Goal: Task Accomplishment & Management: Manage account settings

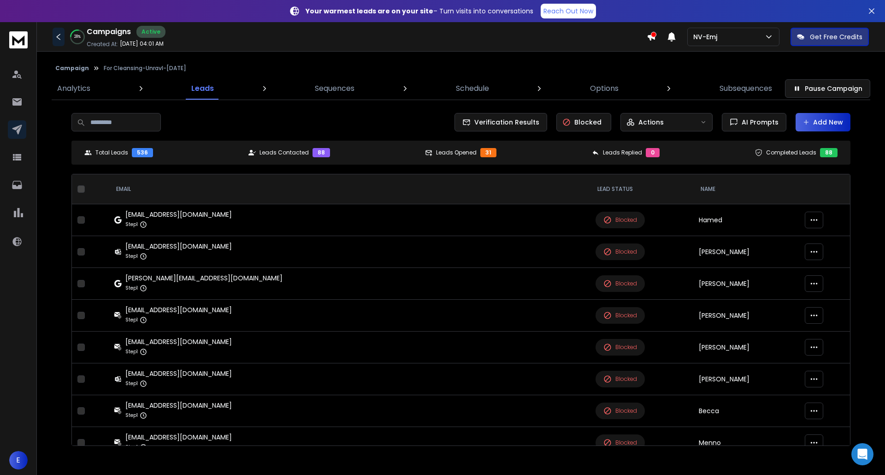
click at [57, 37] on icon at bounding box center [58, 37] width 4 height 6
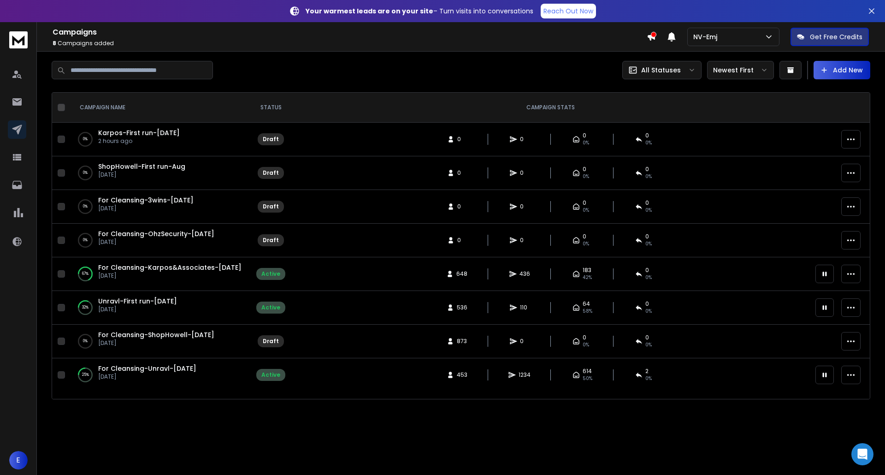
click at [306, 138] on div "0 0 0 0% 0 0%" at bounding box center [550, 139] width 508 height 15
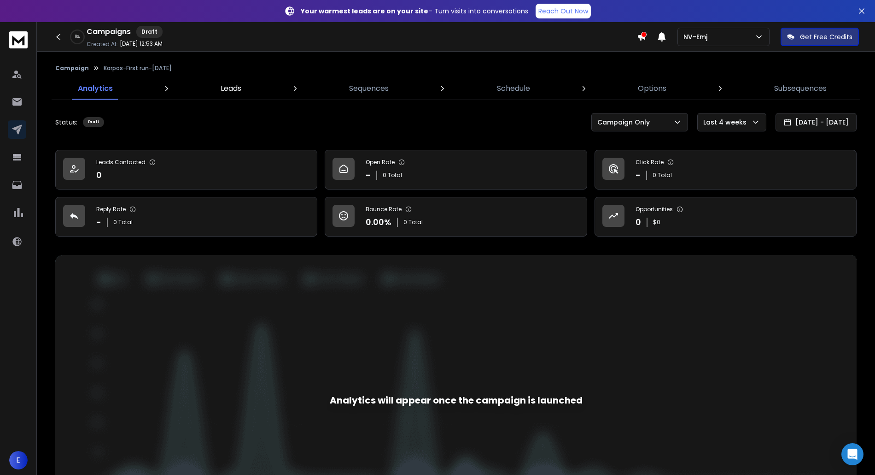
click at [240, 89] on p "Leads" at bounding box center [231, 88] width 21 height 11
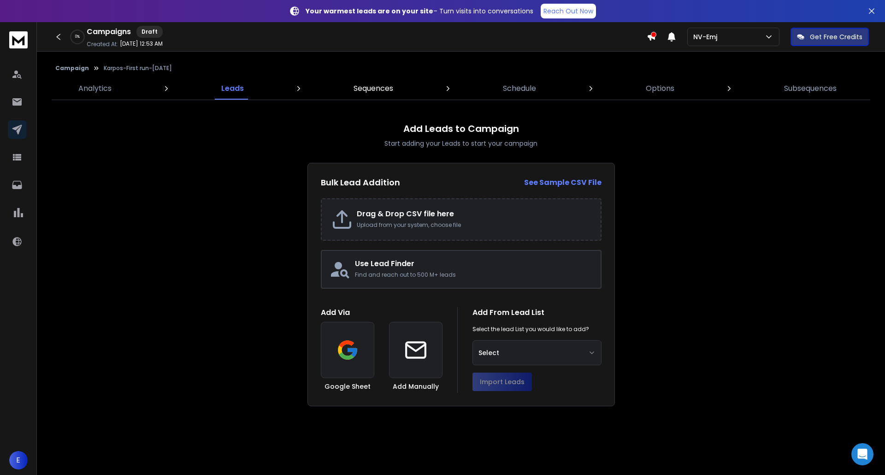
click at [365, 90] on p "Sequences" at bounding box center [373, 88] width 40 height 11
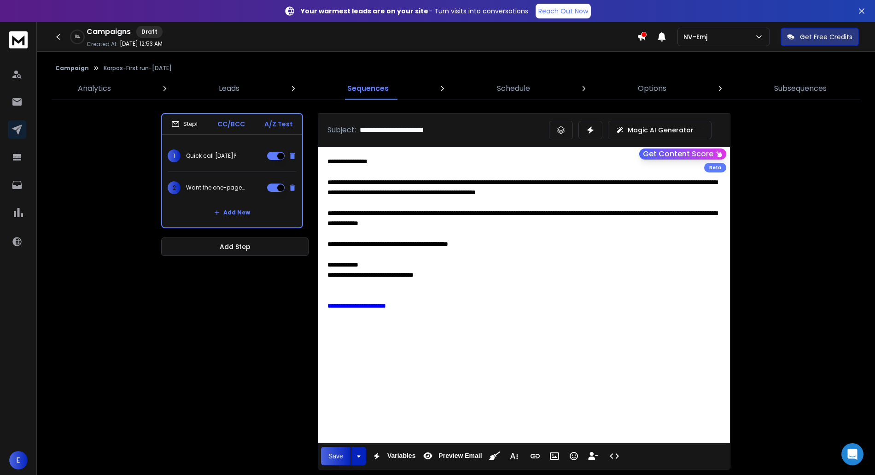
click at [212, 152] on p "Quick call [DATE]?" at bounding box center [211, 155] width 51 height 7
click at [59, 41] on icon at bounding box center [58, 37] width 8 height 8
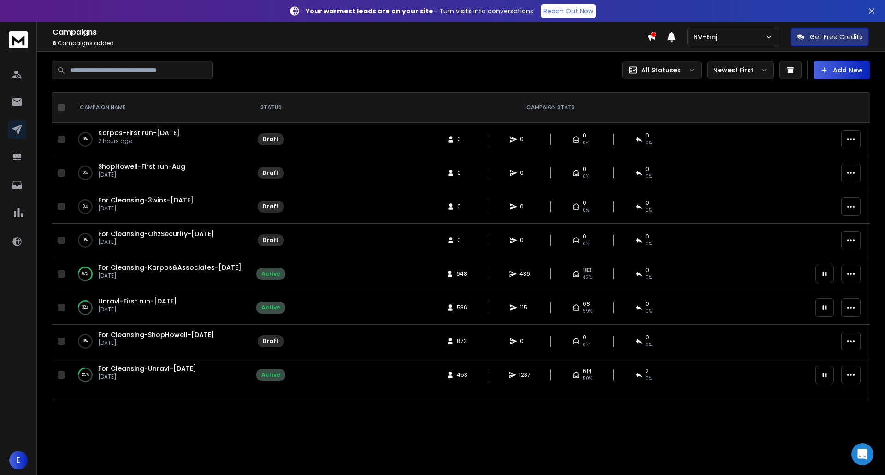
click at [170, 335] on span "For Cleansing-ShopHowell-[DATE]" at bounding box center [156, 334] width 116 height 9
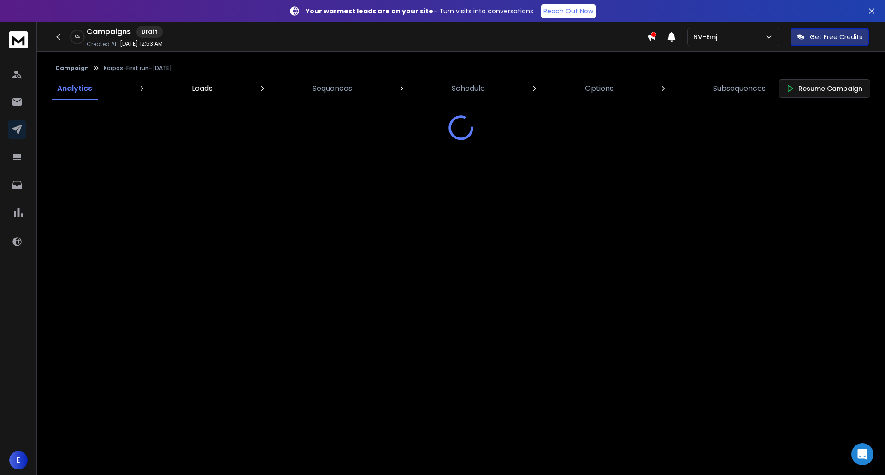
click at [206, 88] on p "Leads" at bounding box center [202, 88] width 21 height 11
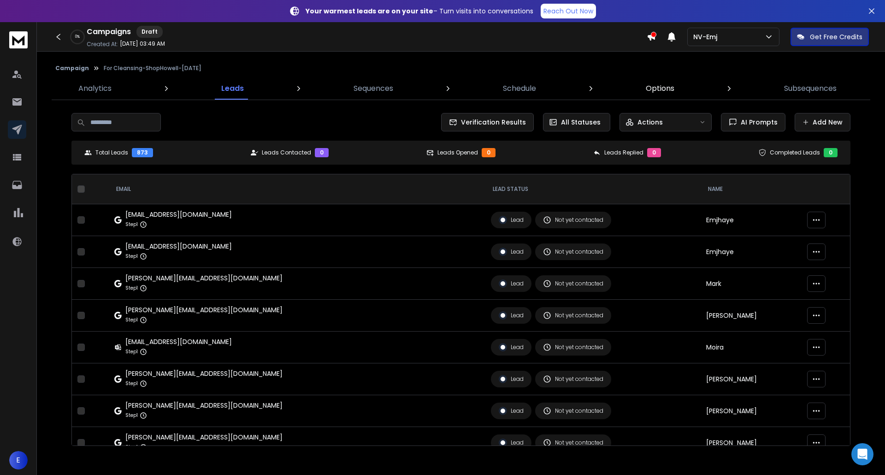
click at [661, 88] on p "Options" at bounding box center [660, 88] width 29 height 11
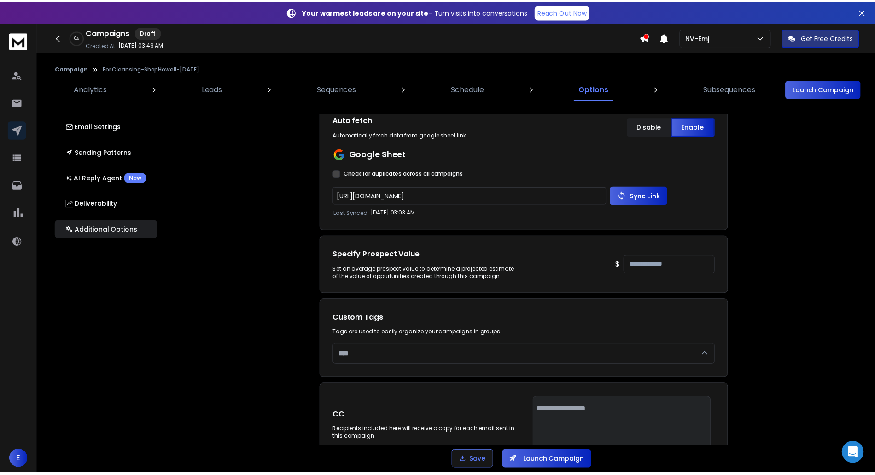
scroll to position [1570, 0]
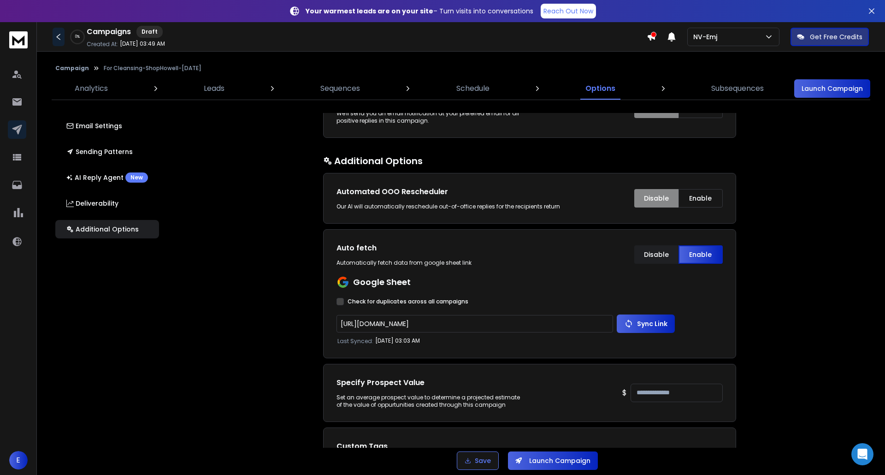
click at [55, 37] on icon at bounding box center [58, 37] width 8 height 8
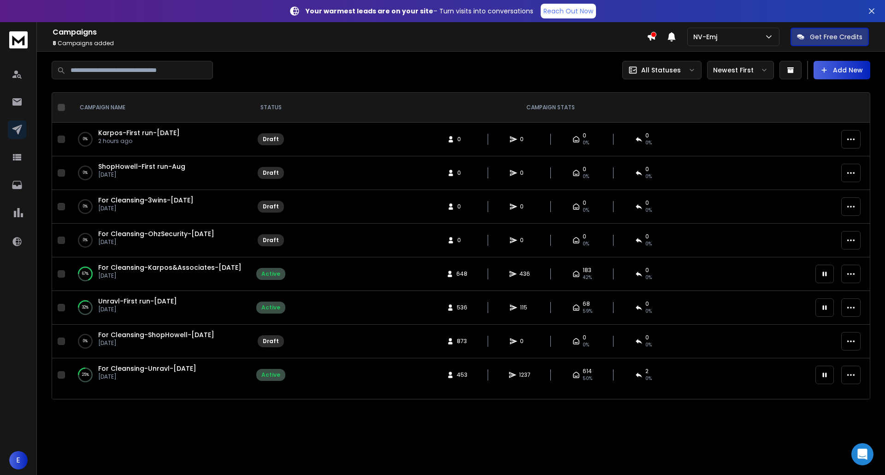
click at [296, 339] on div "873 0 0 0% 0 0%" at bounding box center [550, 341] width 508 height 15
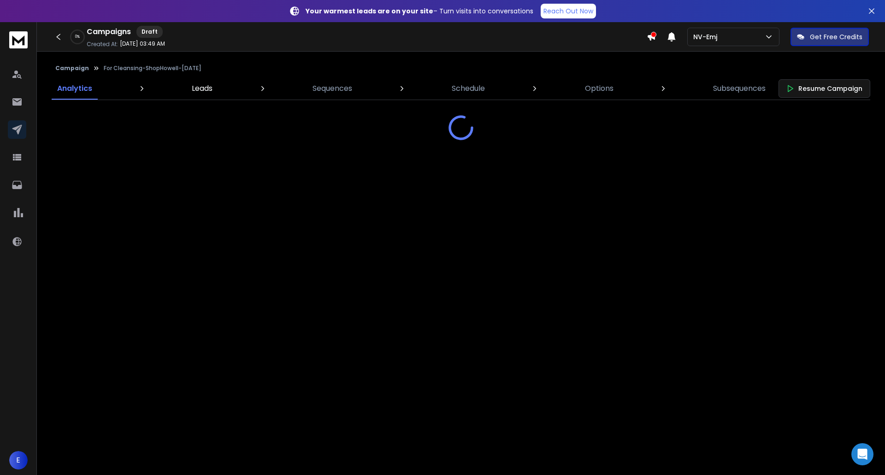
click at [208, 91] on p "Leads" at bounding box center [202, 88] width 21 height 11
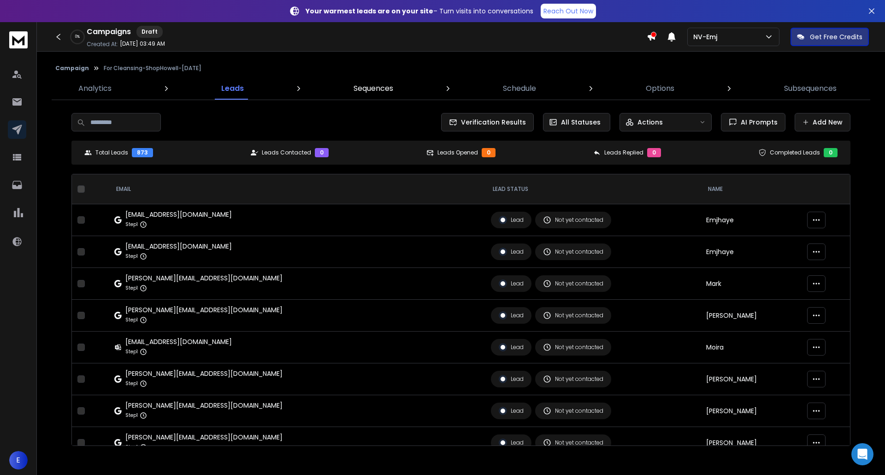
click at [364, 88] on p "Sequences" at bounding box center [373, 88] width 40 height 11
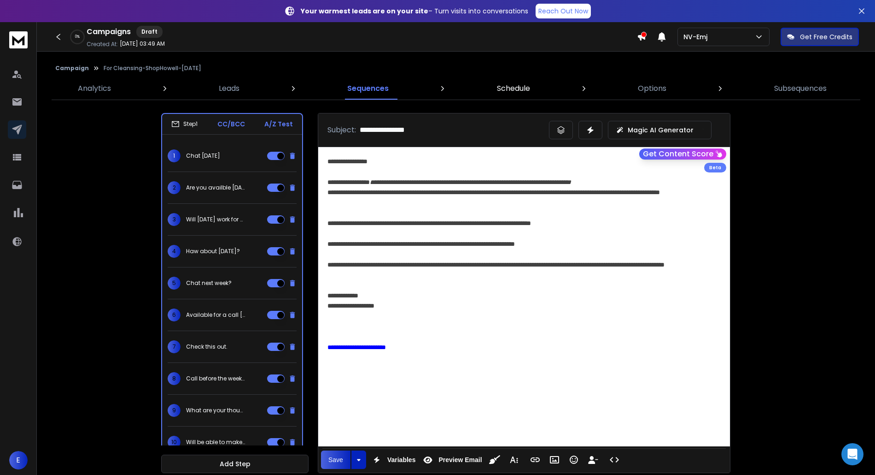
click at [531, 91] on link "Schedule" at bounding box center [514, 88] width 44 height 22
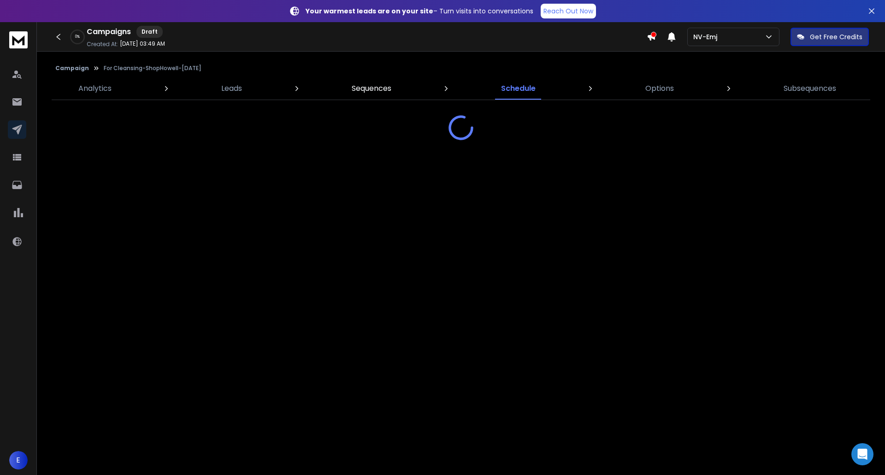
click at [367, 87] on p "Sequences" at bounding box center [372, 88] width 40 height 11
click at [504, 88] on p "Schedule" at bounding box center [519, 88] width 33 height 11
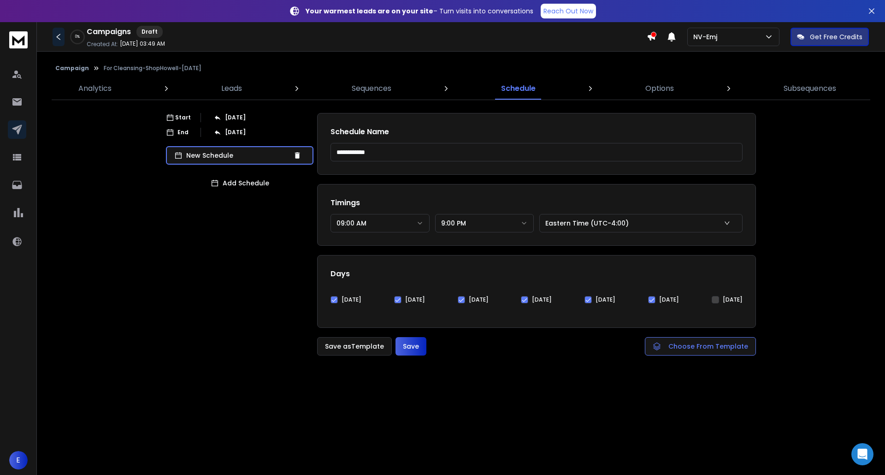
click at [56, 36] on icon at bounding box center [58, 37] width 8 height 8
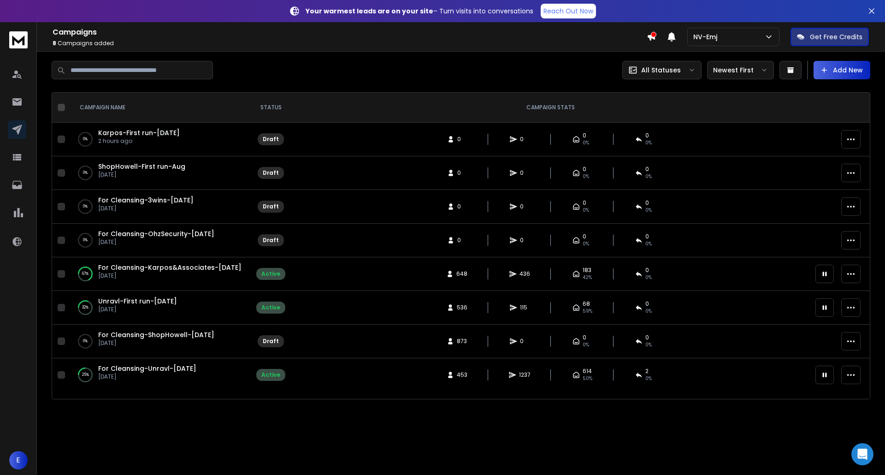
click at [219, 243] on div "0 % For Cleansing-OhzSecurity-[DATE] [DATE]" at bounding box center [160, 240] width 164 height 22
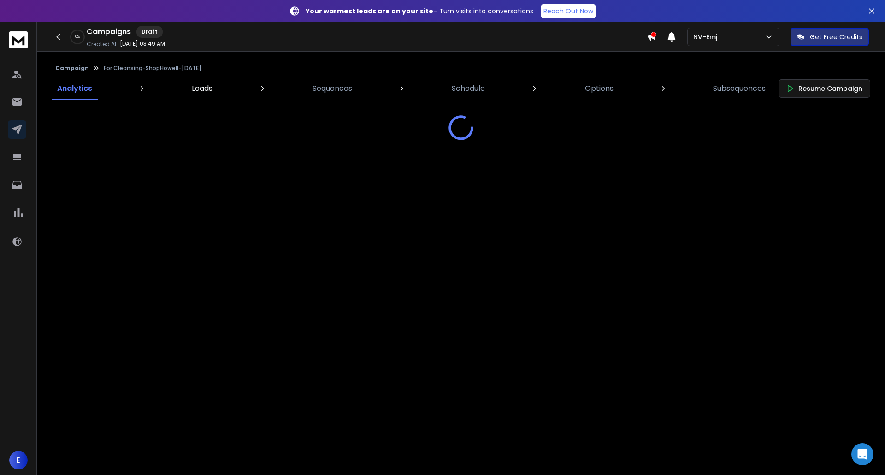
click at [192, 90] on p "Leads" at bounding box center [202, 88] width 21 height 11
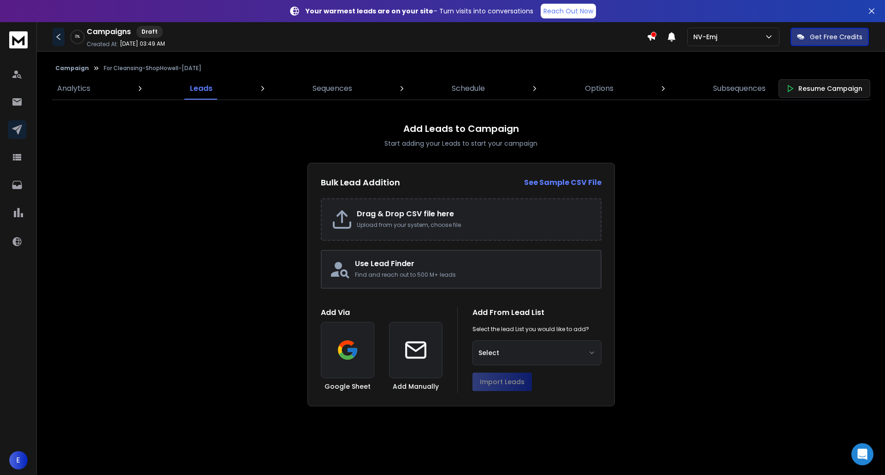
click at [56, 34] on icon at bounding box center [58, 37] width 8 height 8
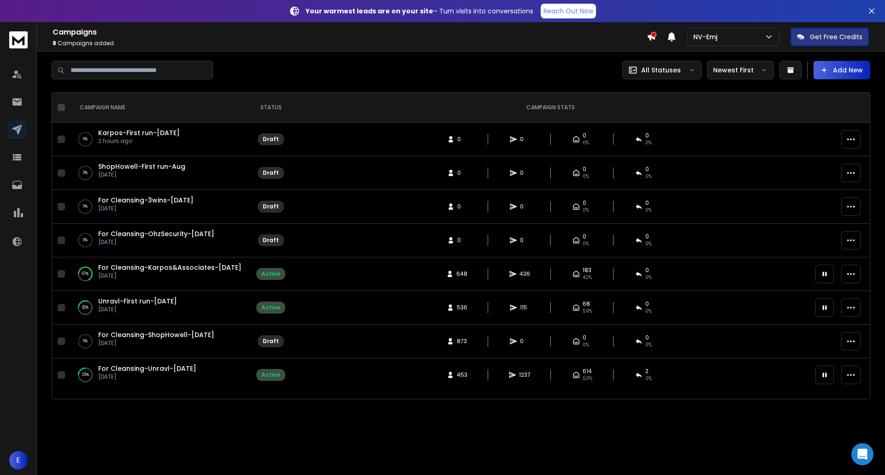
click at [183, 196] on span "For Cleansing-3wins-[DATE]" at bounding box center [145, 199] width 95 height 9
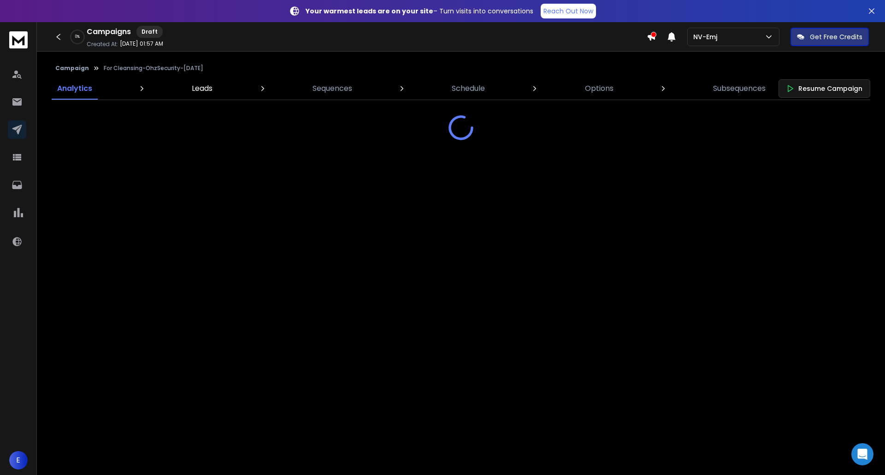
click at [207, 85] on p "Leads" at bounding box center [202, 88] width 21 height 11
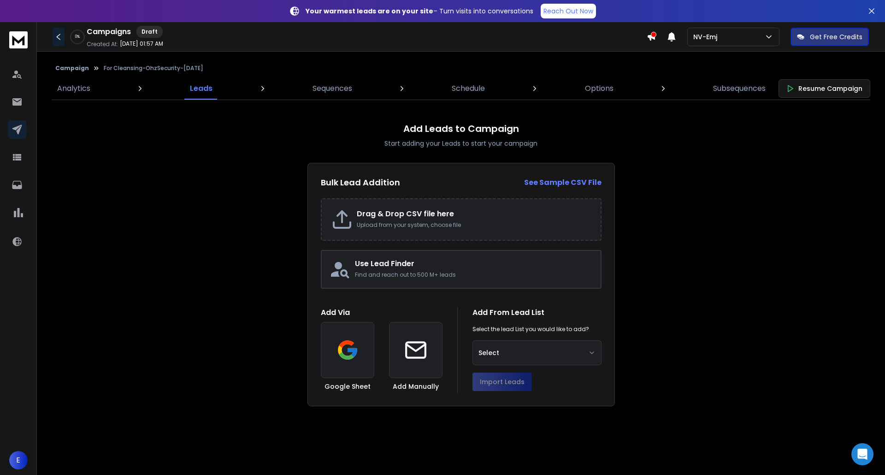
click at [62, 40] on icon at bounding box center [58, 37] width 8 height 8
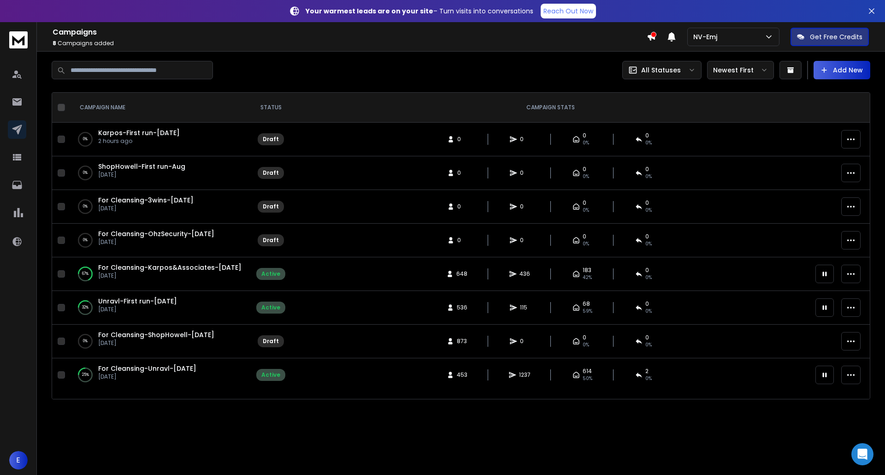
click at [188, 163] on div "0 % ShopHowell-First run-[DATE][DATE]" at bounding box center [160, 173] width 164 height 22
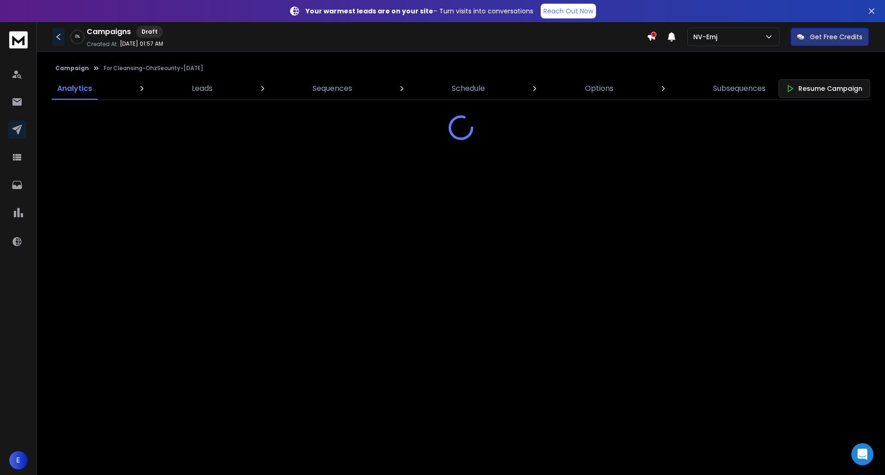
click at [62, 37] on icon at bounding box center [58, 37] width 8 height 8
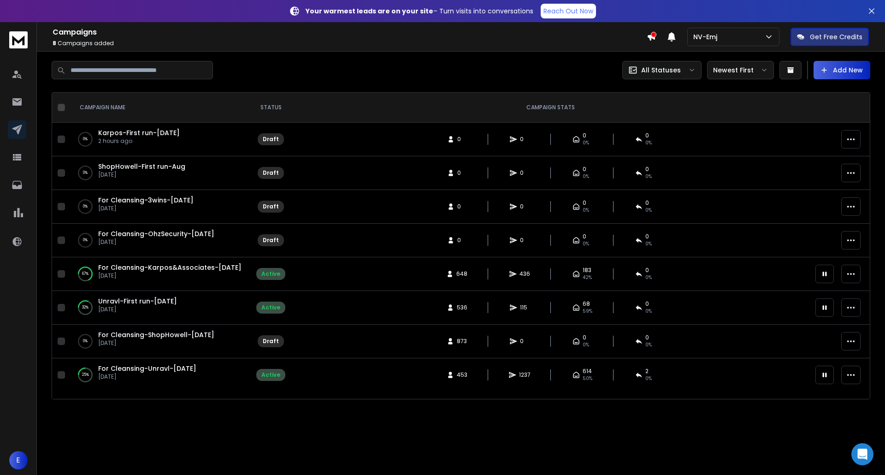
click at [191, 137] on div "0 % Karpos-First run-[DATE] 2 hours ago" at bounding box center [160, 139] width 164 height 22
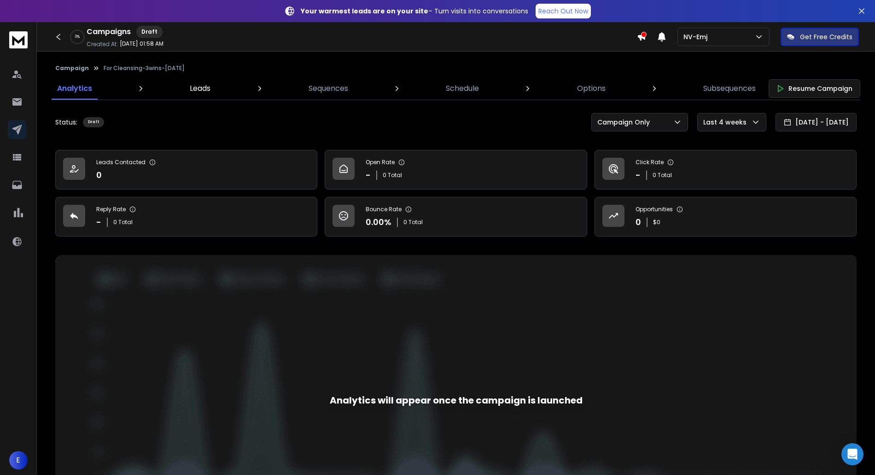
click at [211, 87] on p "Leads" at bounding box center [200, 88] width 21 height 11
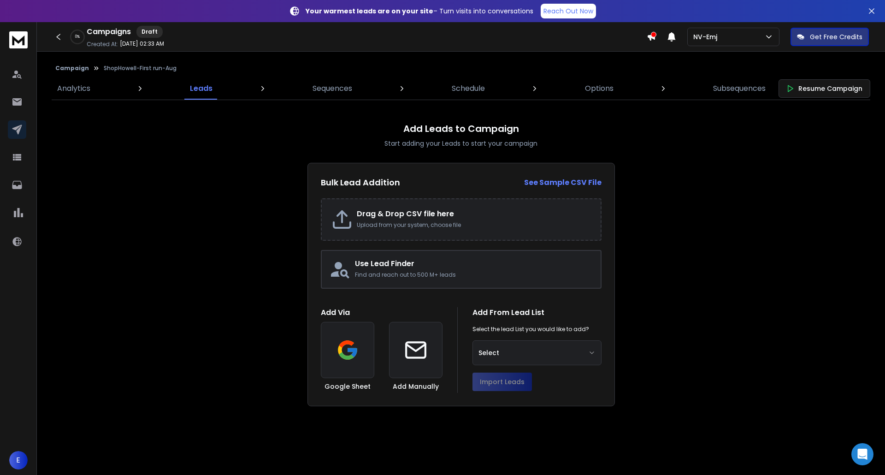
drag, startPoint x: 81, startPoint y: 80, endPoint x: 98, endPoint y: 84, distance: 17.4
click at [82, 82] on link "Analytics" at bounding box center [74, 88] width 44 height 22
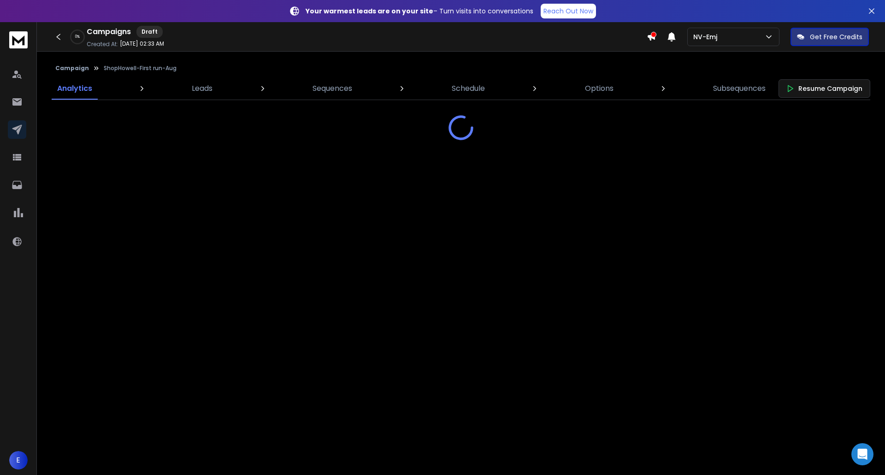
click at [177, 88] on div "Analytics Leads Sequences Schedule Options Subsequences" at bounding box center [411, 88] width 719 height 22
click at [64, 37] on button at bounding box center [59, 37] width 12 height 18
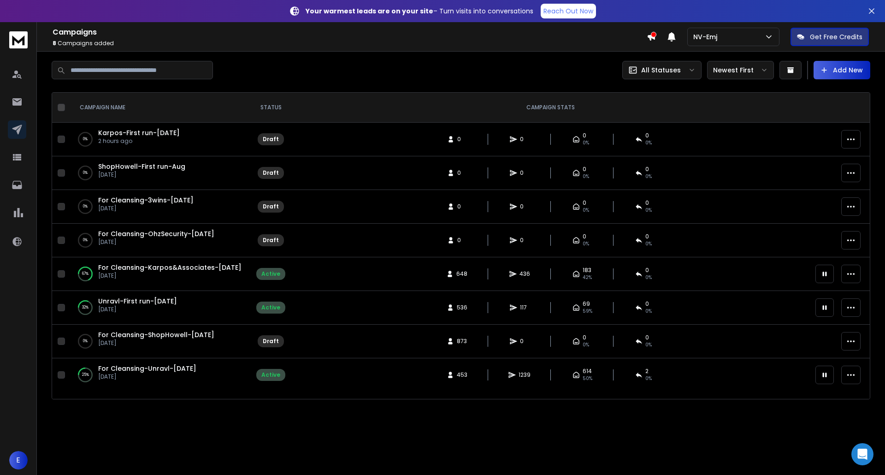
click at [182, 305] on div "32 % Unravl-First run-[DATE] [DATE]" at bounding box center [160, 307] width 164 height 22
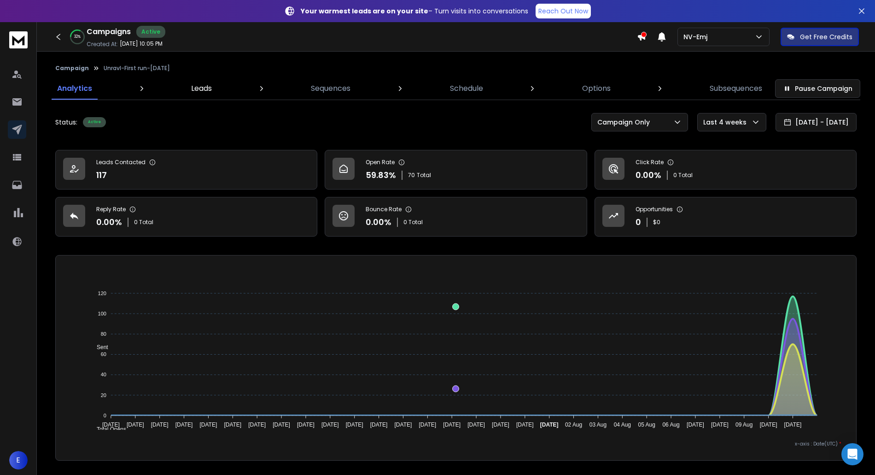
click at [200, 89] on p "Leads" at bounding box center [201, 88] width 21 height 11
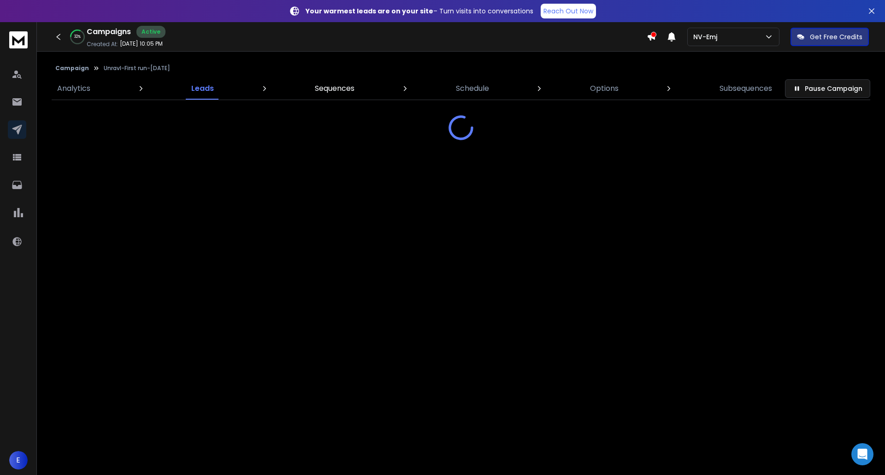
click at [332, 91] on p "Sequences" at bounding box center [335, 88] width 40 height 11
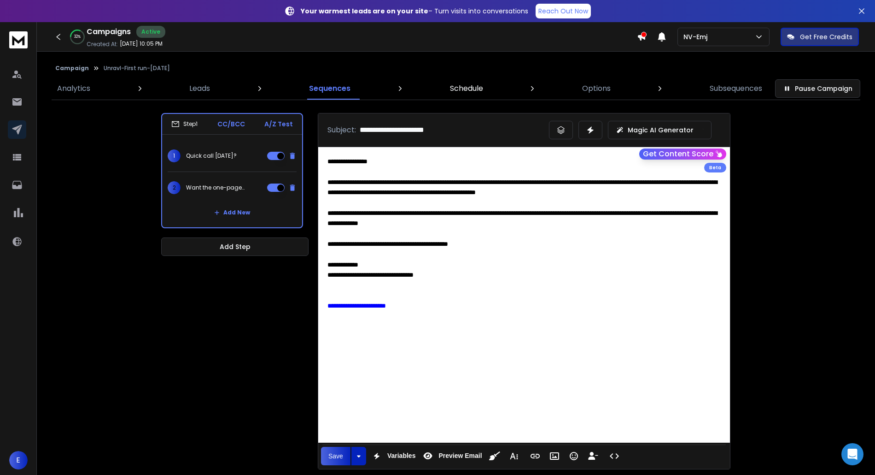
click at [452, 90] on p "Schedule" at bounding box center [466, 88] width 33 height 11
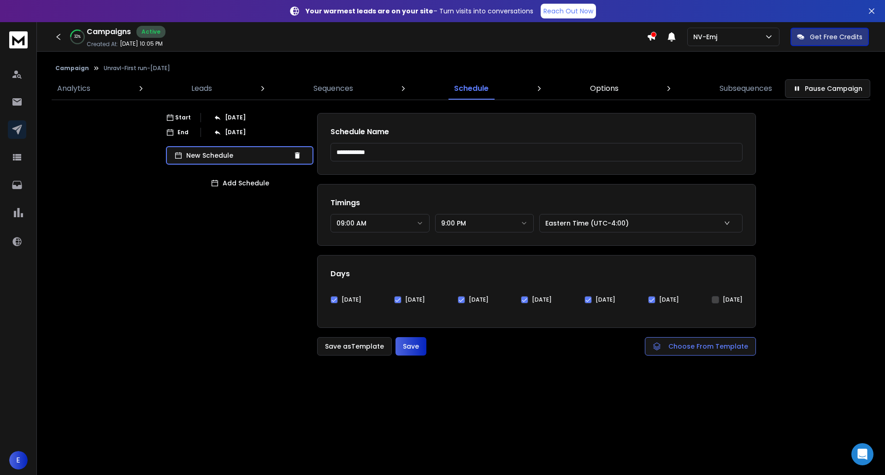
click at [622, 89] on link "Options" at bounding box center [604, 88] width 40 height 22
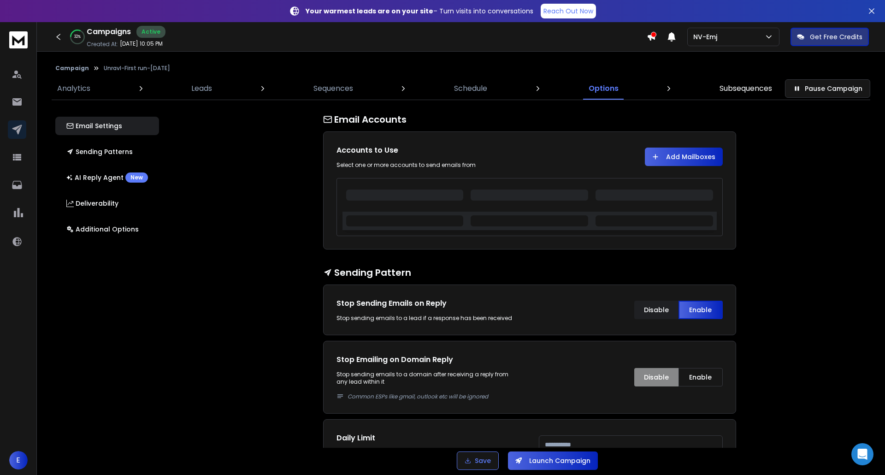
click at [734, 89] on p "Subsequences" at bounding box center [745, 88] width 53 height 11
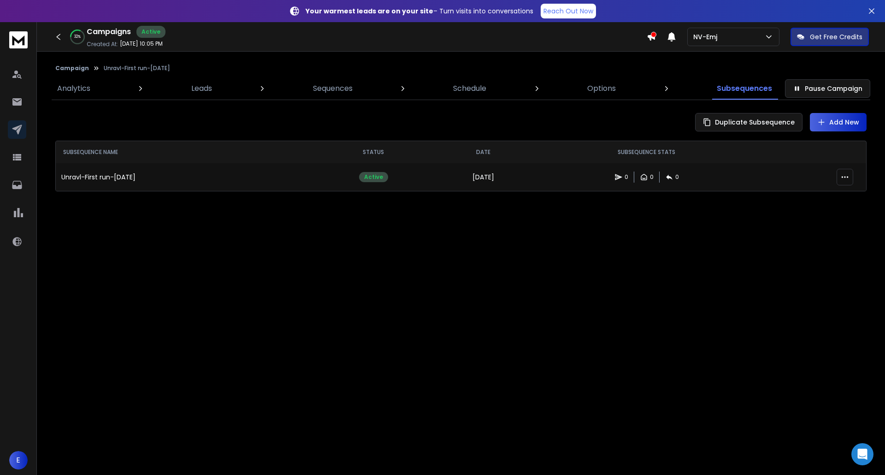
click at [378, 177] on td "Active" at bounding box center [373, 177] width 121 height 28
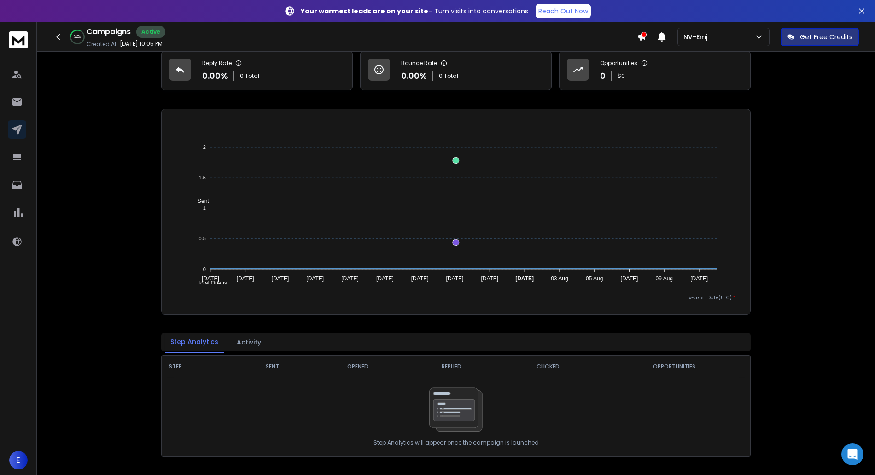
scroll to position [144, 0]
click at [62, 41] on icon at bounding box center [58, 37] width 8 height 8
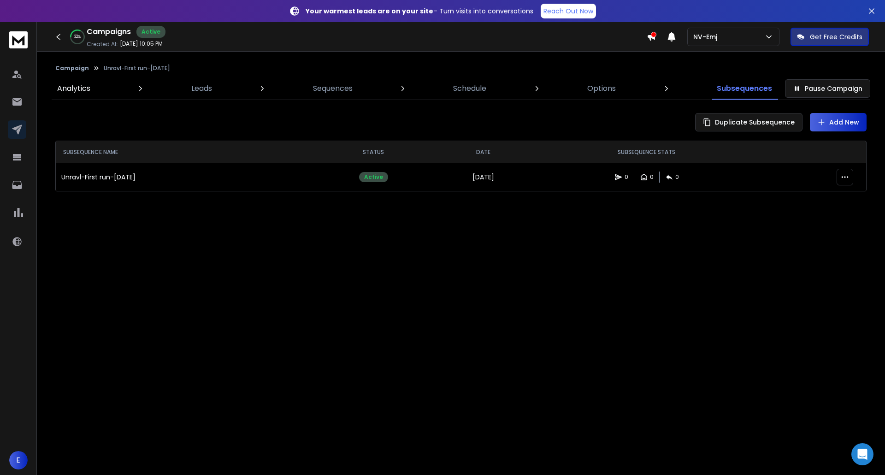
click at [83, 96] on link "Analytics" at bounding box center [74, 88] width 44 height 22
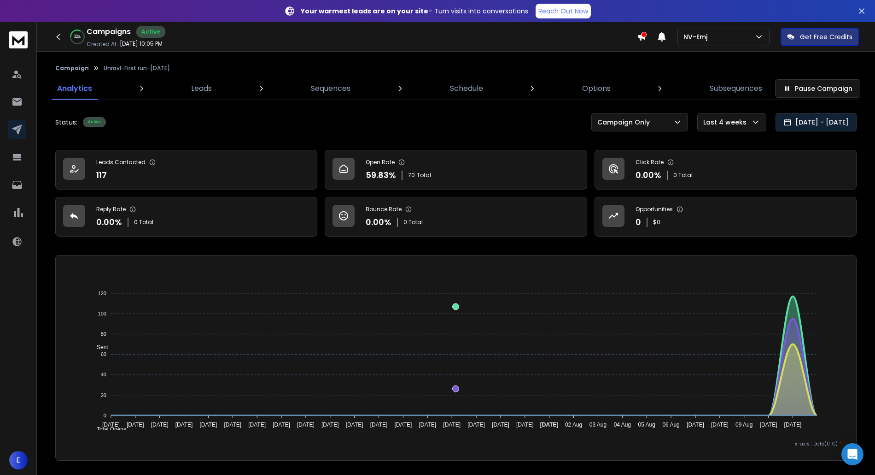
click at [795, 121] on button "[DATE] - [DATE]" at bounding box center [816, 122] width 81 height 18
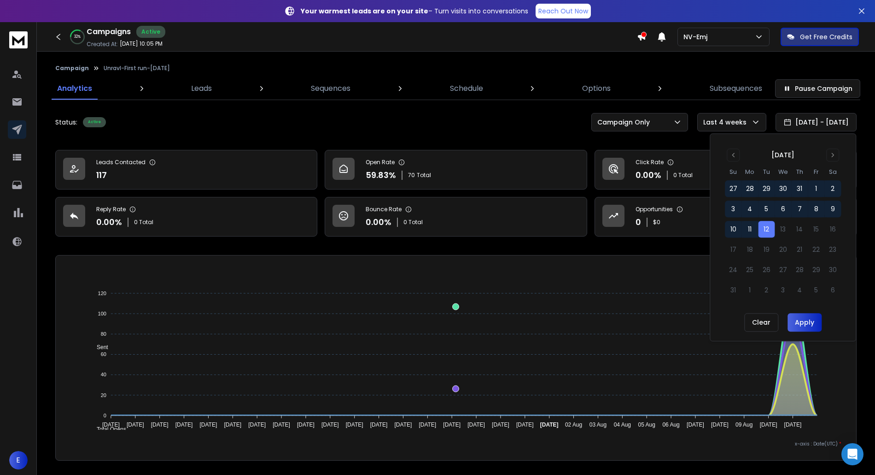
click at [751, 227] on button "11" at bounding box center [750, 229] width 17 height 17
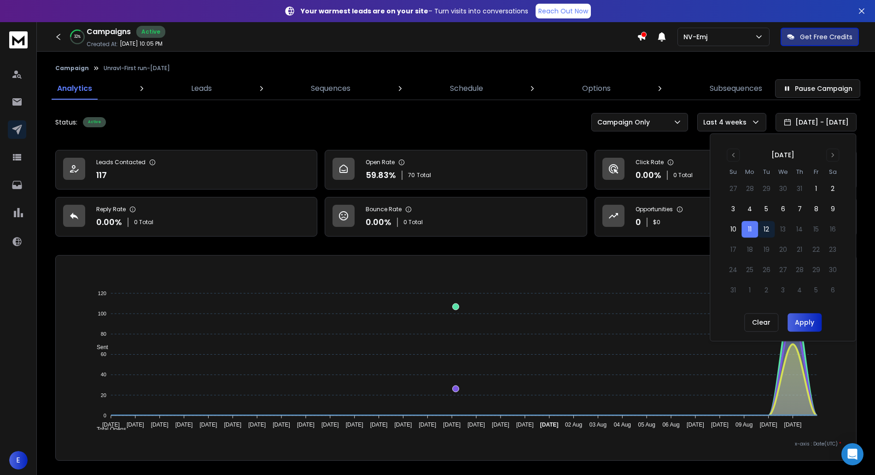
click at [806, 324] on button "Apply" at bounding box center [805, 322] width 34 height 18
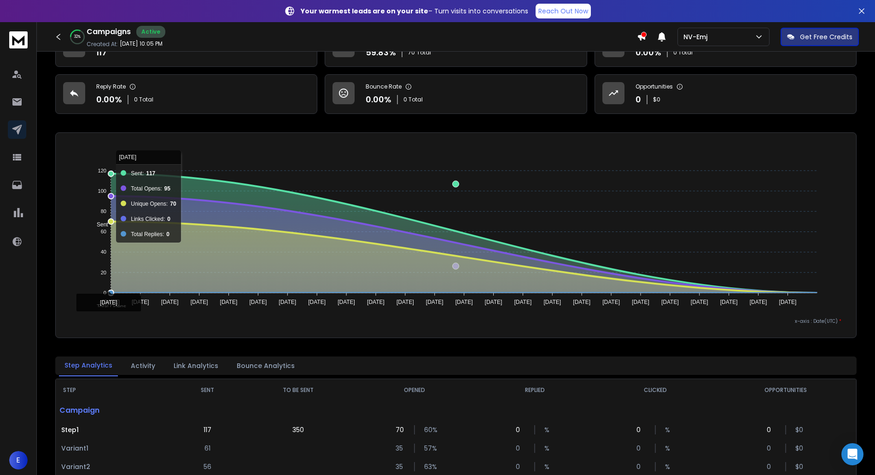
scroll to position [142, 0]
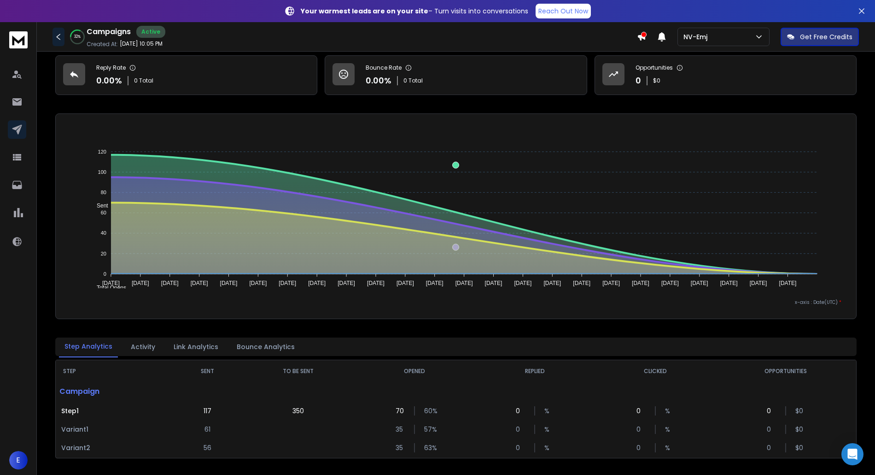
click at [56, 37] on icon at bounding box center [58, 37] width 8 height 8
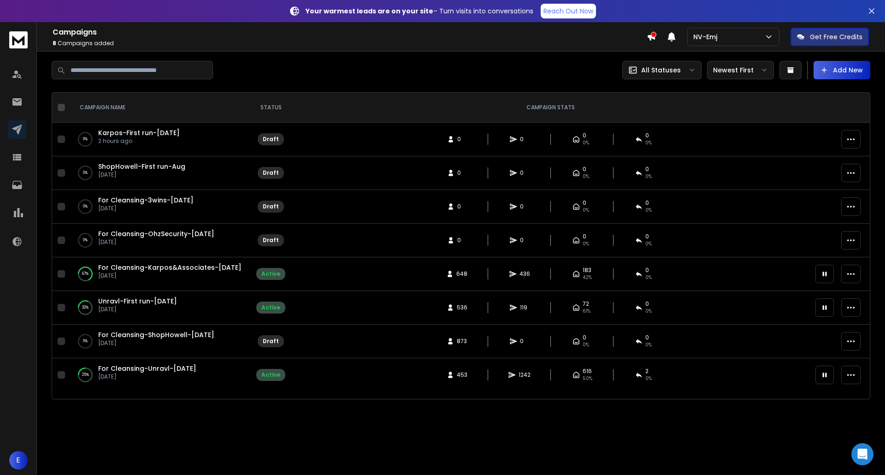
click at [183, 338] on span "For Cleansing-ShopHowell-[DATE]" at bounding box center [156, 334] width 116 height 9
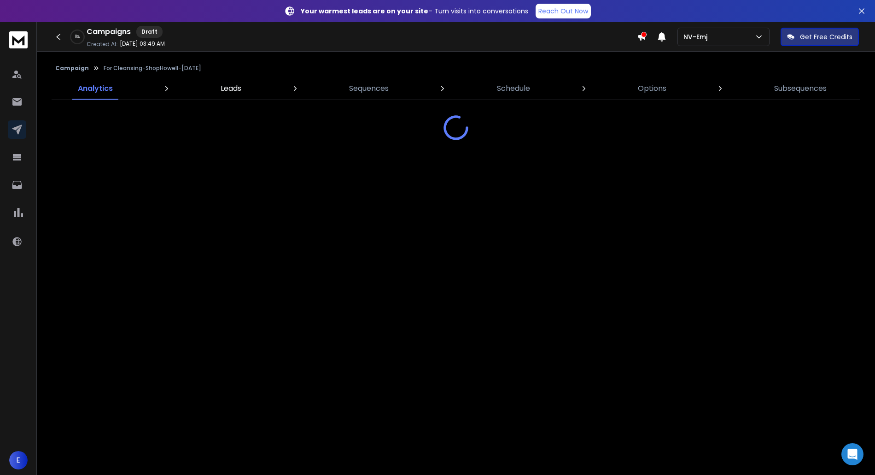
click at [245, 89] on link "Leads" at bounding box center [231, 88] width 32 height 22
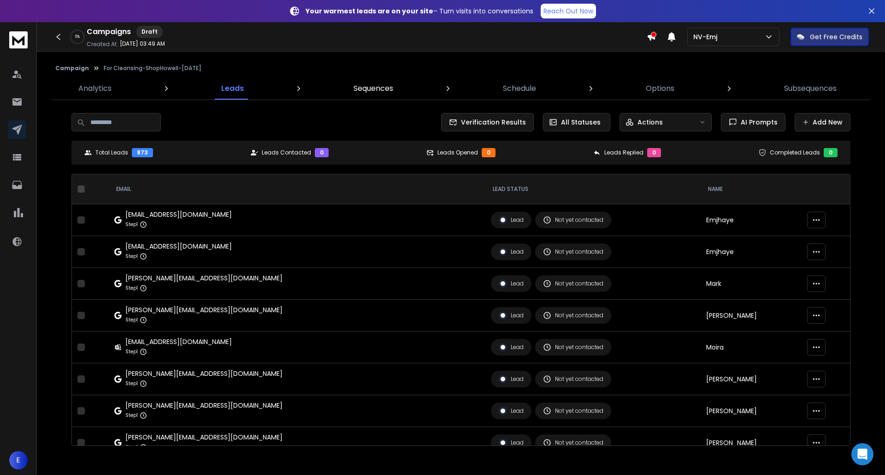
click at [375, 82] on link "Sequences" at bounding box center [373, 88] width 51 height 22
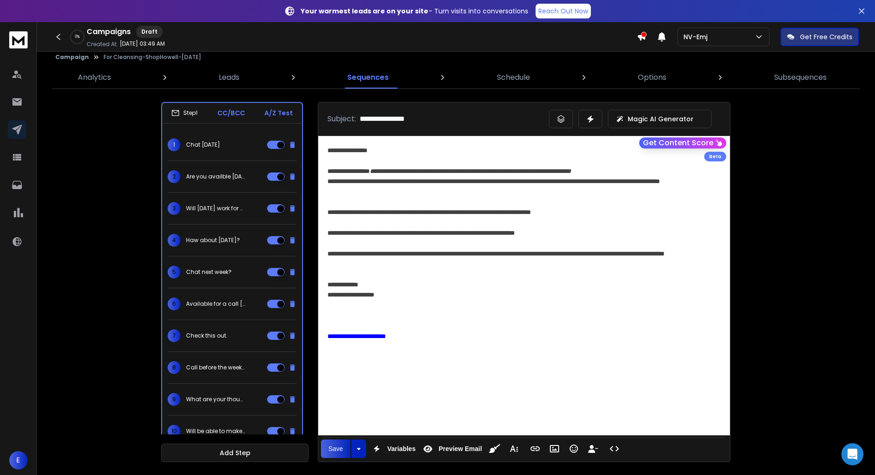
click at [252, 78] on div "Analytics Leads Sequences Schedule Options Subsequences" at bounding box center [453, 77] width 802 height 22
click at [227, 74] on p "Leads" at bounding box center [229, 77] width 21 height 11
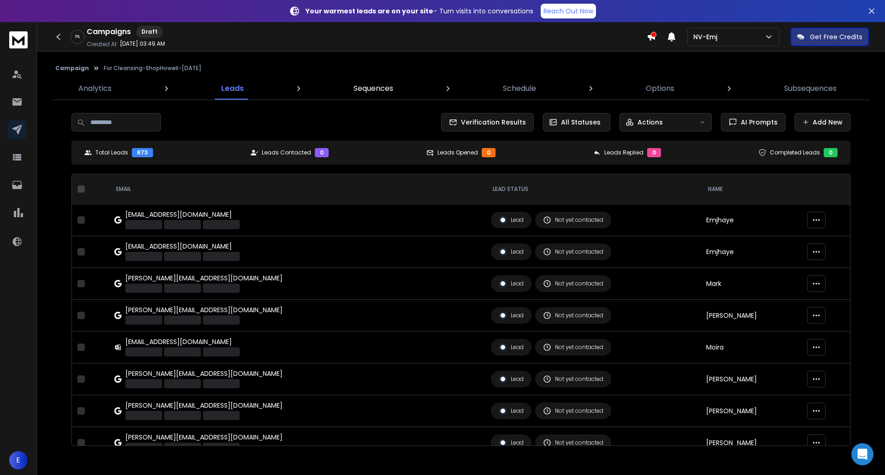
click at [364, 83] on p "Sequences" at bounding box center [373, 88] width 40 height 11
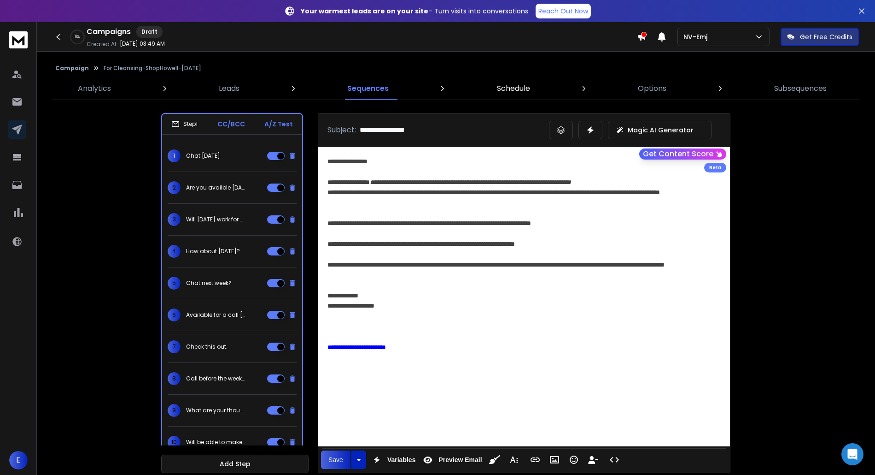
click at [523, 88] on p "Schedule" at bounding box center [513, 88] width 33 height 11
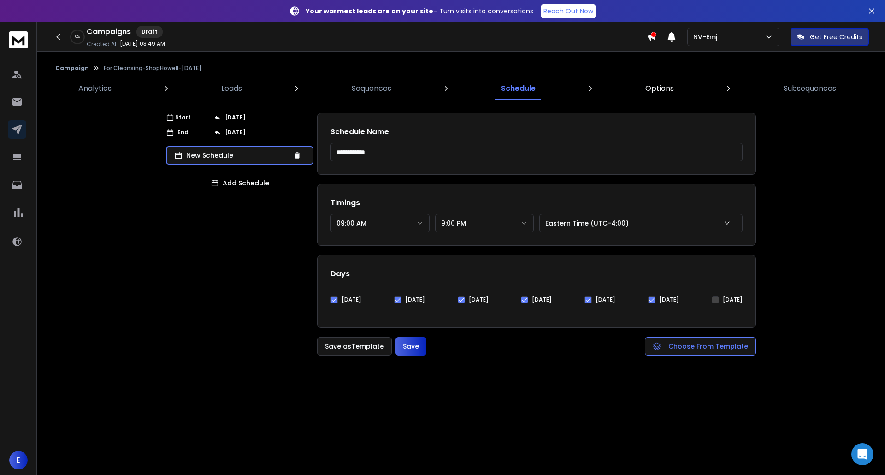
click at [670, 85] on p "Options" at bounding box center [659, 88] width 29 height 11
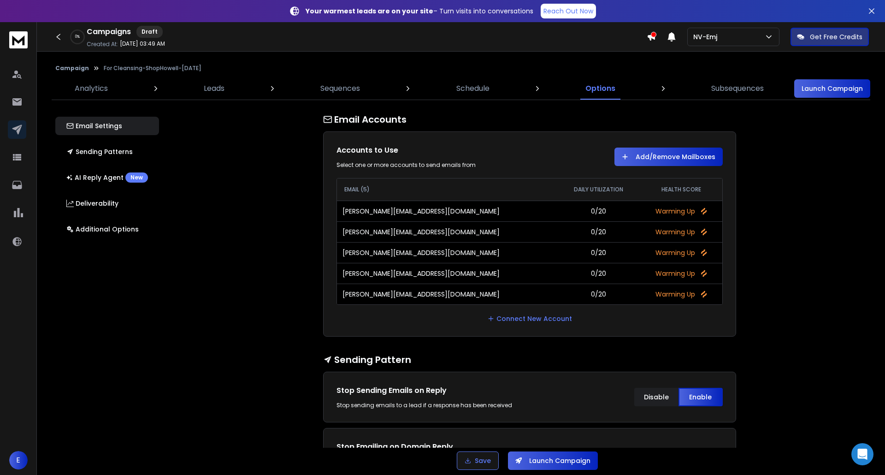
drag, startPoint x: 479, startPoint y: 452, endPoint x: 482, endPoint y: 447, distance: 6.0
click at [479, 453] on button "Save" at bounding box center [478, 460] width 42 height 18
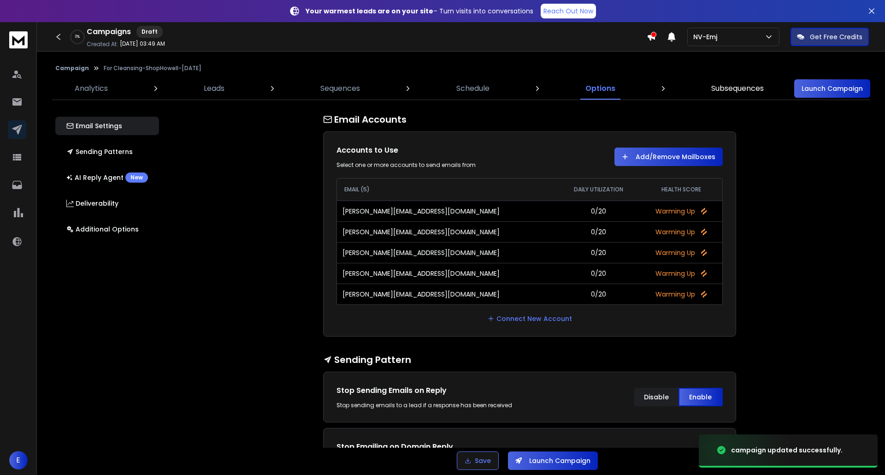
click at [734, 80] on link "Subsequences" at bounding box center [737, 88] width 64 height 22
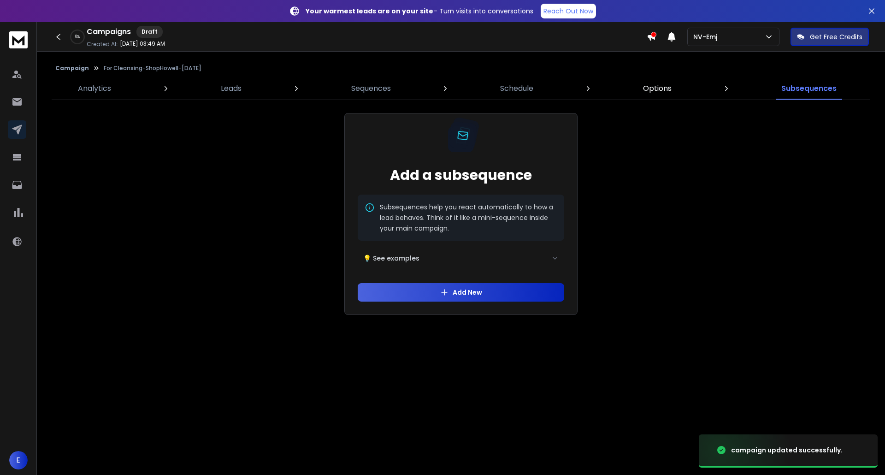
click at [671, 89] on p "Options" at bounding box center [657, 88] width 29 height 11
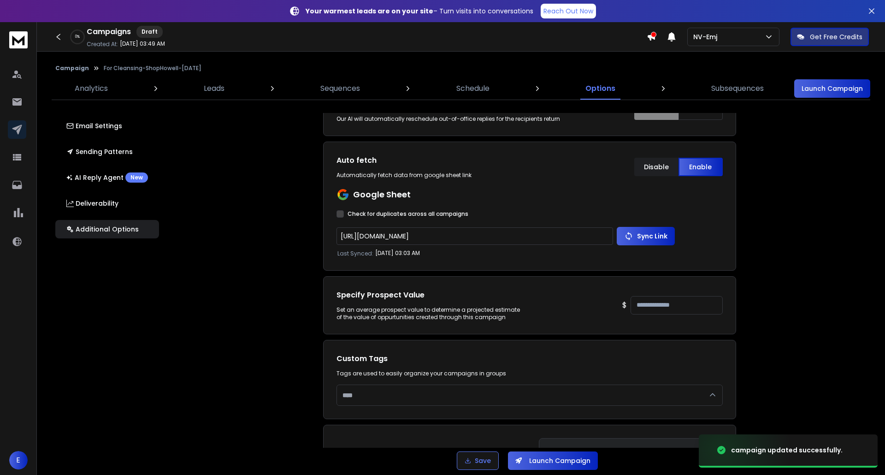
scroll to position [1570, 0]
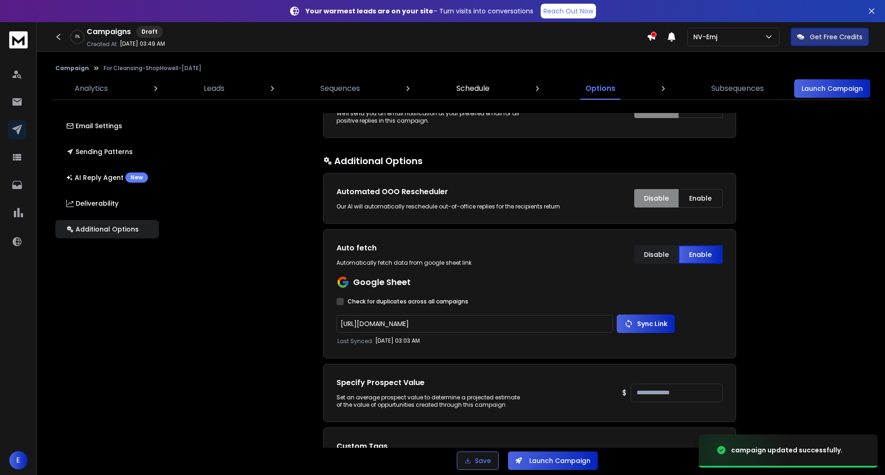
click at [459, 88] on p "Schedule" at bounding box center [472, 88] width 33 height 11
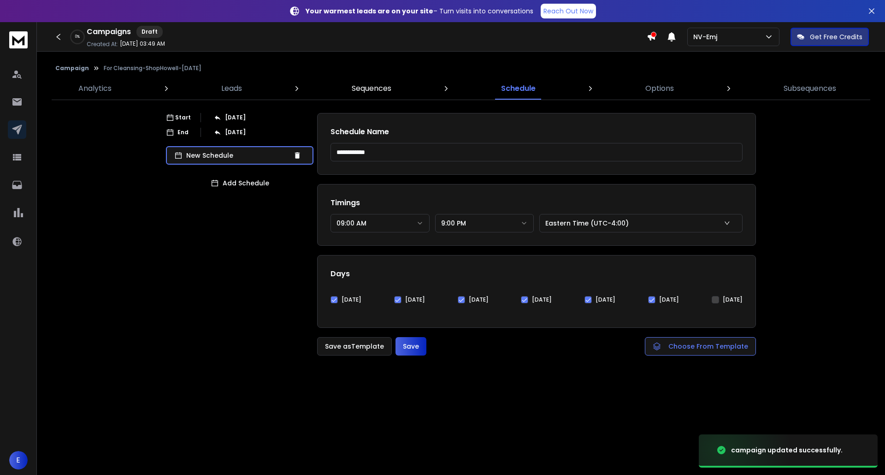
click at [365, 87] on p "Sequences" at bounding box center [372, 88] width 40 height 11
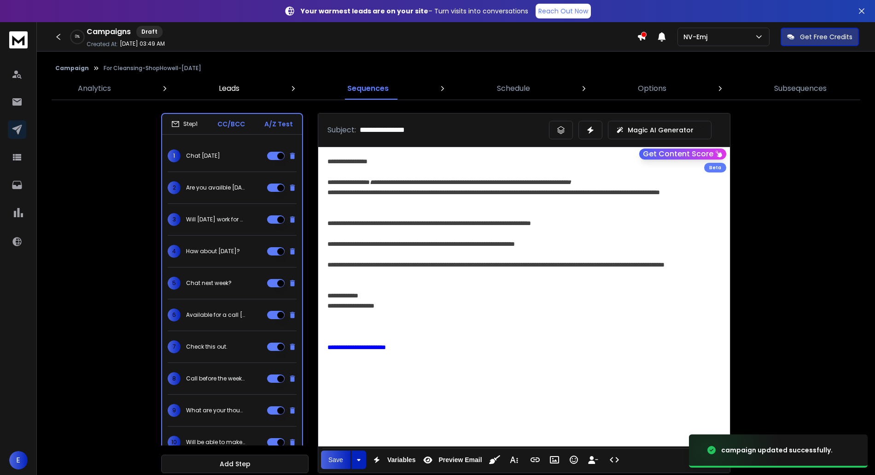
click at [233, 90] on p "Leads" at bounding box center [229, 88] width 21 height 11
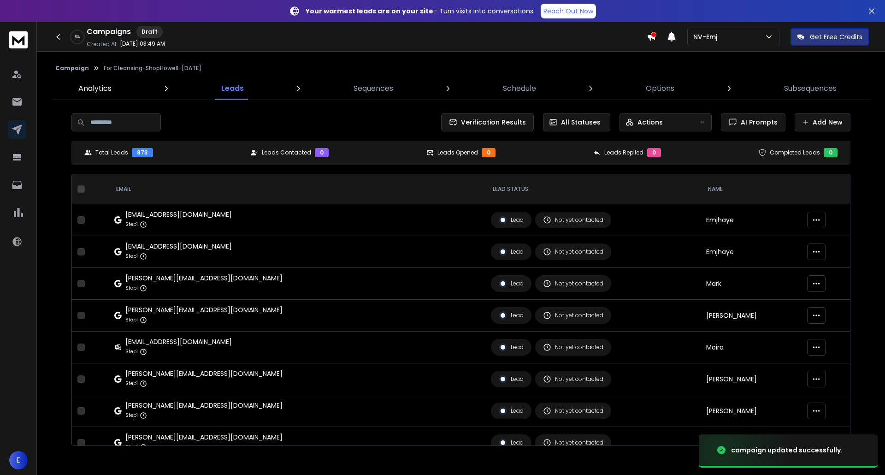
click at [112, 90] on link "Analytics" at bounding box center [95, 88] width 44 height 22
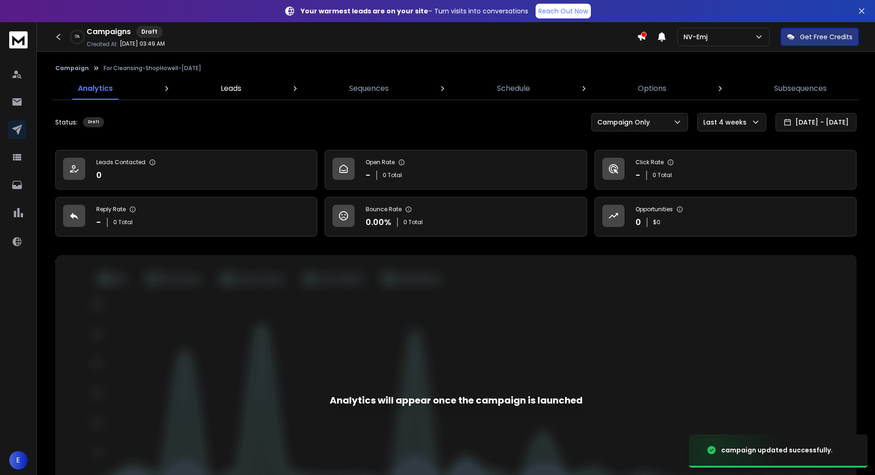
drag, startPoint x: 233, startPoint y: 83, endPoint x: 274, endPoint y: 126, distance: 59.0
click at [233, 85] on p "Leads" at bounding box center [231, 88] width 21 height 11
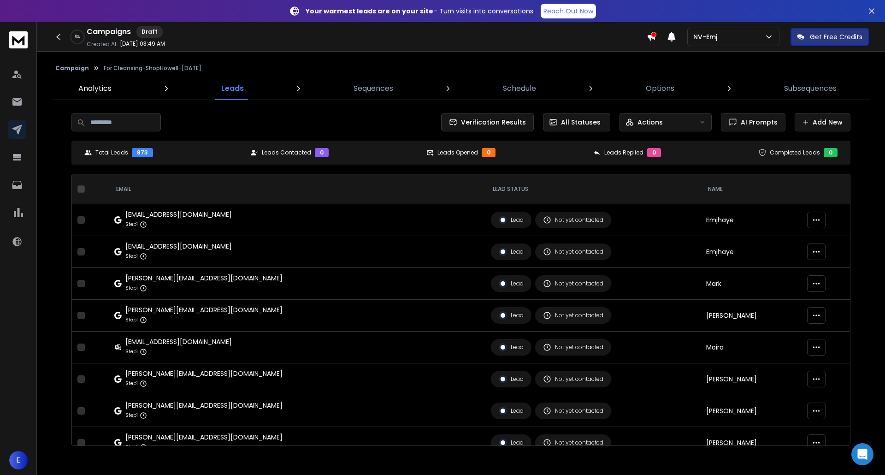
click at [116, 88] on link "Analytics" at bounding box center [95, 88] width 44 height 22
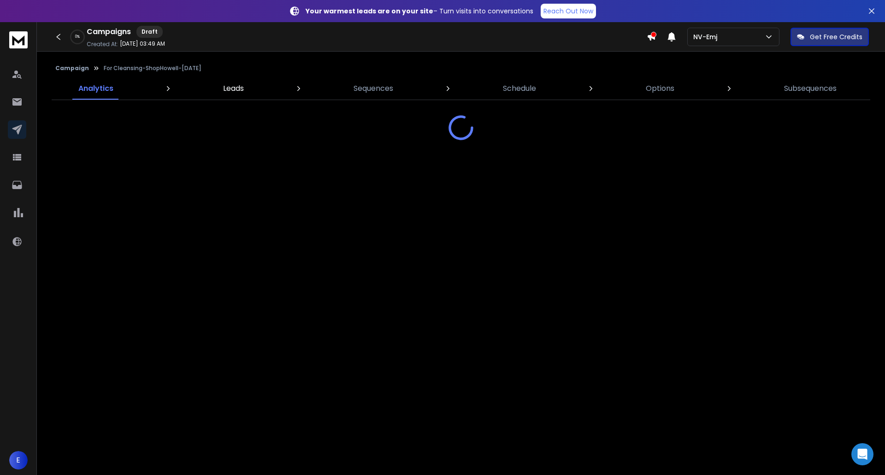
click at [228, 88] on p "Leads" at bounding box center [233, 88] width 21 height 11
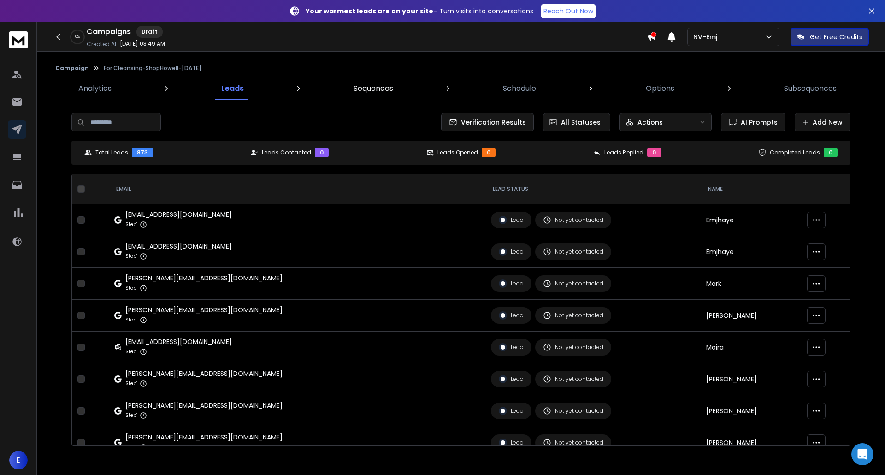
click at [359, 88] on p "Sequences" at bounding box center [373, 88] width 40 height 11
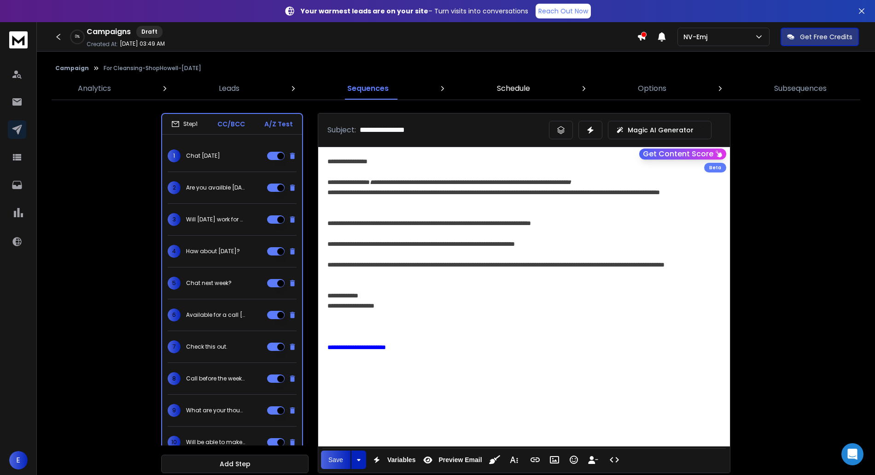
click at [509, 87] on p "Schedule" at bounding box center [513, 88] width 33 height 11
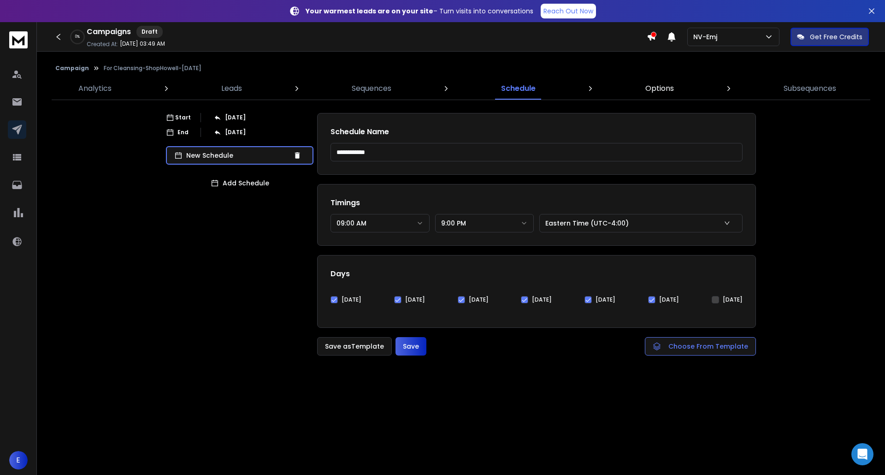
click at [677, 88] on link "Options" at bounding box center [660, 88] width 40 height 22
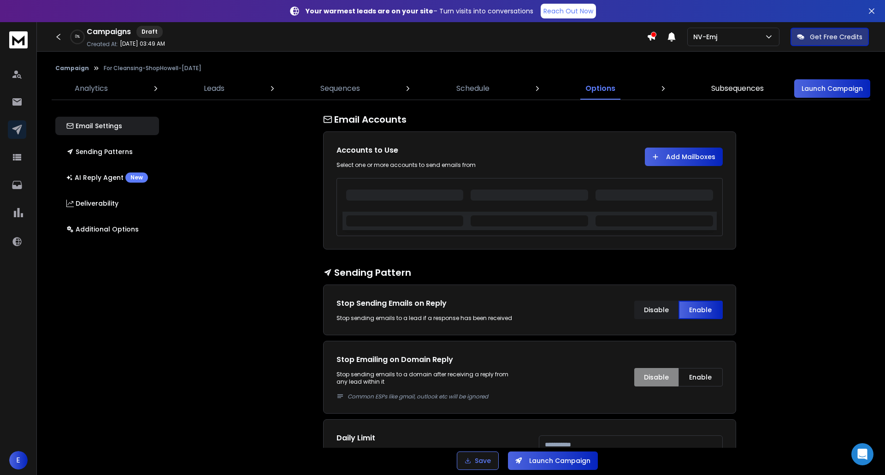
click at [730, 88] on p "Subsequences" at bounding box center [737, 88] width 53 height 11
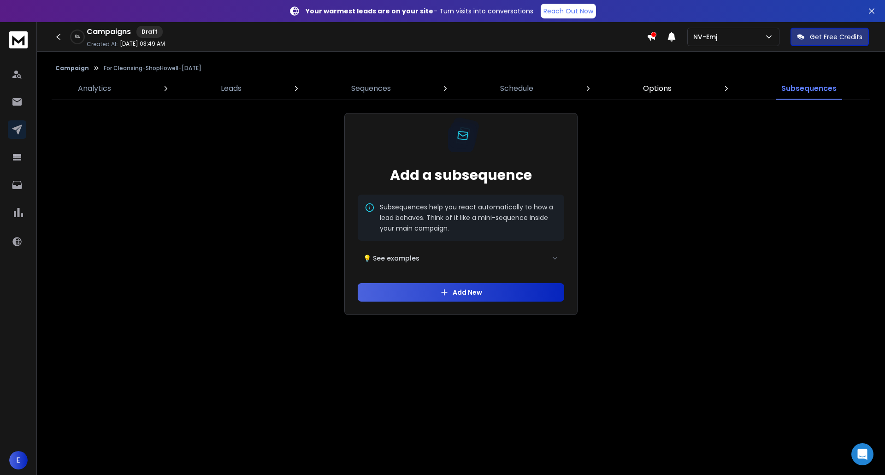
click at [647, 88] on p "Options" at bounding box center [657, 88] width 29 height 11
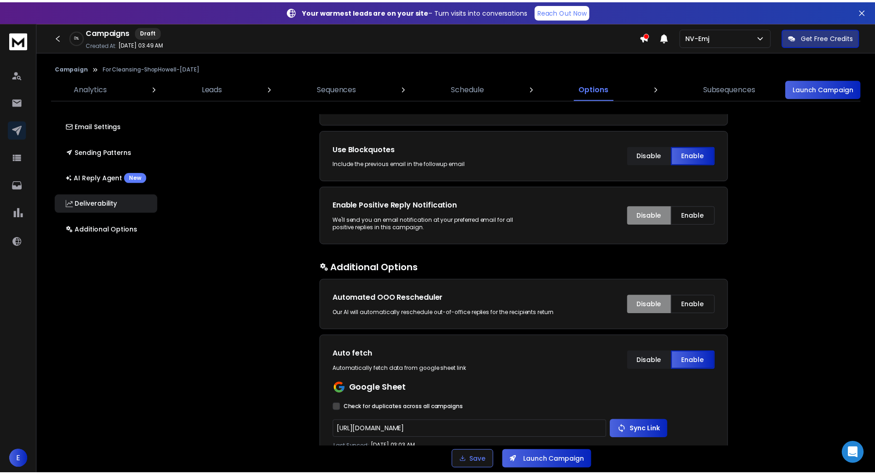
scroll to position [1447, 0]
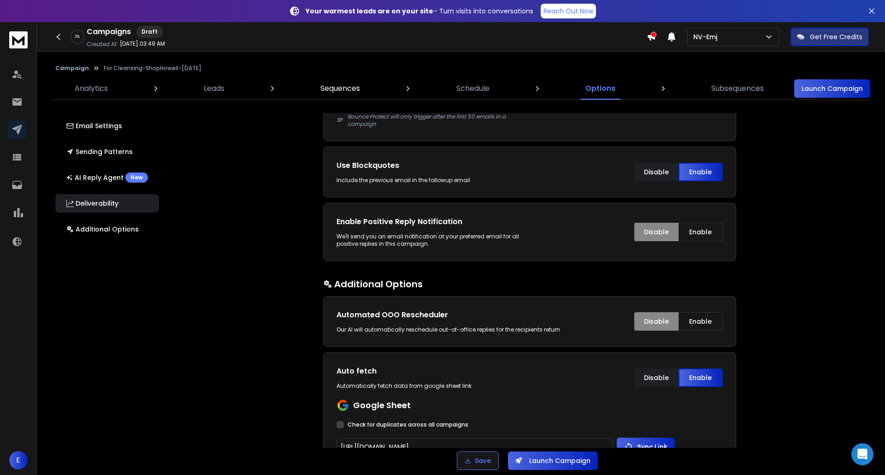
click at [338, 82] on link "Sequences" at bounding box center [340, 88] width 51 height 22
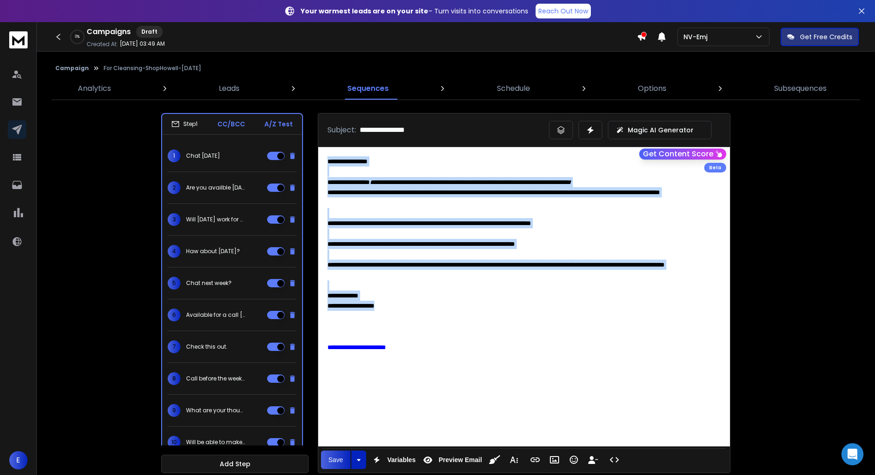
drag, startPoint x: 398, startPoint y: 306, endPoint x: 323, endPoint y: 161, distance: 163.6
click at [323, 161] on div "**********" at bounding box center [524, 296] width 412 height 299
click at [516, 459] on icon "button" at bounding box center [514, 459] width 11 height 11
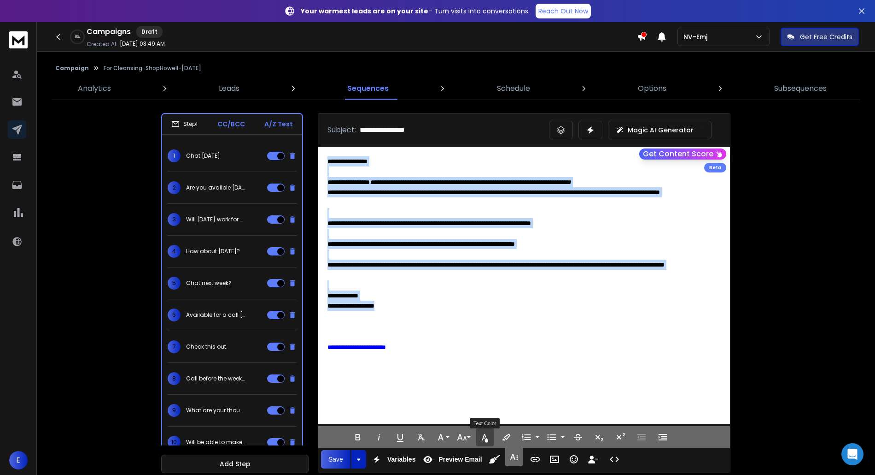
click at [489, 434] on icon "button" at bounding box center [485, 436] width 11 height 11
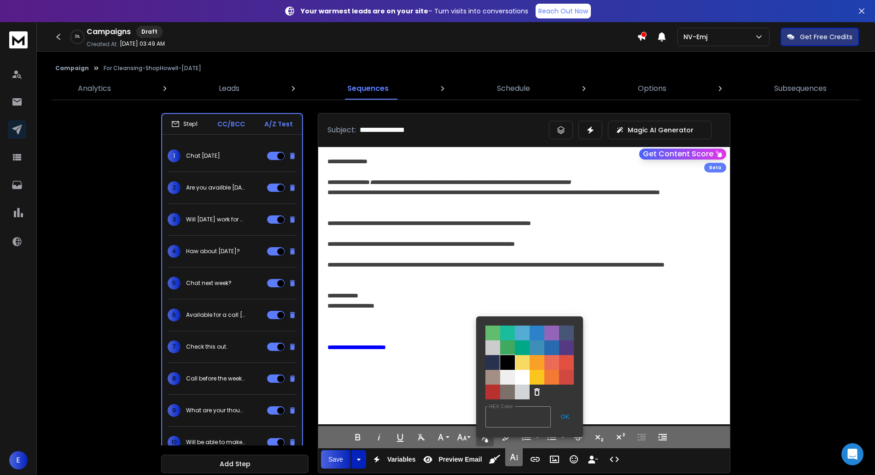
click at [508, 364] on span "Color#000000" at bounding box center [507, 362] width 15 height 15
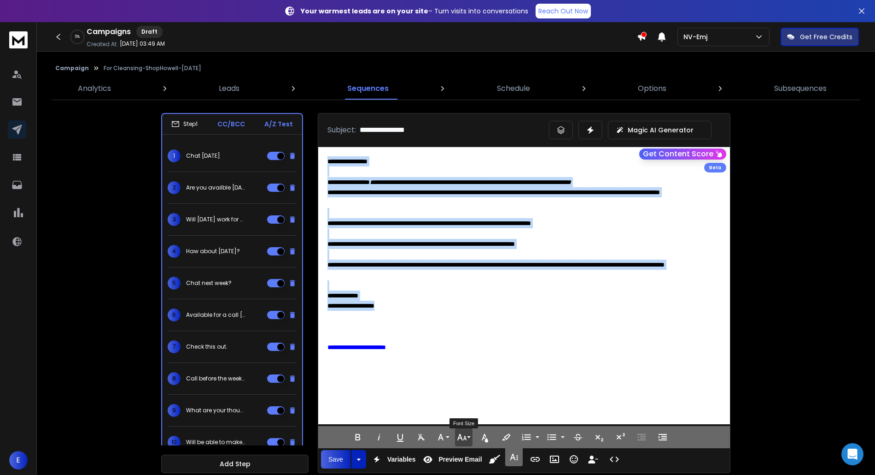
click at [465, 436] on icon "button" at bounding box center [462, 436] width 11 height 11
click at [474, 327] on link "14" at bounding box center [471, 329] width 33 height 14
click at [437, 436] on icon "button" at bounding box center [440, 436] width 11 height 11
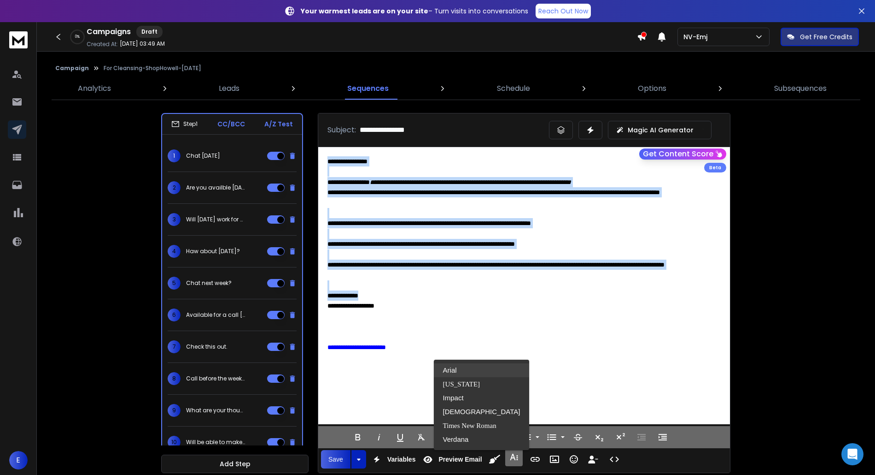
click at [452, 369] on link "Arial" at bounding box center [482, 370] width 96 height 14
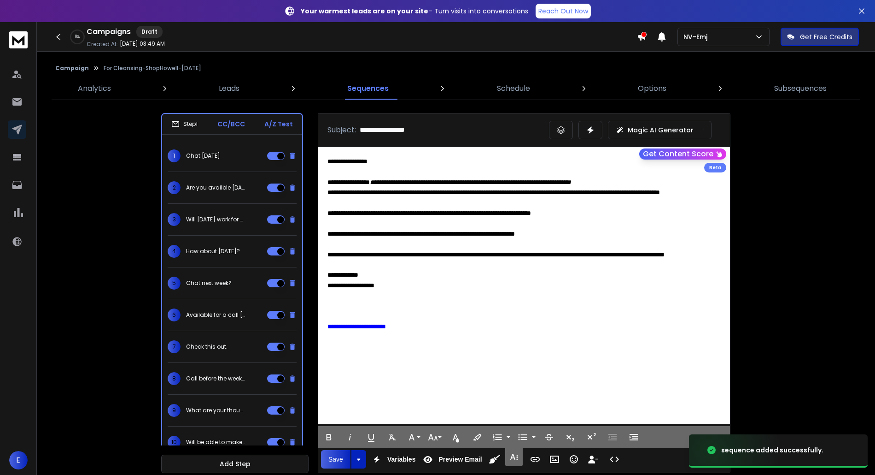
click at [209, 185] on p "Are you availble [DATE]" at bounding box center [215, 187] width 59 height 7
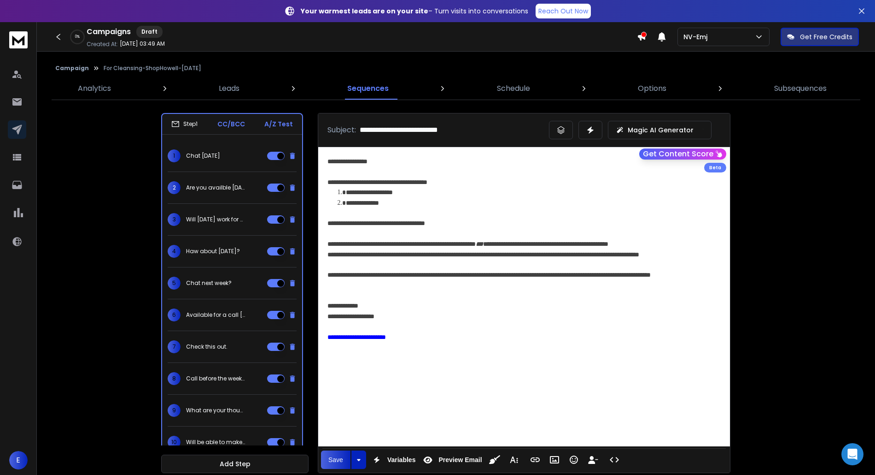
click at [202, 220] on p "Will [DATE] work for you?" at bounding box center [215, 219] width 59 height 7
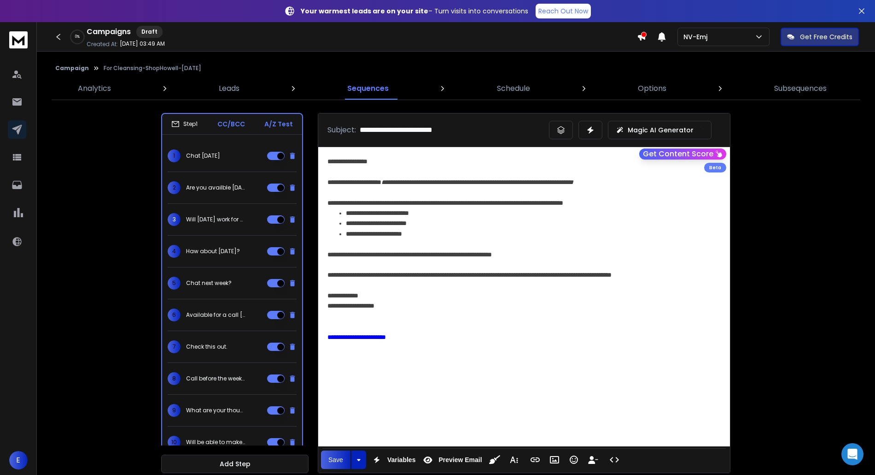
click at [201, 244] on div "4 Haw about [DATE]?" at bounding box center [232, 251] width 129 height 32
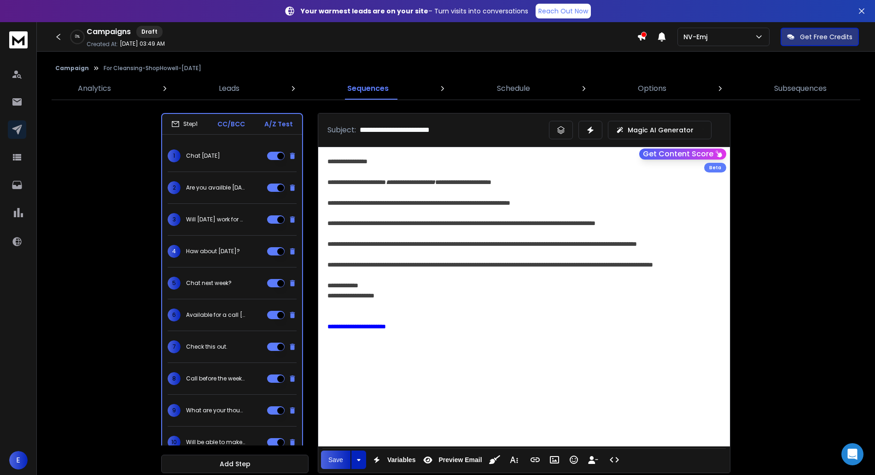
click at [201, 277] on div "5 Chat next week?" at bounding box center [200, 282] width 64 height 13
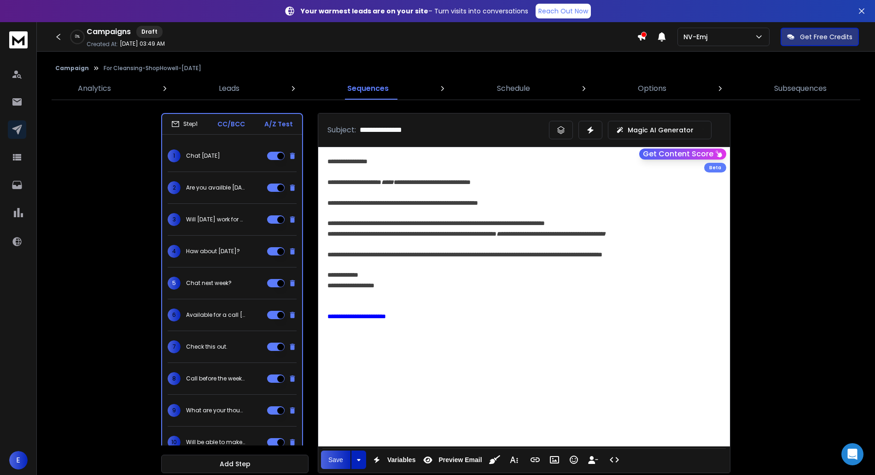
drag, startPoint x: 204, startPoint y: 314, endPoint x: 204, endPoint y: 321, distance: 7.4
click at [204, 316] on ul "Step 1 CC/BCC A/Z Test 1 Chat [DATE] 2 Are you availble [DATE] 3 Will [DATE] wo…" at bounding box center [232, 298] width 142 height 370
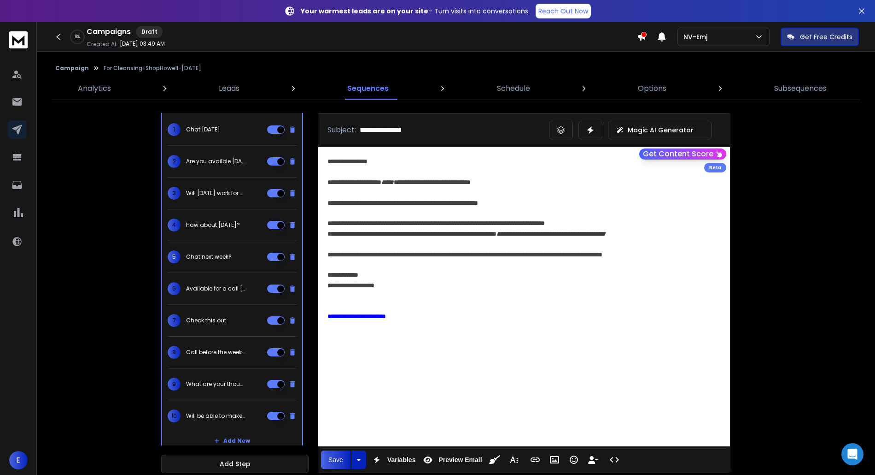
scroll to position [38, 0]
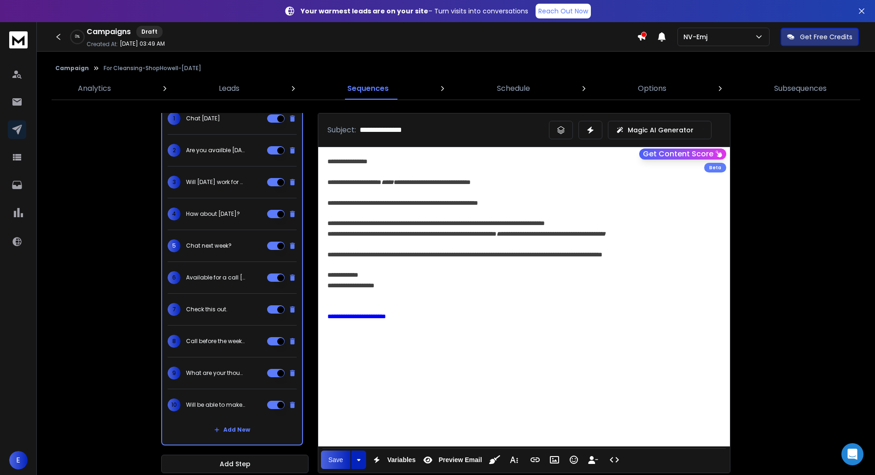
click at [208, 405] on p "Will be able to make it?" at bounding box center [215, 404] width 59 height 7
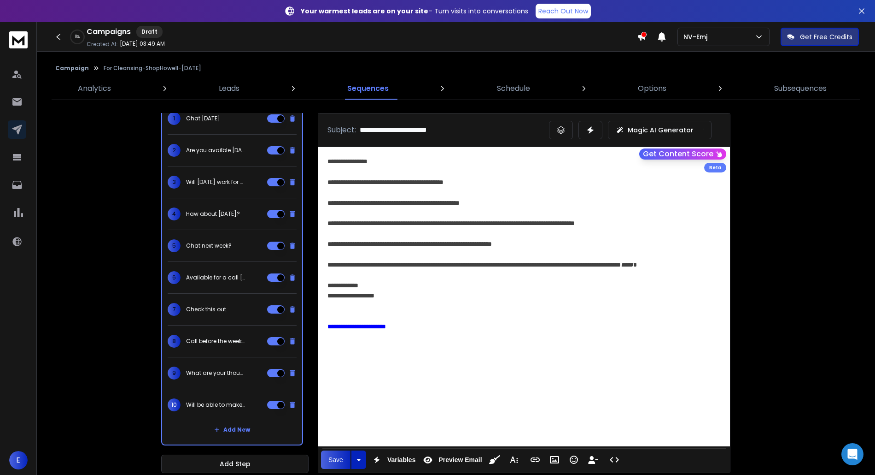
click at [219, 375] on p "What are your thoughts on this one?" at bounding box center [215, 372] width 59 height 7
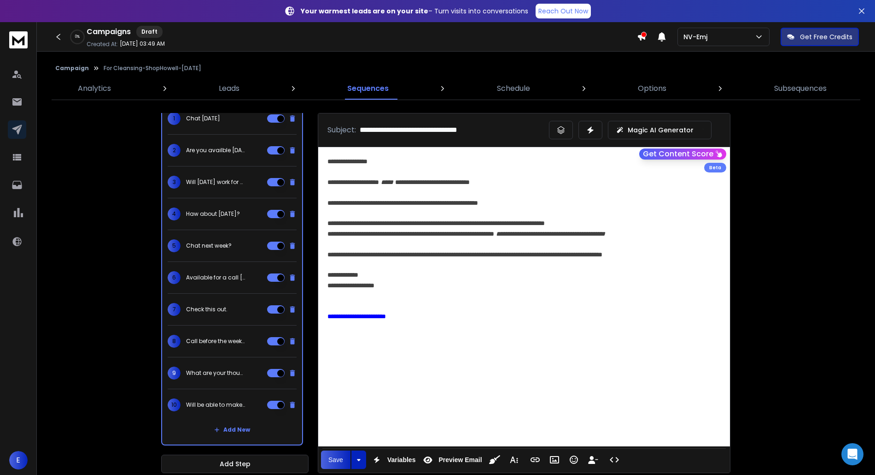
drag, startPoint x: 210, startPoint y: 352, endPoint x: 212, endPoint y: 344, distance: 8.5
click at [210, 349] on ul "Step 1 CC/BCC A/Z Test 1 Chat [DATE] 2 Are you availble [DATE] 3 Will [DATE] wo…" at bounding box center [232, 261] width 142 height 370
click at [215, 334] on div "8 Call before the weekend" at bounding box center [232, 341] width 129 height 32
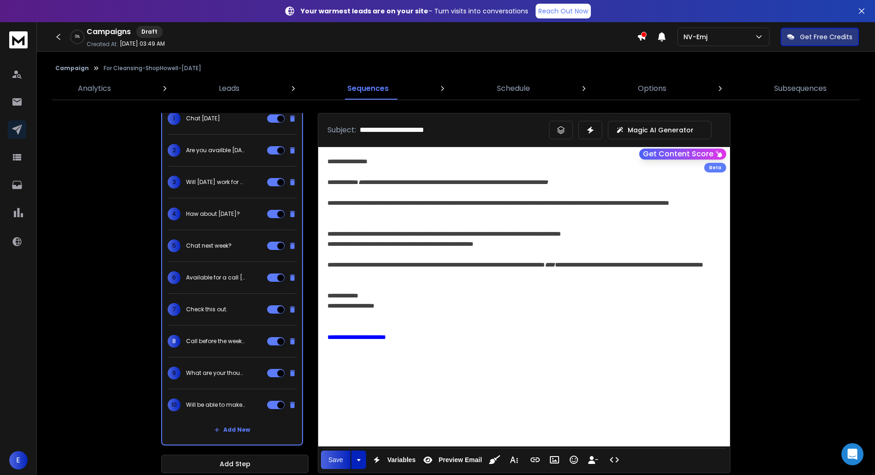
click at [211, 300] on div "7 Check this out." at bounding box center [232, 310] width 129 height 32
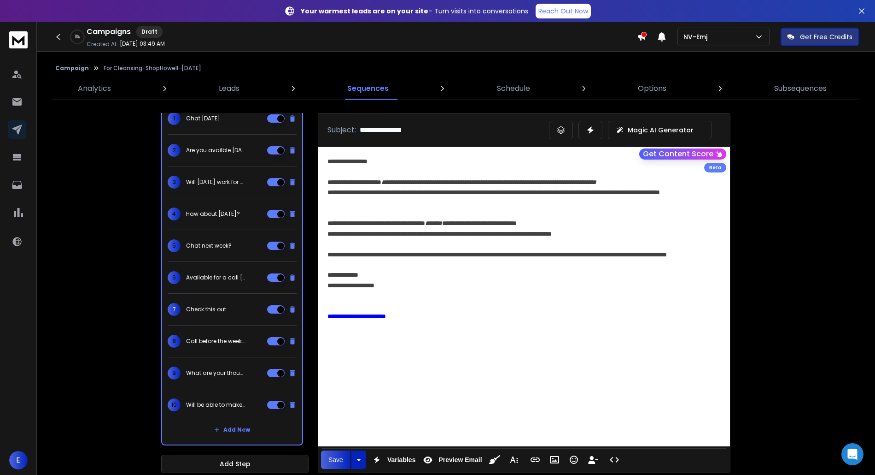
click at [212, 271] on div "6 Available for a call [DATE]?" at bounding box center [206, 277] width 77 height 13
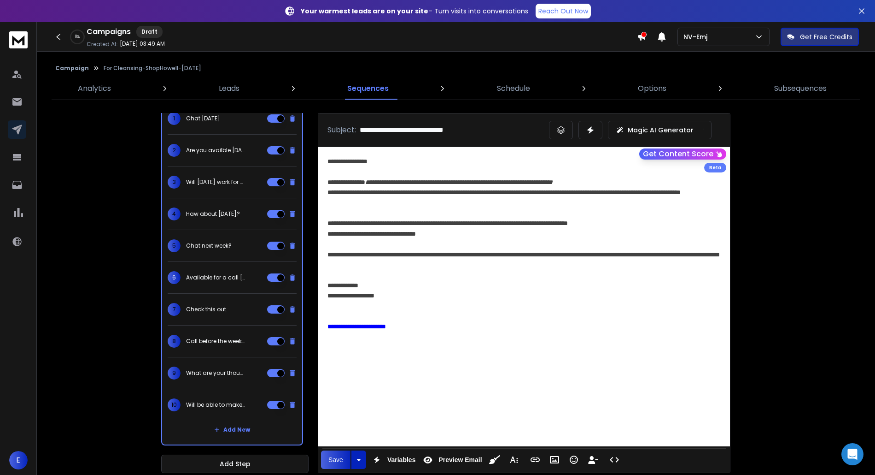
click at [206, 233] on div "5 Chat next week?" at bounding box center [232, 246] width 129 height 32
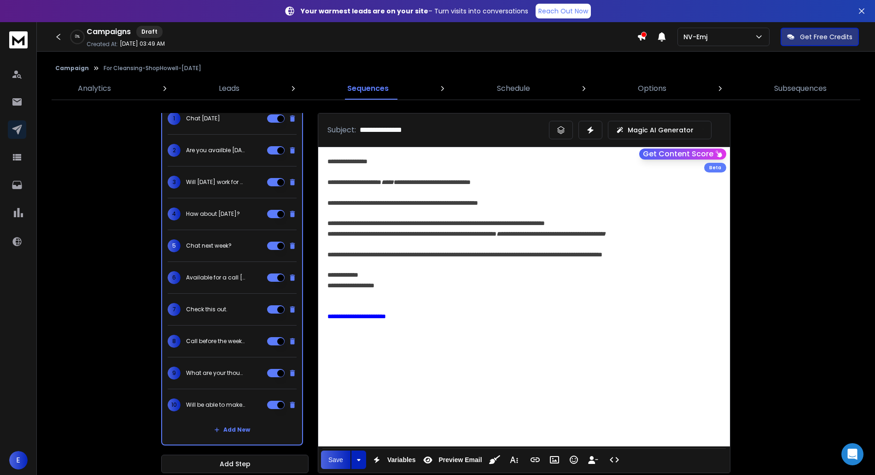
click at [209, 209] on div "4 Haw about [DATE]?" at bounding box center [204, 213] width 72 height 13
type input "**********"
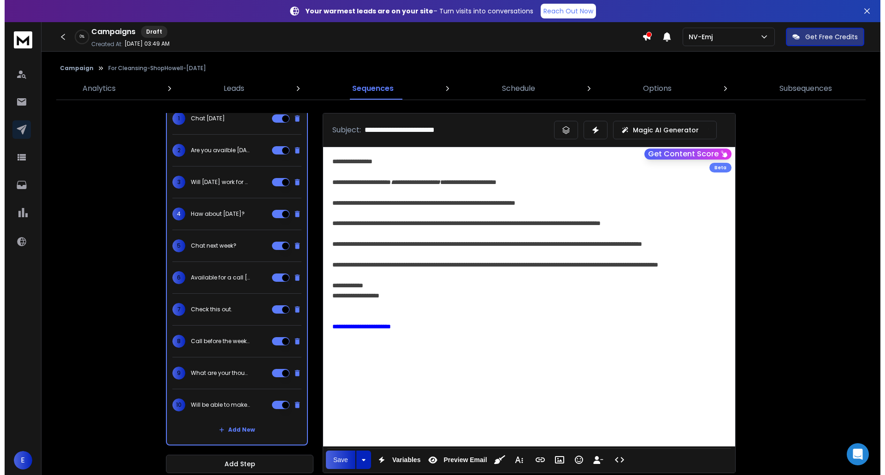
scroll to position [0, 0]
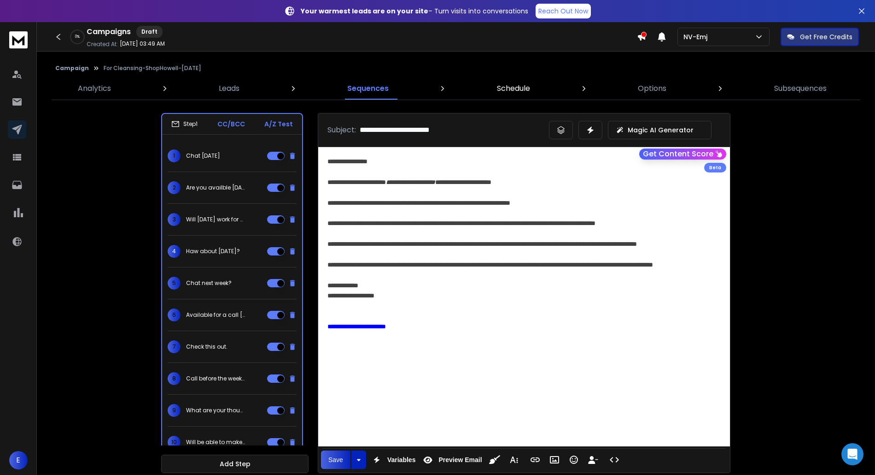
click at [501, 84] on p "Schedule" at bounding box center [513, 88] width 33 height 11
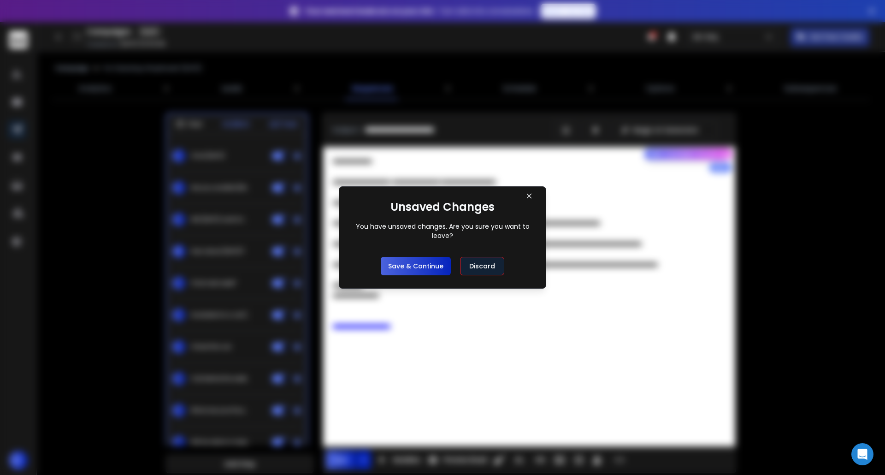
click at [423, 264] on button "Save & Continue" at bounding box center [416, 266] width 70 height 18
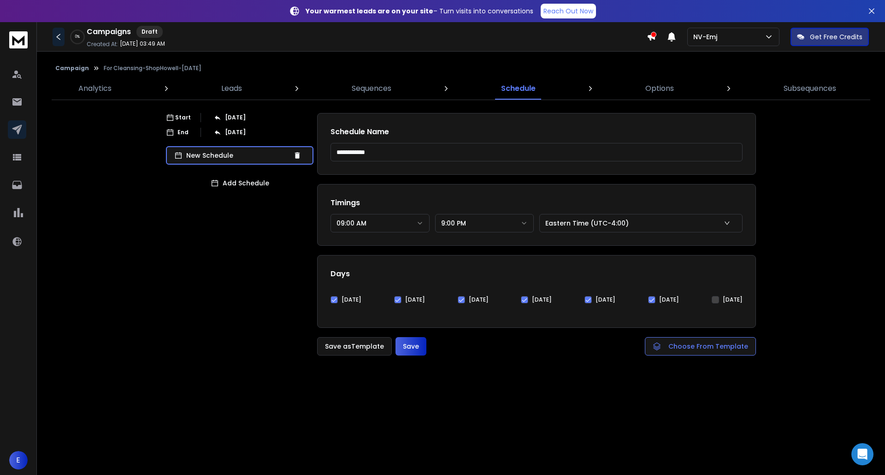
drag, startPoint x: 60, startPoint y: 35, endPoint x: 75, endPoint y: 61, distance: 29.3
click at [61, 37] on icon at bounding box center [58, 37] width 8 height 8
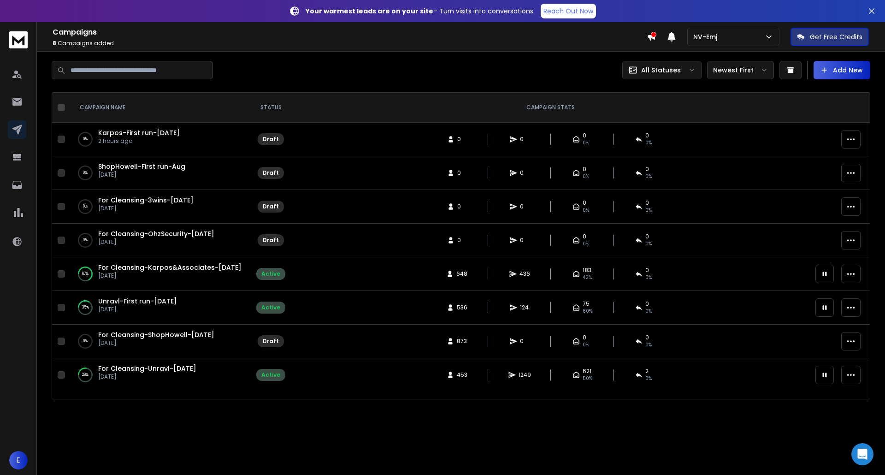
click at [860, 338] on td at bounding box center [840, 341] width 60 height 34
click at [854, 342] on icon "button" at bounding box center [850, 340] width 9 height 9
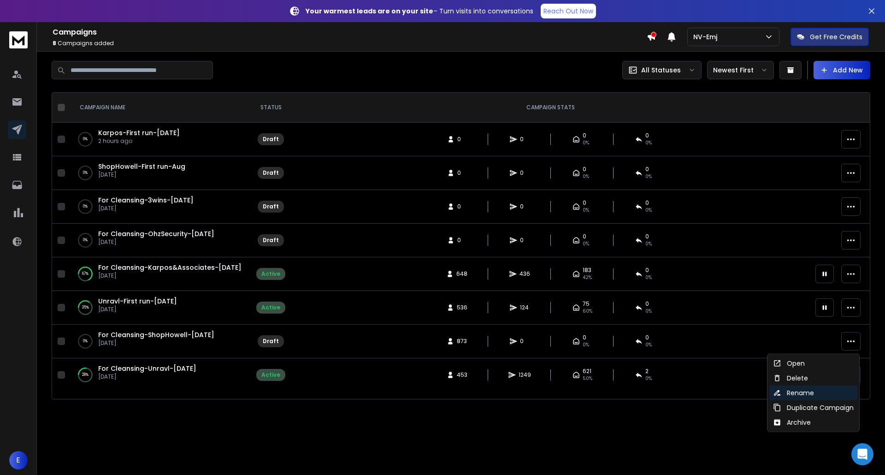
click at [805, 389] on div "Rename" at bounding box center [793, 392] width 41 height 9
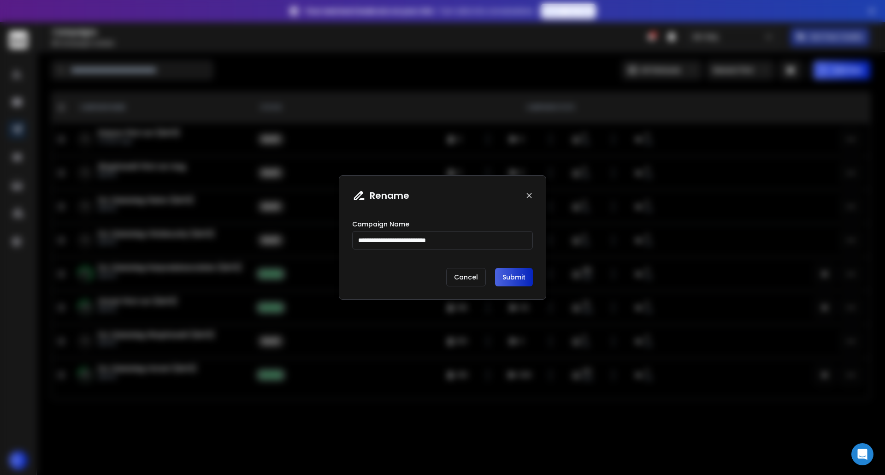
click at [501, 241] on input "**********" at bounding box center [442, 240] width 181 height 18
type input "**********"
click at [519, 275] on button "Submit" at bounding box center [514, 277] width 38 height 18
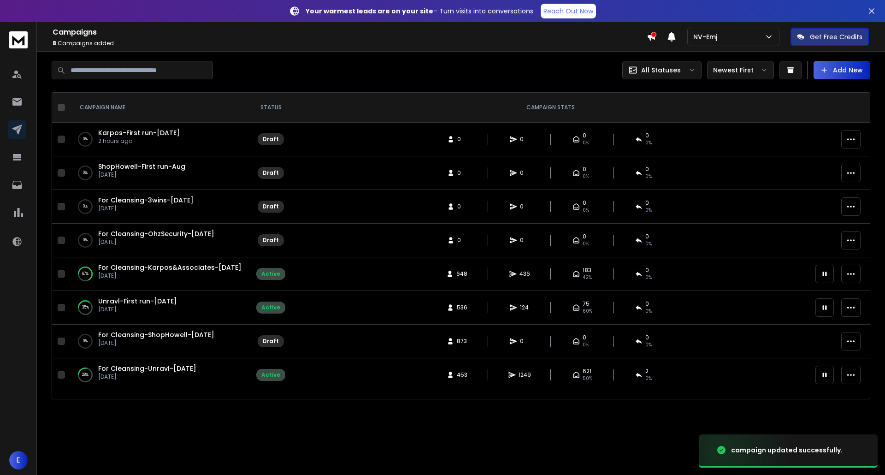
click at [180, 335] on span "For Cleansing-ShopHowell-[DATE]" at bounding box center [156, 334] width 116 height 9
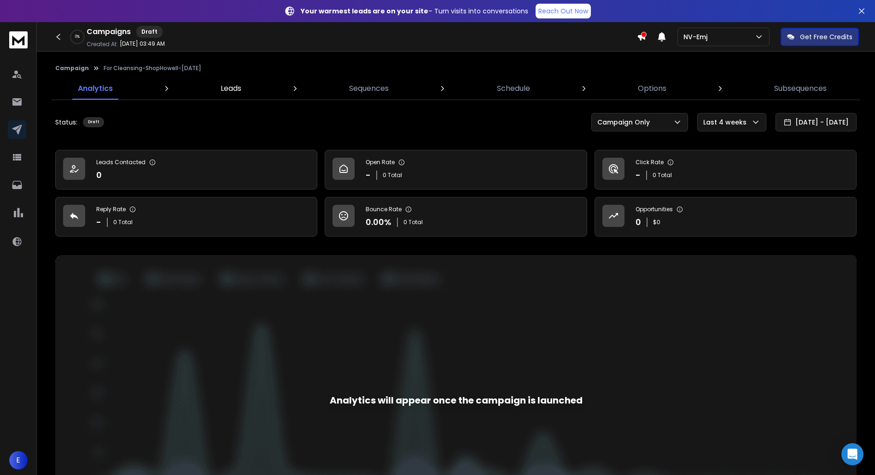
click at [207, 91] on div "Analytics Leads Sequences Schedule Options Subsequences" at bounding box center [453, 88] width 802 height 22
click at [227, 91] on p "Leads" at bounding box center [231, 88] width 21 height 11
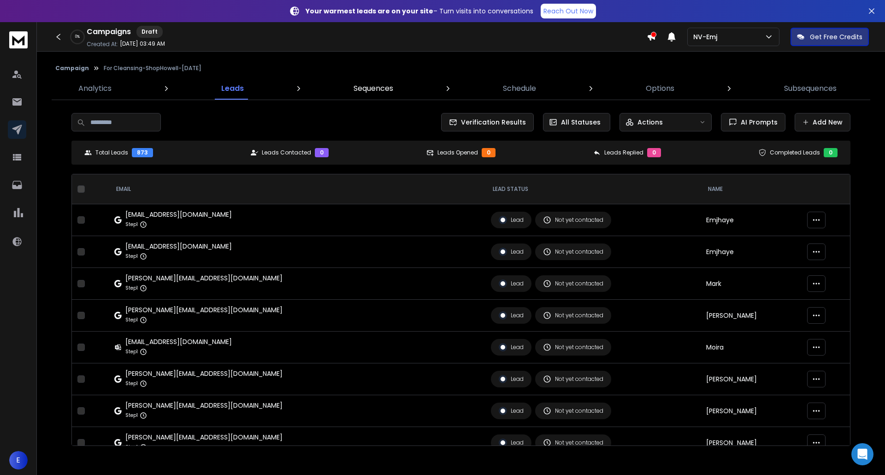
click at [368, 90] on p "Sequences" at bounding box center [373, 88] width 40 height 11
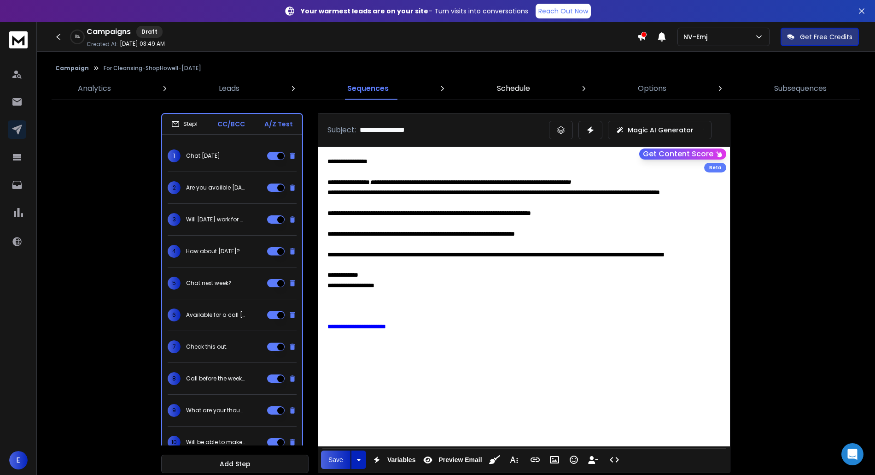
click at [526, 89] on p "Schedule" at bounding box center [513, 88] width 33 height 11
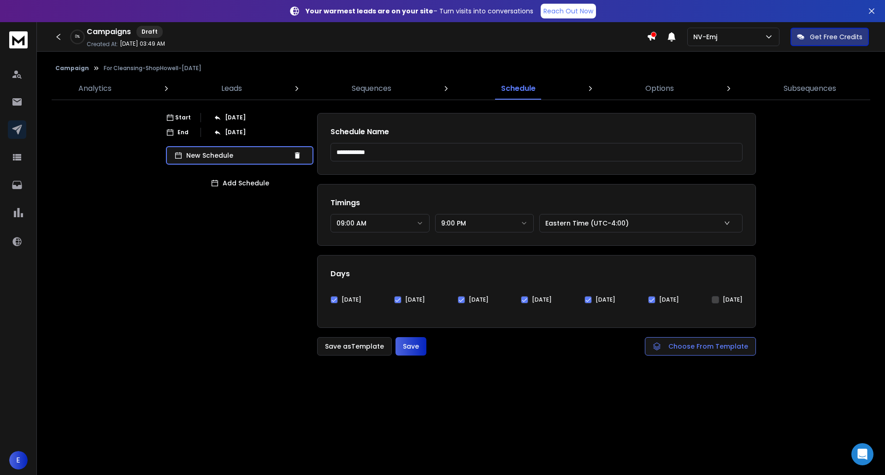
click at [246, 129] on p "[DATE]" at bounding box center [235, 132] width 21 height 7
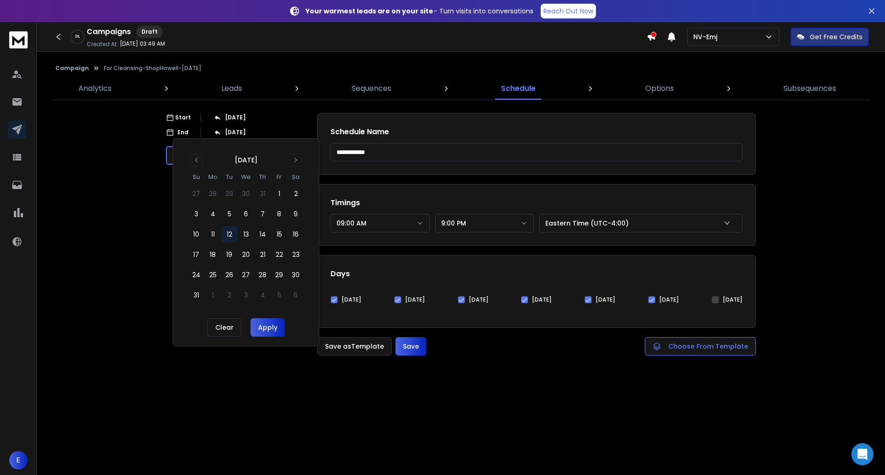
click at [246, 117] on p "[DATE]" at bounding box center [235, 117] width 21 height 7
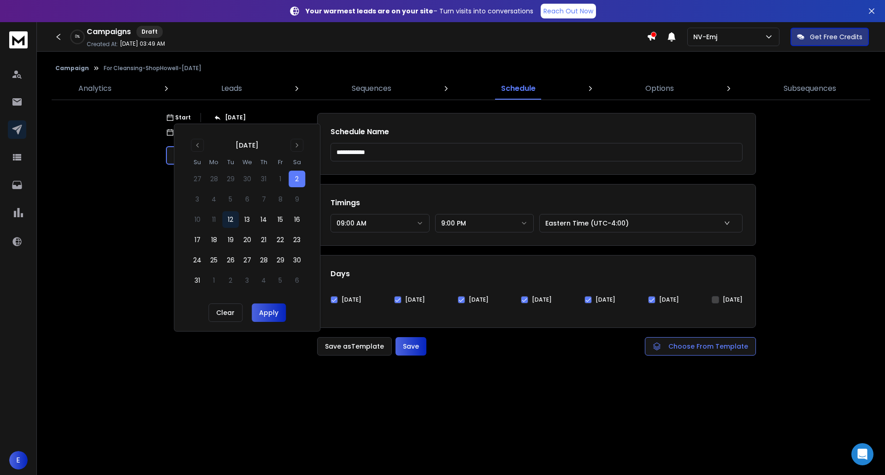
click at [214, 217] on td "11" at bounding box center [214, 219] width 17 height 17
click at [214, 218] on td "11" at bounding box center [214, 219] width 17 height 17
click at [213, 220] on td "11" at bounding box center [214, 219] width 17 height 17
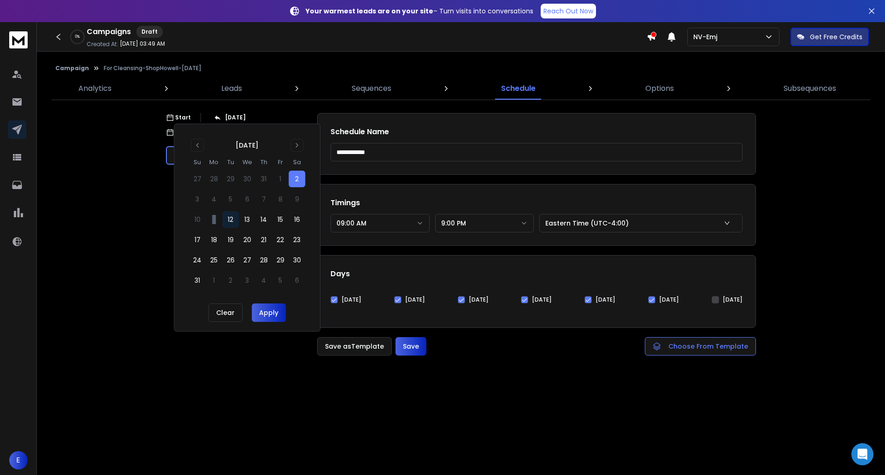
click at [214, 220] on td "11" at bounding box center [214, 219] width 17 height 17
click at [233, 219] on button "12" at bounding box center [230, 219] width 17 height 17
click at [271, 314] on button "Apply" at bounding box center [269, 312] width 34 height 18
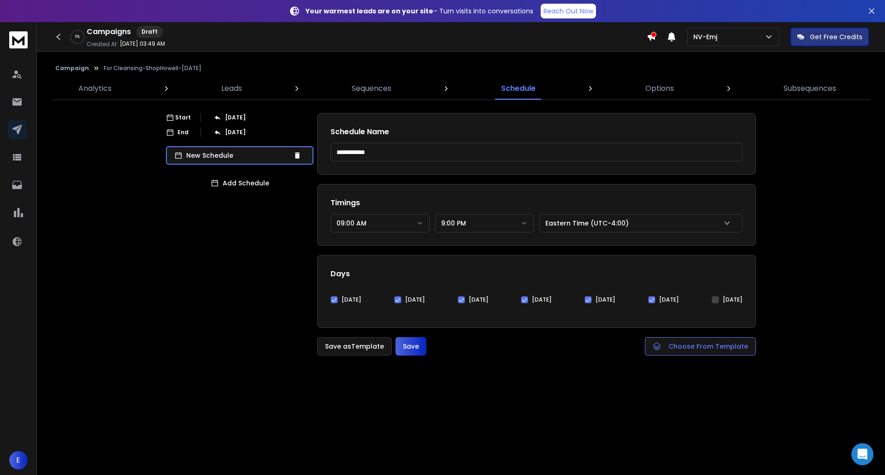
click at [246, 132] on p "[DATE]" at bounding box center [235, 132] width 21 height 7
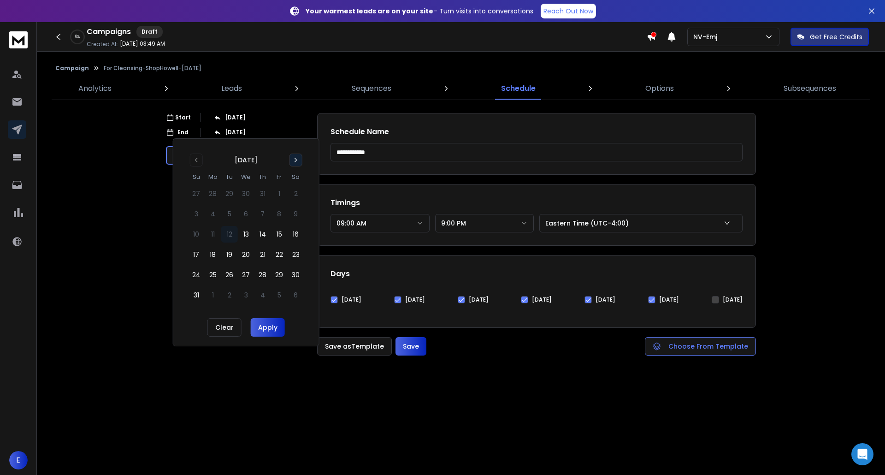
click at [295, 163] on icon "Go to next month" at bounding box center [295, 159] width 7 height 7
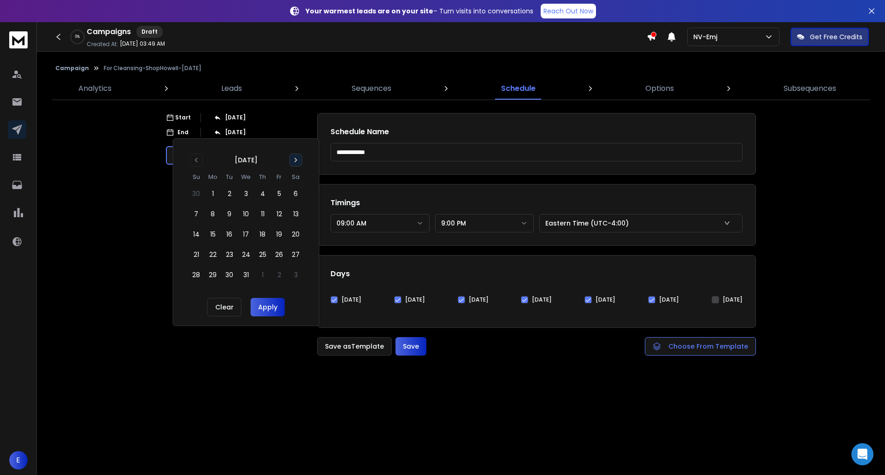
click at [295, 163] on icon "Go to next month" at bounding box center [295, 159] width 7 height 7
click at [288, 257] on button "28" at bounding box center [296, 254] width 17 height 17
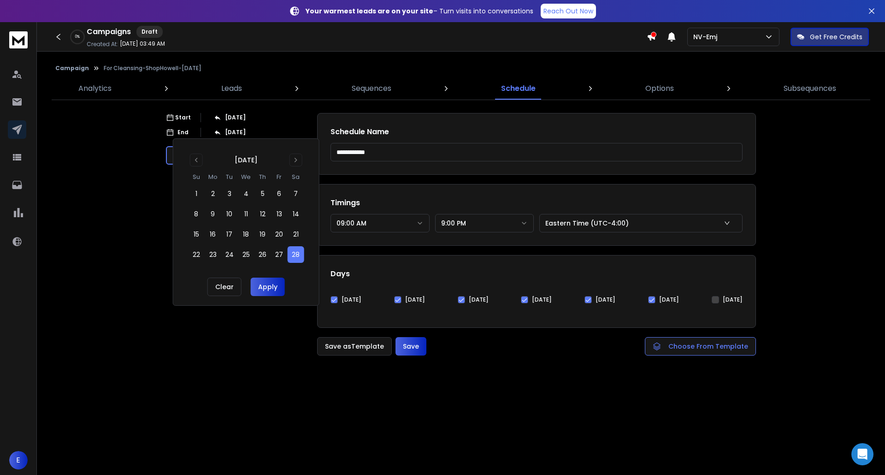
click at [272, 285] on button "Apply" at bounding box center [268, 286] width 34 height 18
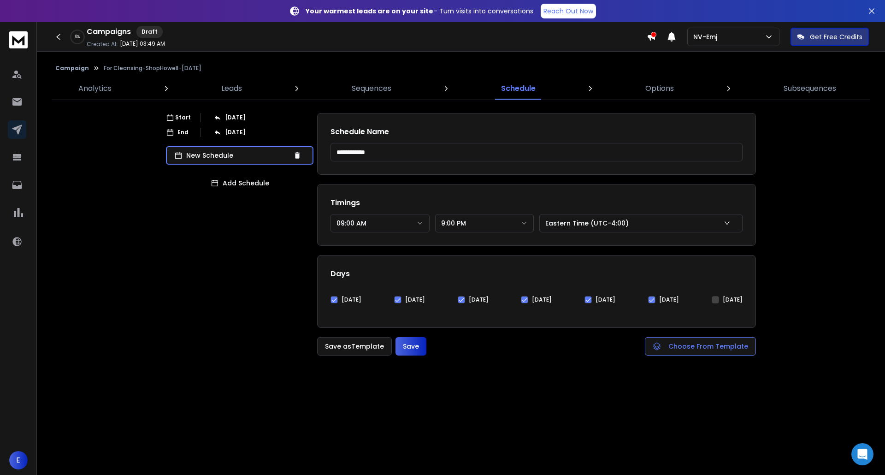
click at [408, 346] on button "Save" at bounding box center [410, 346] width 31 height 18
click at [664, 89] on p "Options" at bounding box center [659, 88] width 29 height 11
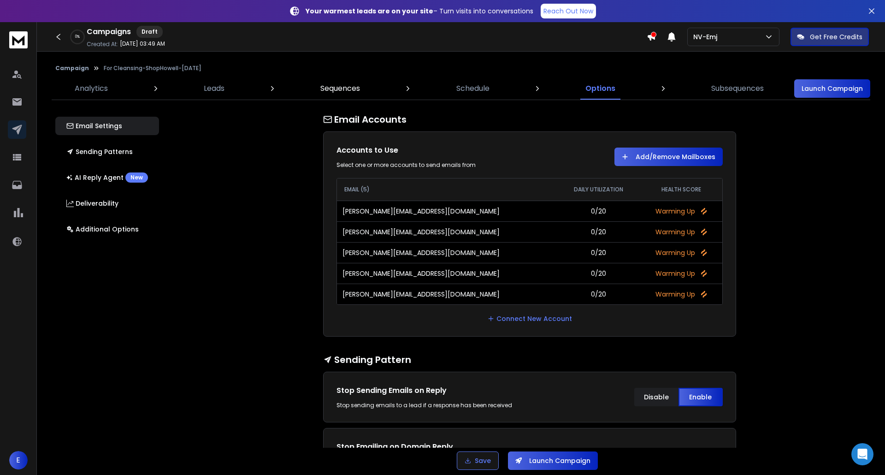
click at [329, 92] on p "Sequences" at bounding box center [340, 88] width 40 height 11
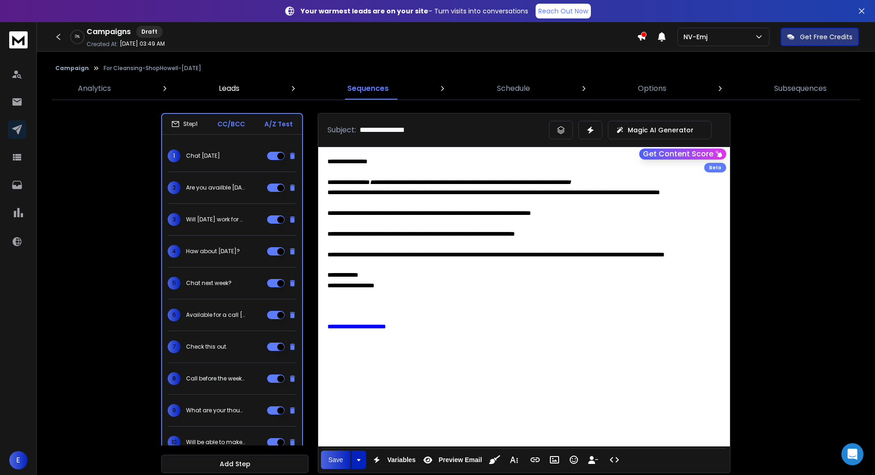
click at [239, 87] on p "Leads" at bounding box center [229, 88] width 21 height 11
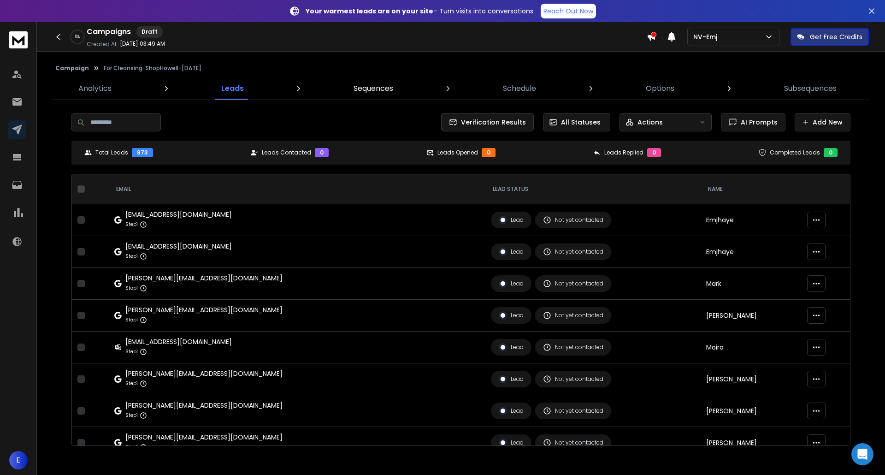
click at [357, 88] on p "Sequences" at bounding box center [373, 88] width 40 height 11
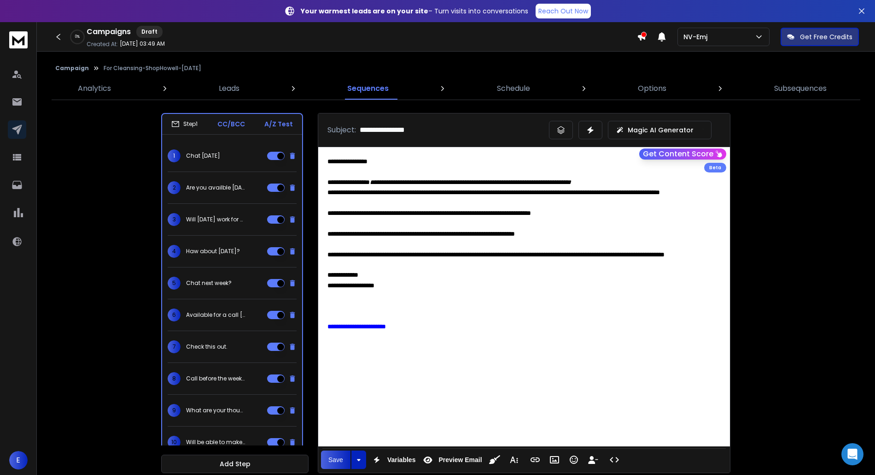
click at [209, 188] on p "Are you availble [DATE]" at bounding box center [215, 187] width 59 height 7
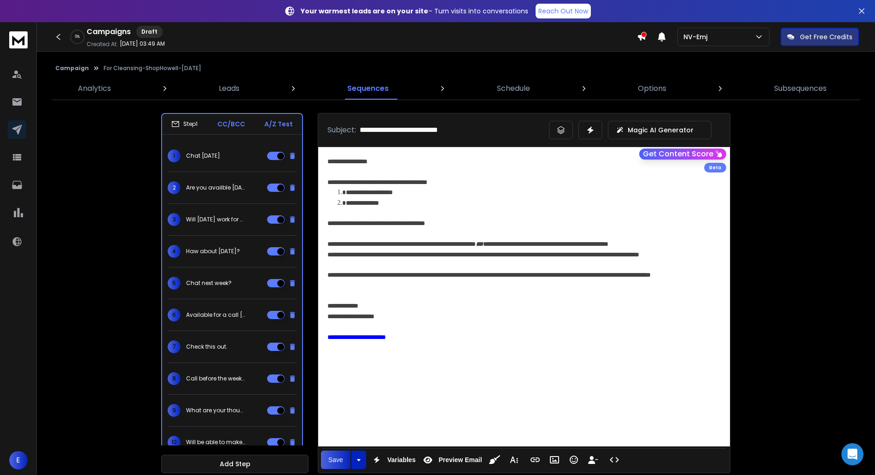
click at [214, 226] on div "3 Will [DATE] work for you?" at bounding box center [232, 220] width 129 height 32
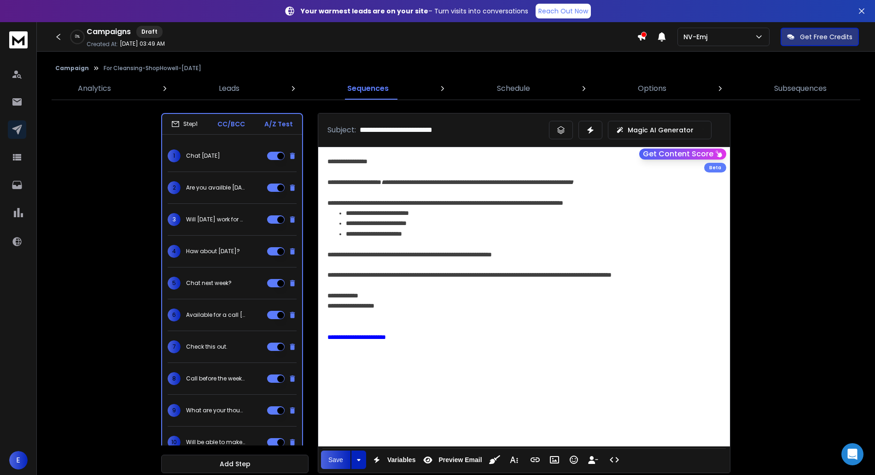
click at [220, 192] on div "2 Are you availble [DATE]" at bounding box center [206, 187] width 77 height 13
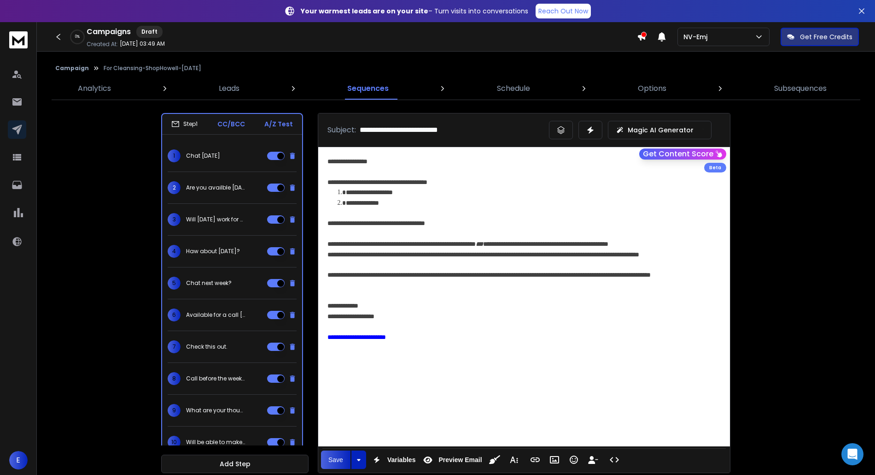
click at [220, 150] on div "1 Chat [DATE]" at bounding box center [194, 155] width 53 height 13
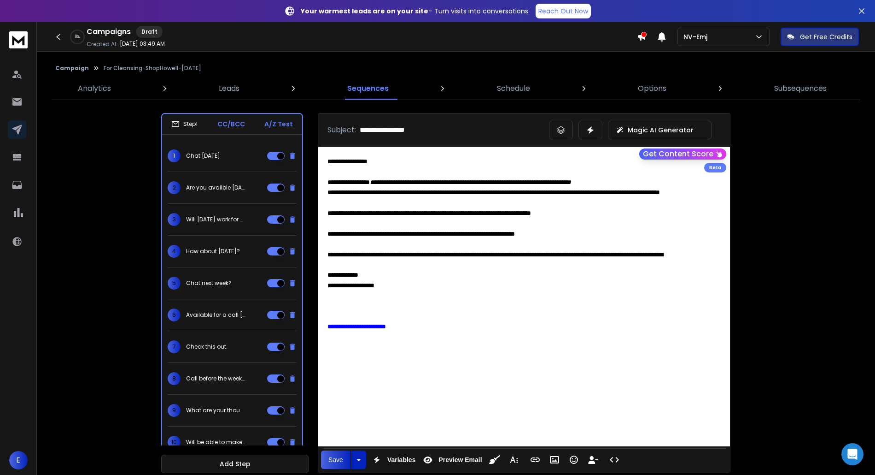
click at [226, 188] on p "Are you availble [DATE]" at bounding box center [215, 187] width 59 height 7
type input "**********"
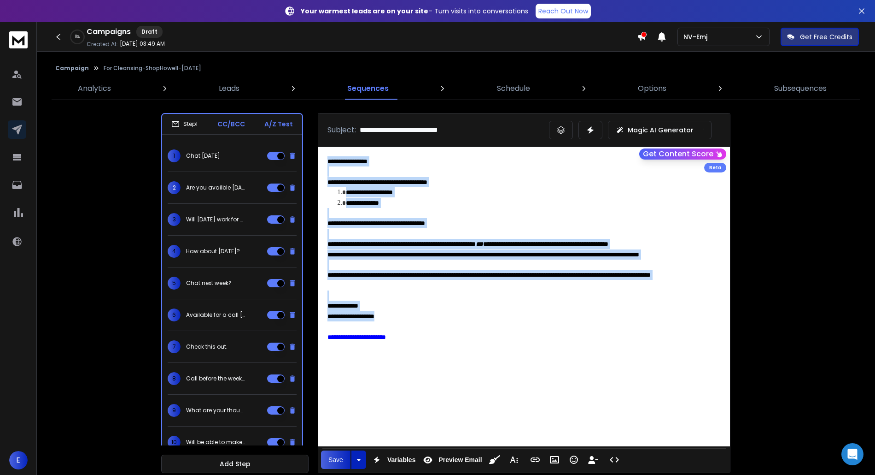
drag, startPoint x: 401, startPoint y: 319, endPoint x: 417, endPoint y: 345, distance: 30.7
click at [324, 161] on div "**********" at bounding box center [524, 296] width 412 height 299
click at [512, 459] on icon "button" at bounding box center [514, 459] width 8 height 6
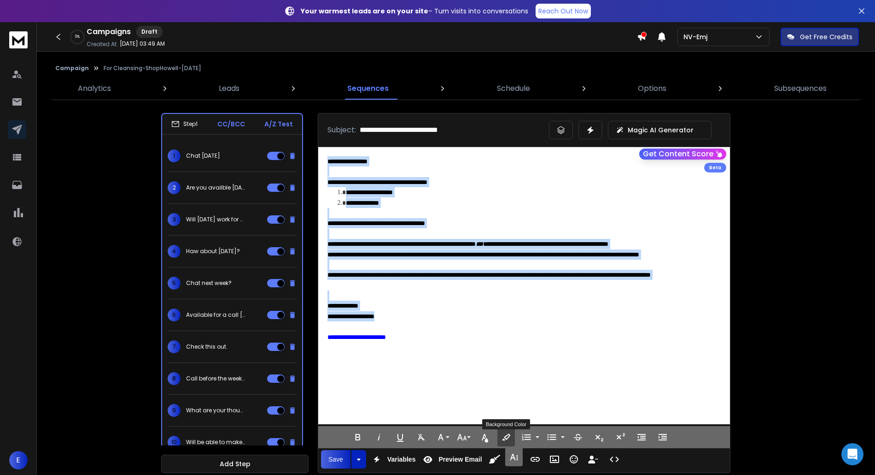
click at [503, 431] on icon "button" at bounding box center [506, 436] width 11 height 11
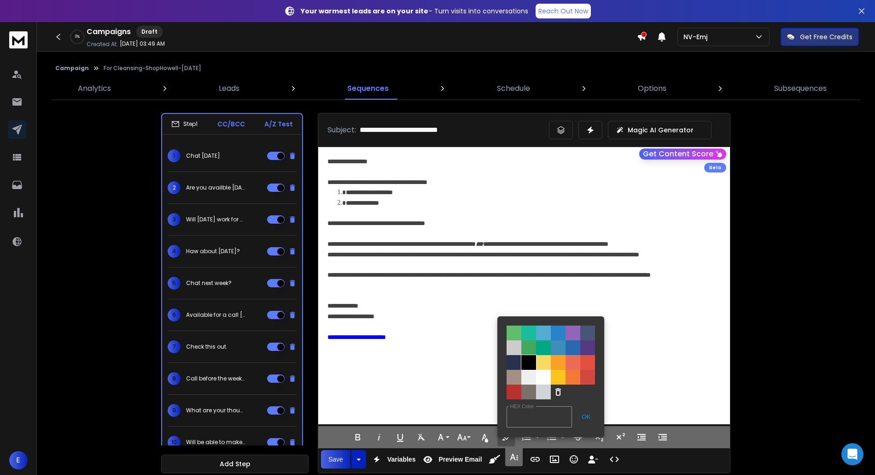
click at [526, 360] on span "Color#000000" at bounding box center [529, 362] width 15 height 15
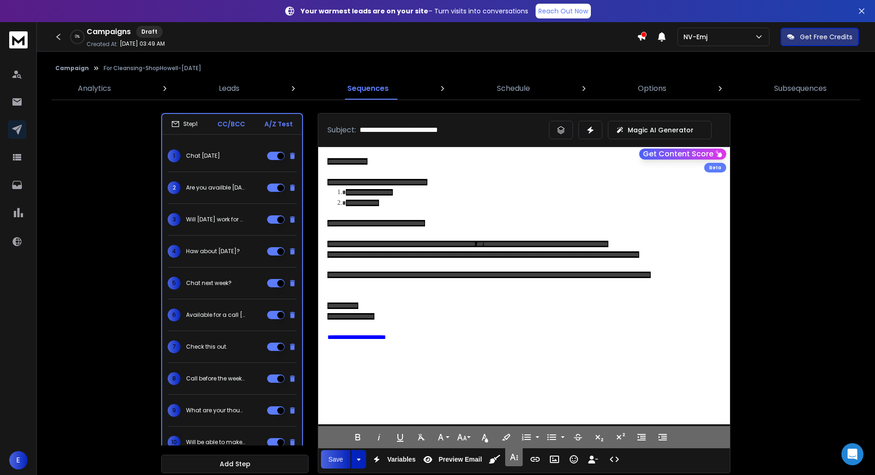
click at [526, 360] on div "**********" at bounding box center [524, 285] width 412 height 277
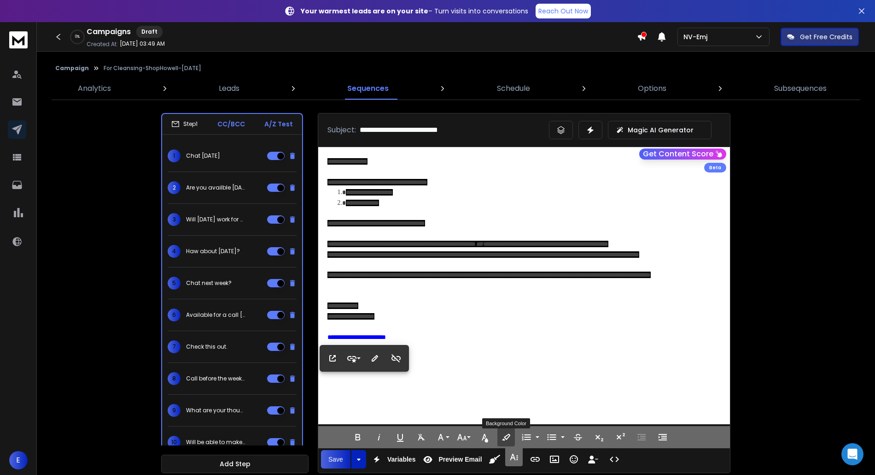
click at [508, 434] on icon "button" at bounding box center [506, 436] width 8 height 7
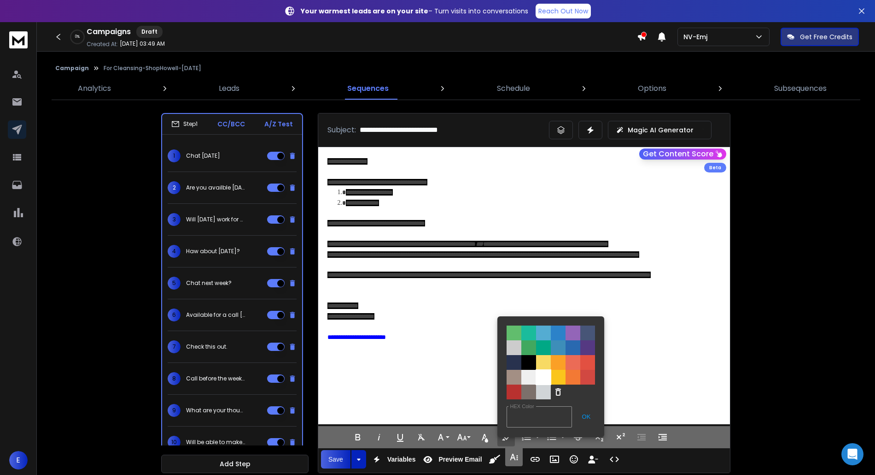
click at [545, 379] on span "Color#FFFFFF" at bounding box center [543, 377] width 15 height 15
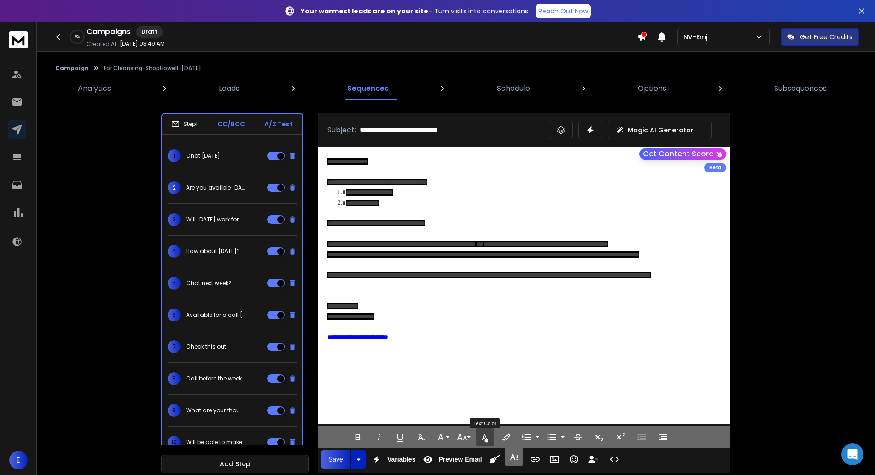
click at [487, 439] on icon "button" at bounding box center [485, 438] width 6 height 8
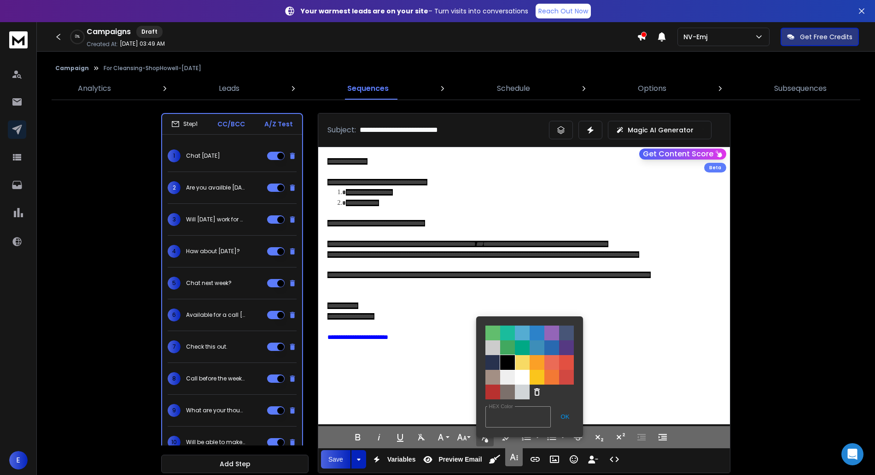
click at [511, 362] on span "Color#000000" at bounding box center [507, 362] width 15 height 15
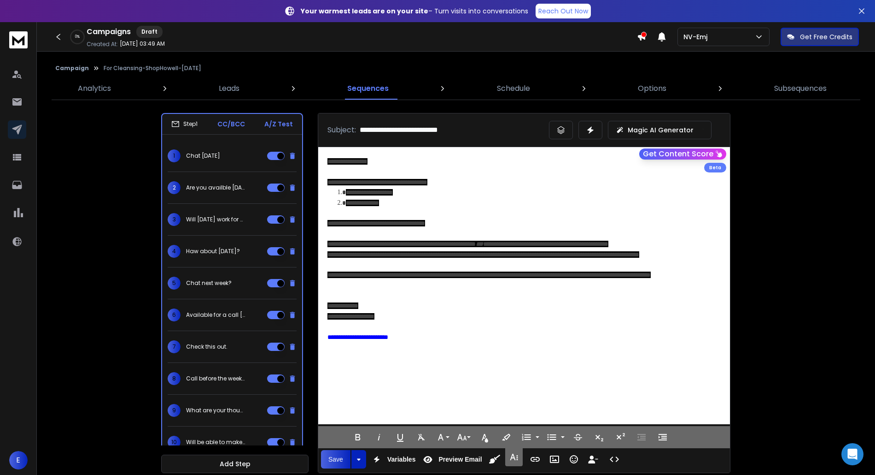
click at [444, 321] on div "**********" at bounding box center [524, 316] width 393 height 10
click at [391, 311] on div "**********" at bounding box center [524, 285] width 412 height 277
click at [398, 316] on div "**********" at bounding box center [524, 316] width 393 height 10
click at [397, 316] on div "**********" at bounding box center [524, 316] width 393 height 10
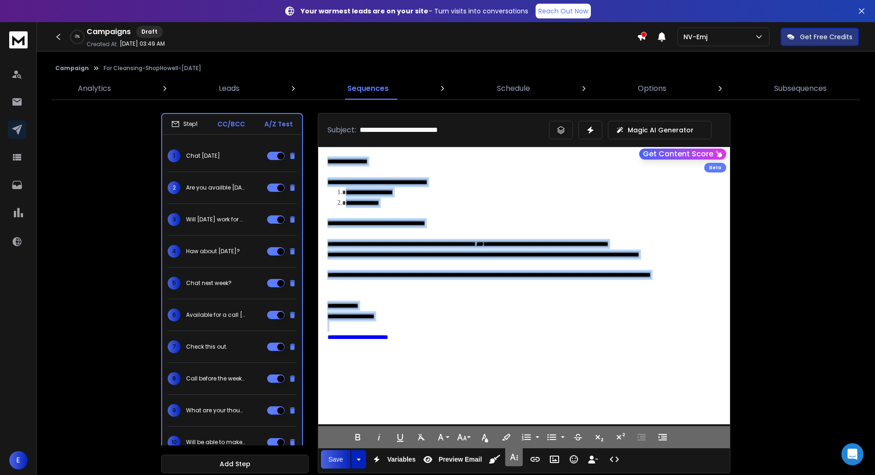
drag, startPoint x: 395, startPoint y: 316, endPoint x: 325, endPoint y: 159, distance: 172.2
click at [325, 159] on div "**********" at bounding box center [524, 285] width 412 height 277
click at [505, 434] on icon "button" at bounding box center [506, 436] width 11 height 11
type input "*******"
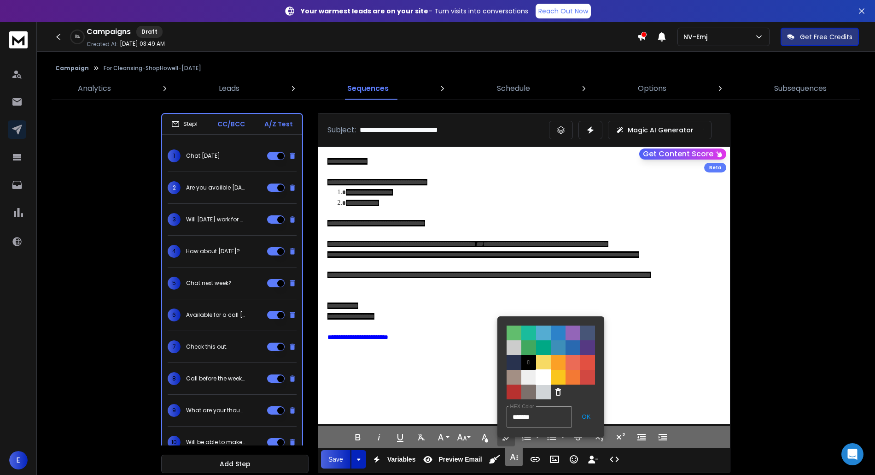
click at [540, 373] on span "Color#FFFFFF" at bounding box center [543, 377] width 15 height 15
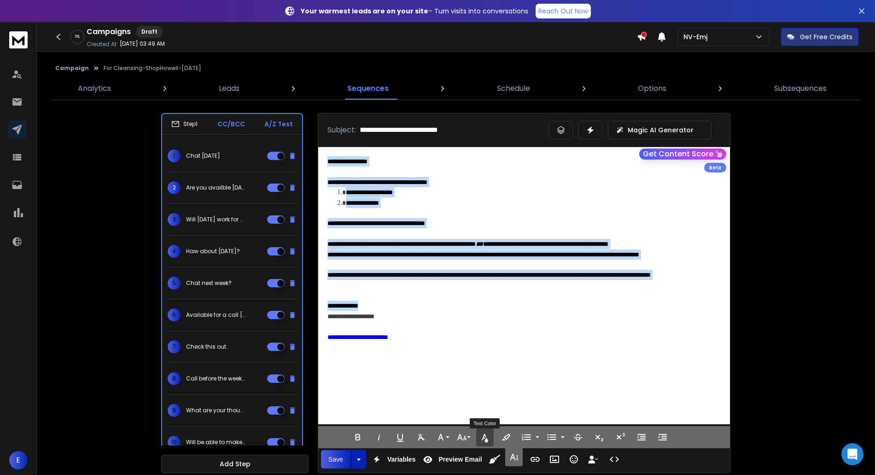
click at [486, 437] on icon "button" at bounding box center [485, 438] width 6 height 8
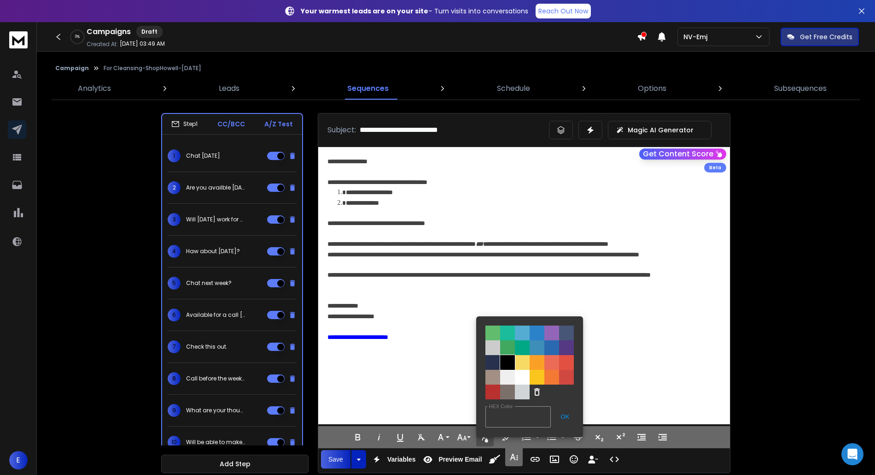
click at [511, 359] on span "Color#000000" at bounding box center [507, 362] width 15 height 15
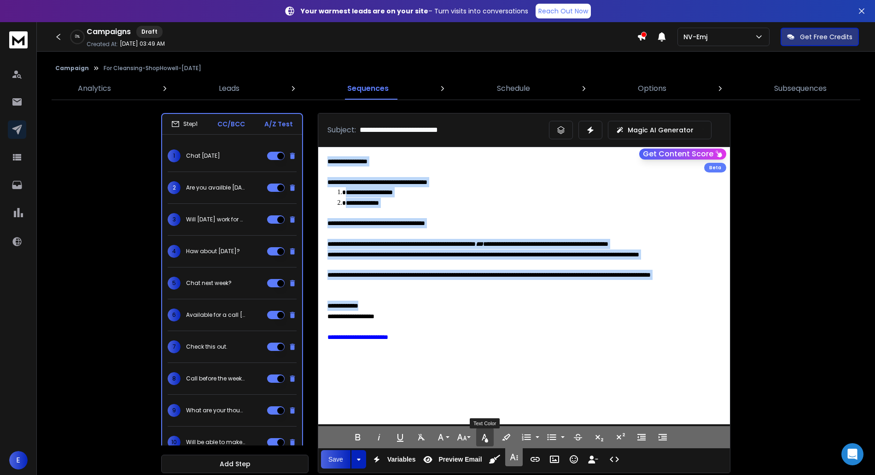
click at [478, 437] on button "Text Color" at bounding box center [485, 437] width 18 height 18
type input "*******"
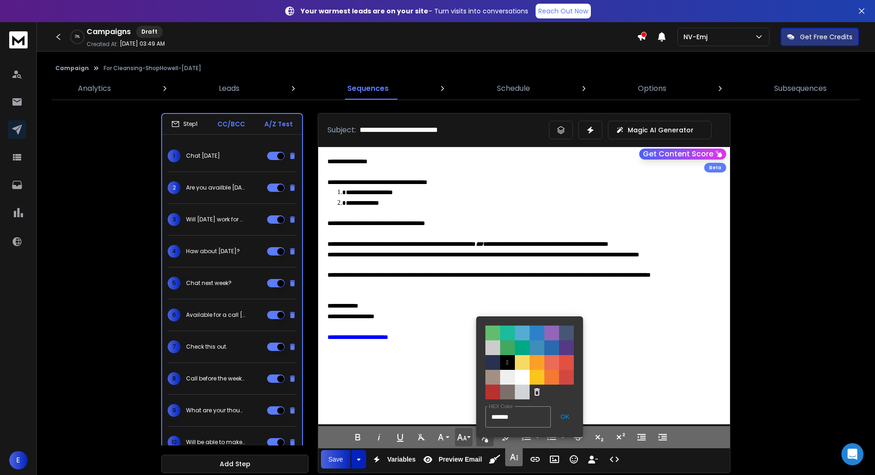
click at [459, 435] on icon "button" at bounding box center [462, 437] width 10 height 6
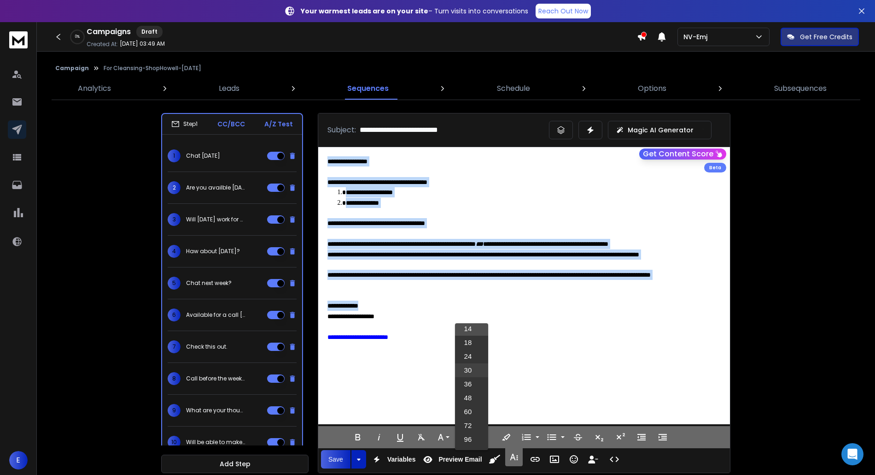
scroll to position [74, 0]
click at [474, 329] on link "14" at bounding box center [471, 329] width 33 height 14
click at [443, 439] on icon "button" at bounding box center [440, 436] width 11 height 11
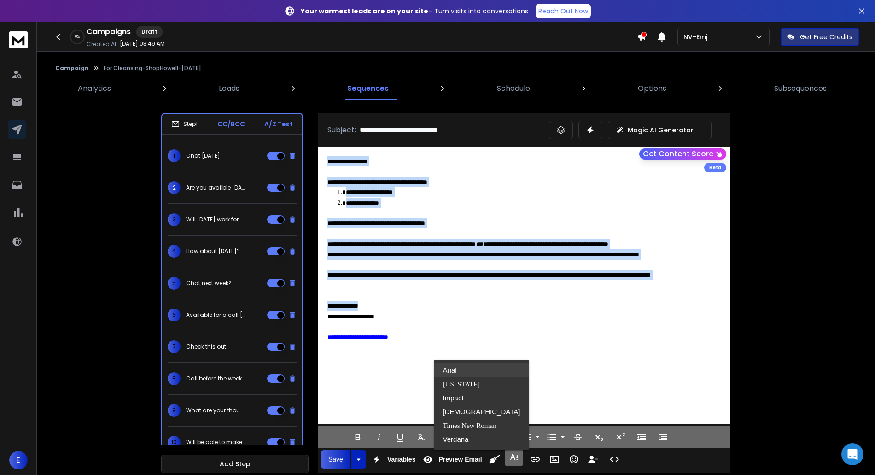
click at [451, 365] on link "Arial" at bounding box center [482, 370] width 96 height 14
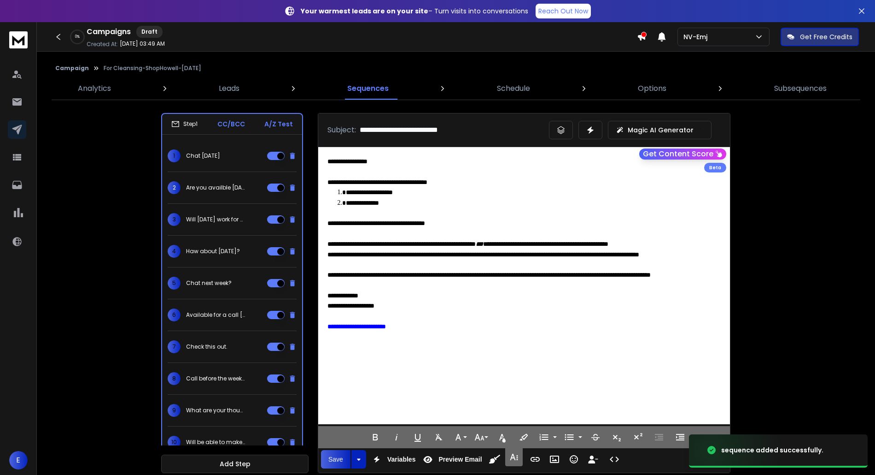
click at [218, 221] on p "Will [DATE] work for you?" at bounding box center [215, 219] width 59 height 7
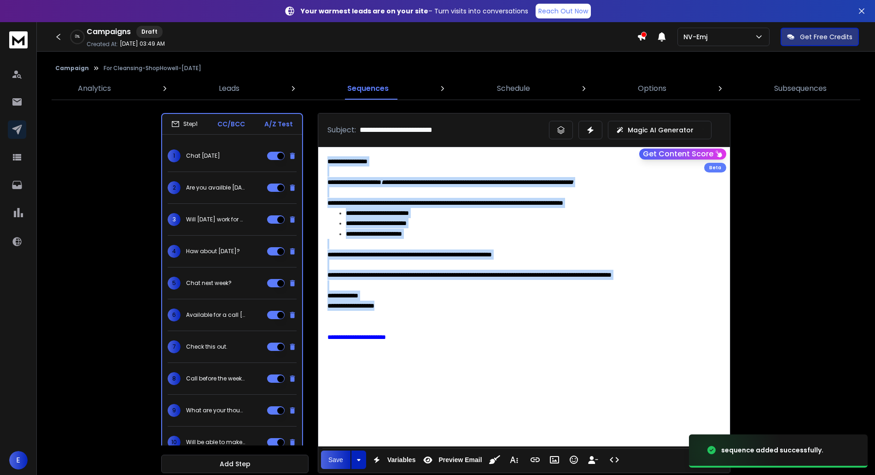
drag, startPoint x: 369, startPoint y: 290, endPoint x: 314, endPoint y: 156, distance: 145.1
click at [314, 156] on div "**********" at bounding box center [456, 293] width 590 height 360
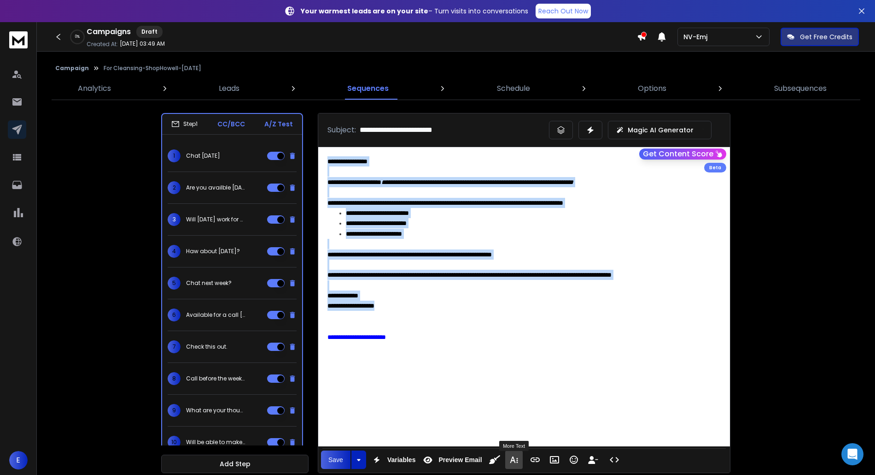
click at [510, 460] on icon "button" at bounding box center [514, 459] width 11 height 11
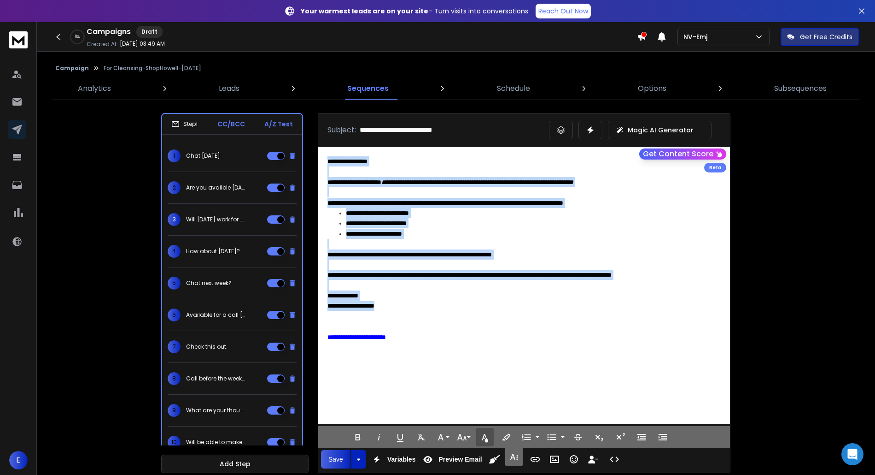
click at [485, 431] on icon "button" at bounding box center [485, 436] width 11 height 11
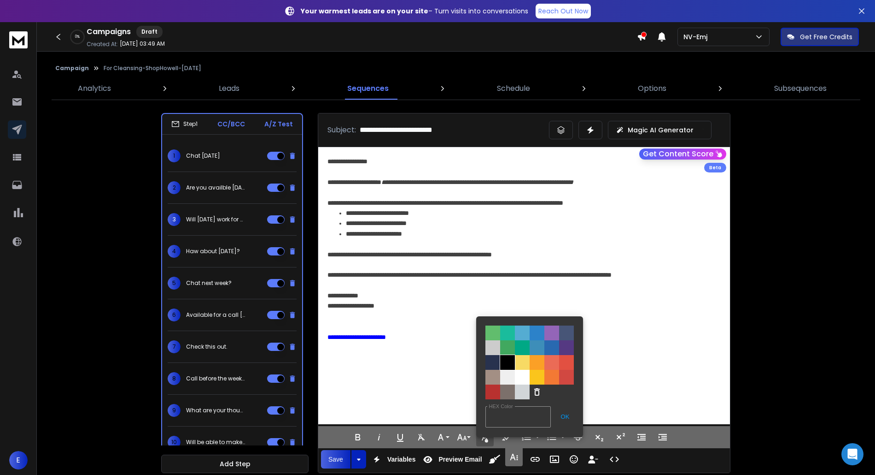
click at [507, 364] on span "Color#000000" at bounding box center [507, 362] width 15 height 15
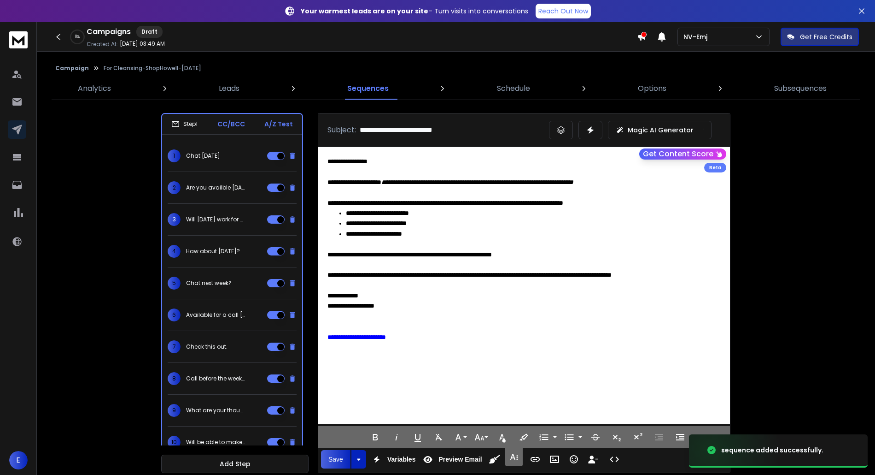
click at [211, 249] on p "Haw about [DATE]?" at bounding box center [213, 250] width 54 height 7
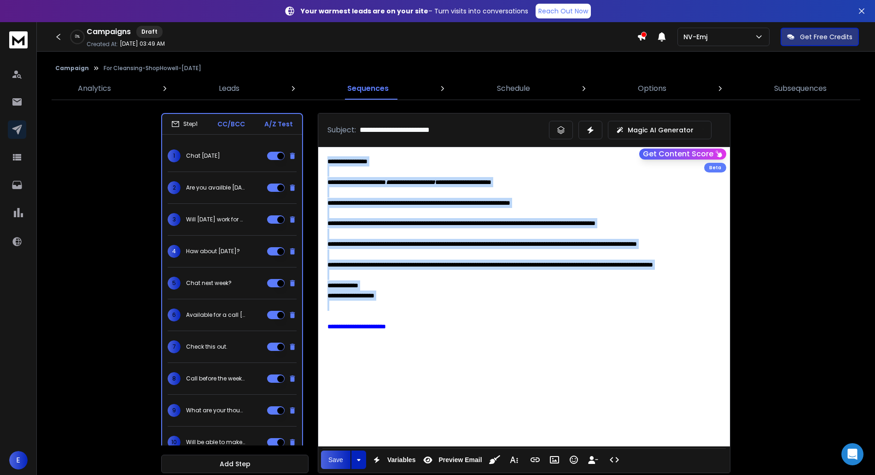
drag, startPoint x: 353, startPoint y: 270, endPoint x: 323, endPoint y: 155, distance: 119.1
click at [323, 155] on div "**********" at bounding box center [524, 296] width 412 height 299
click at [512, 460] on icon "button" at bounding box center [514, 459] width 8 height 6
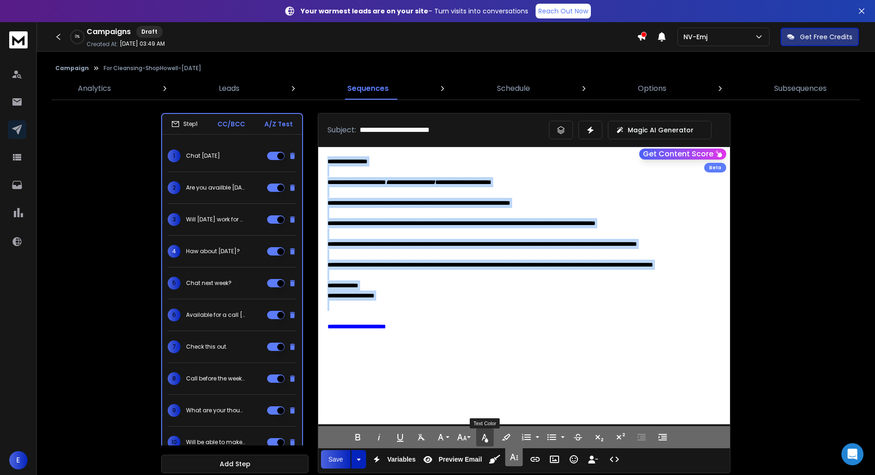
click at [487, 430] on button "Text Color" at bounding box center [485, 437] width 18 height 18
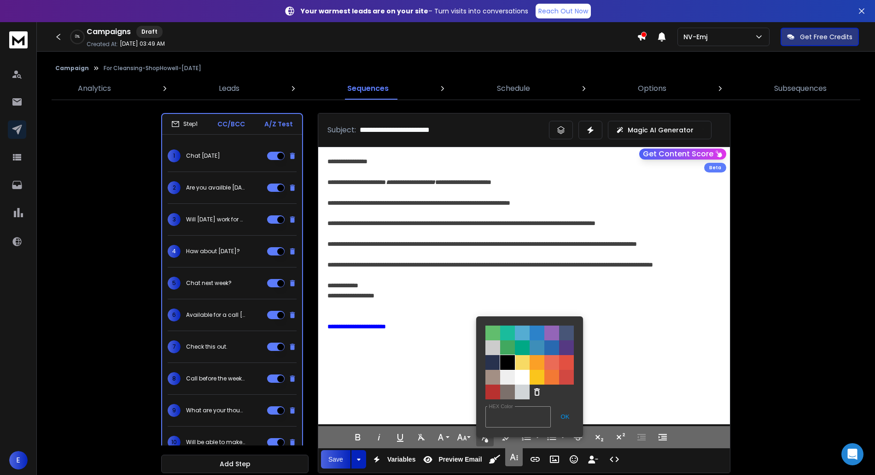
click at [509, 364] on span "Color#000000" at bounding box center [507, 362] width 15 height 15
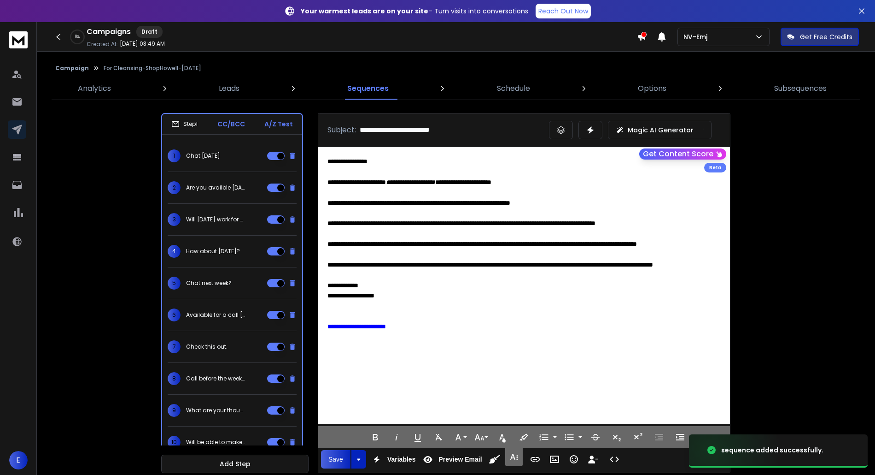
click at [223, 306] on div "6 Available for a call [DATE]?" at bounding box center [232, 315] width 129 height 32
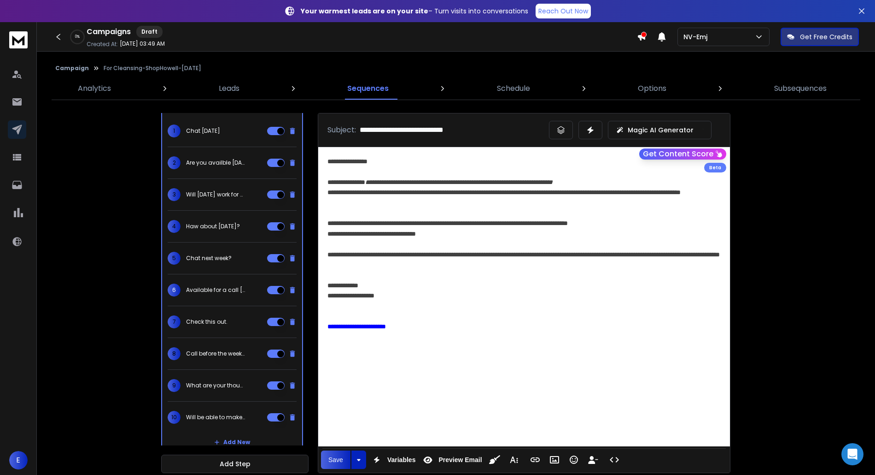
scroll to position [38, 0]
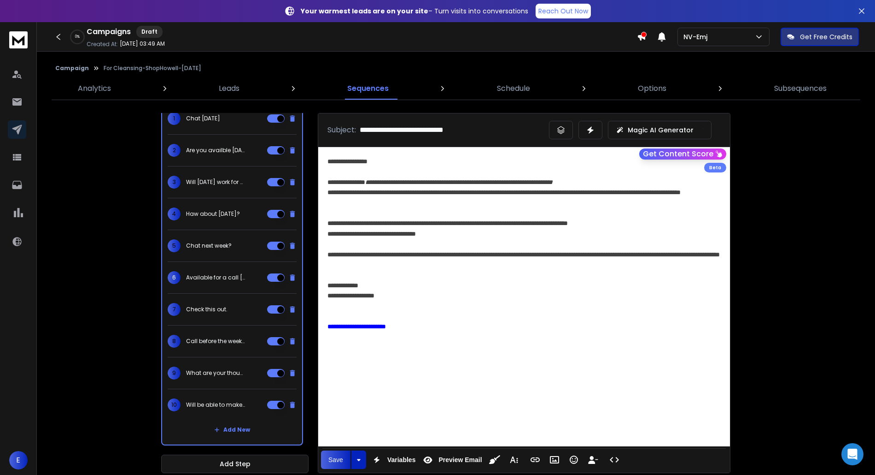
click at [220, 305] on div "7 Check this out." at bounding box center [198, 309] width 60 height 13
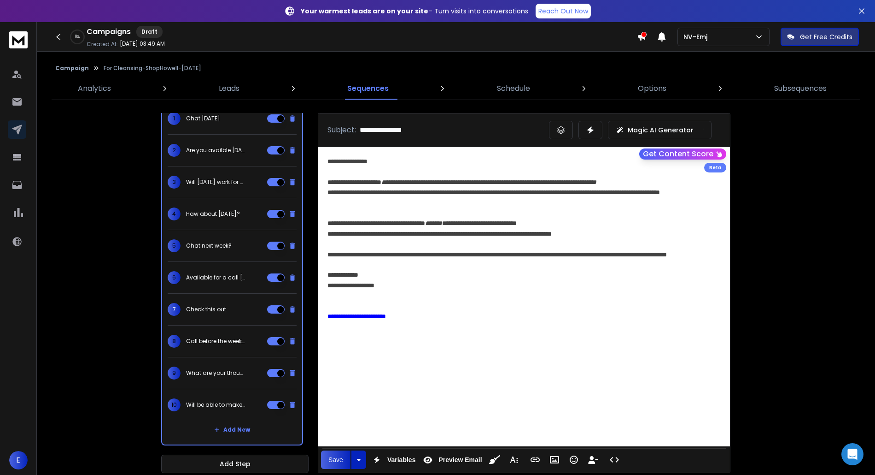
click at [229, 276] on p "Available for a call [DATE]?" at bounding box center [215, 277] width 59 height 7
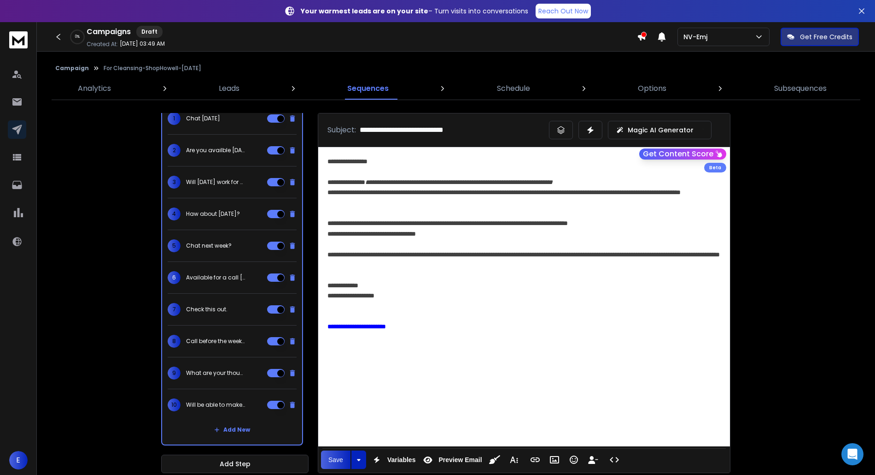
click at [233, 240] on div "5 Chat next week?" at bounding box center [232, 246] width 129 height 32
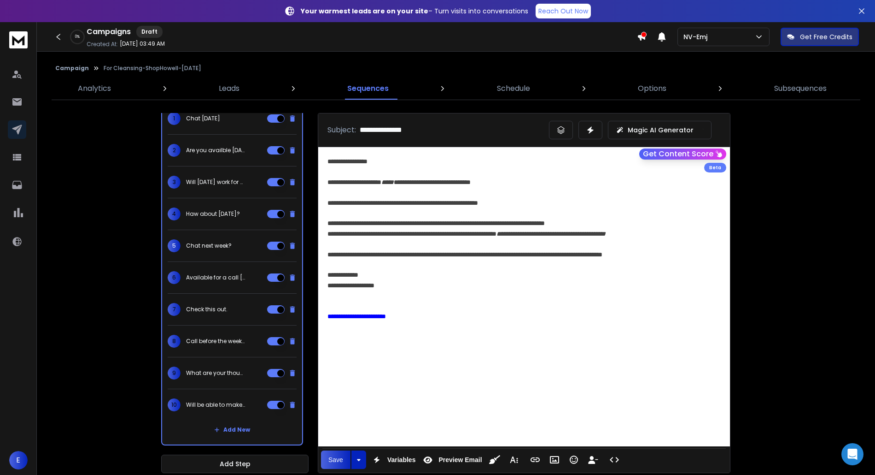
click at [222, 206] on div "4 Haw about [DATE]?" at bounding box center [232, 214] width 129 height 32
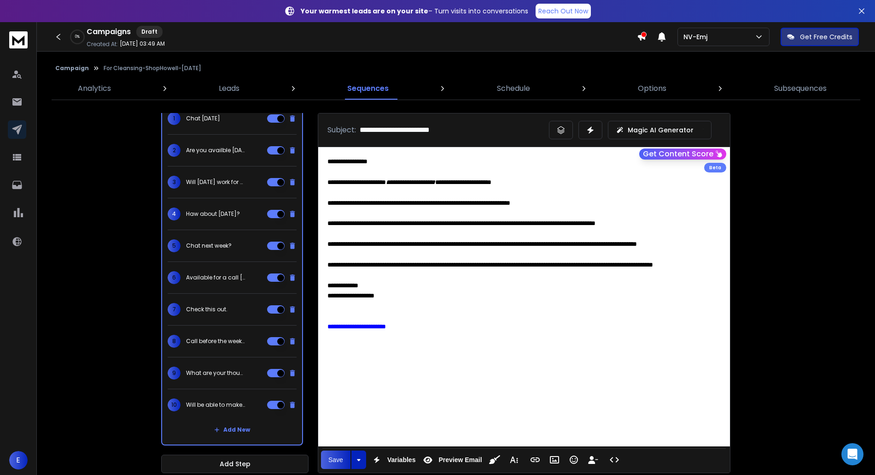
click at [228, 240] on div "5 Chat next week?" at bounding box center [200, 245] width 64 height 13
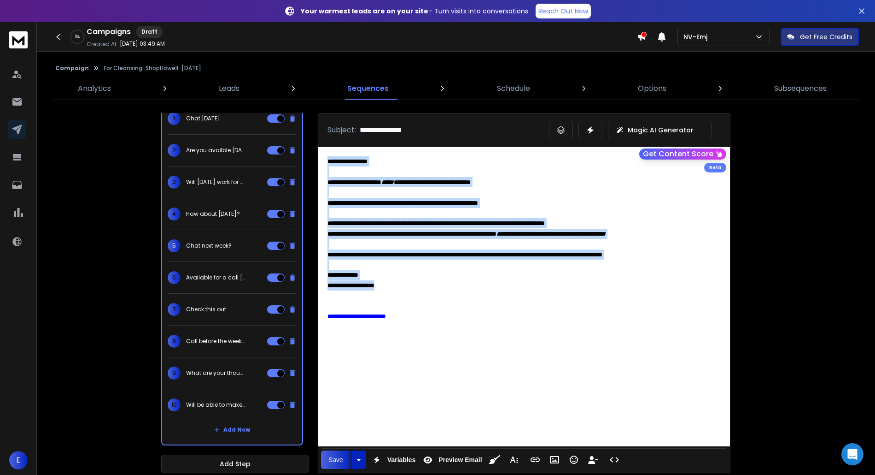
drag, startPoint x: 406, startPoint y: 284, endPoint x: 330, endPoint y: 156, distance: 149.4
click at [330, 156] on div "**********" at bounding box center [524, 296] width 412 height 299
click at [512, 458] on icon "button" at bounding box center [514, 459] width 11 height 11
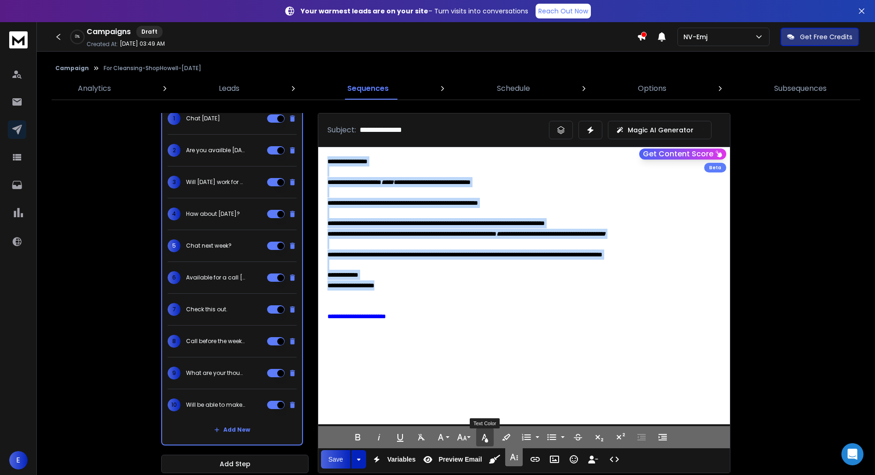
click at [481, 435] on icon "button" at bounding box center [485, 436] width 11 height 11
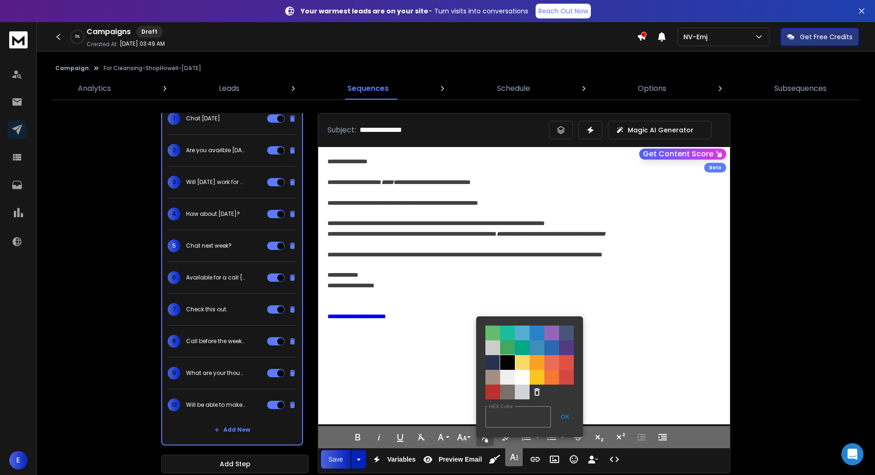
click at [507, 363] on span "Color#000000" at bounding box center [507, 362] width 15 height 15
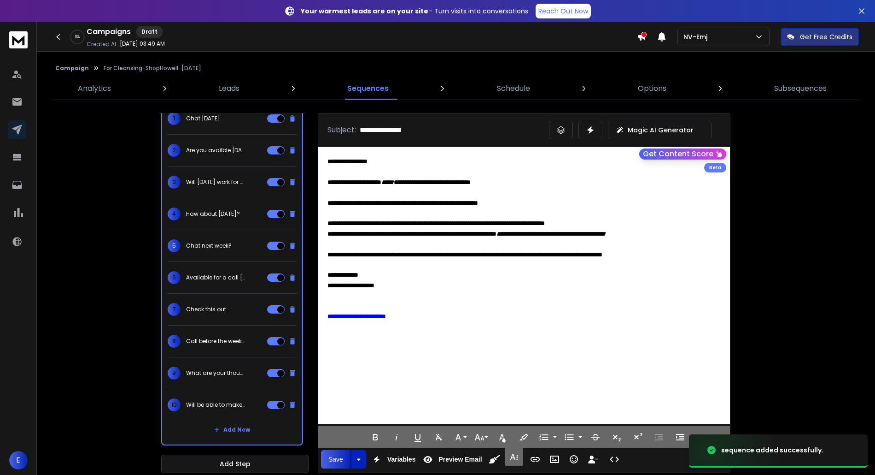
click at [216, 277] on p "Available for a call [DATE]?" at bounding box center [215, 277] width 59 height 7
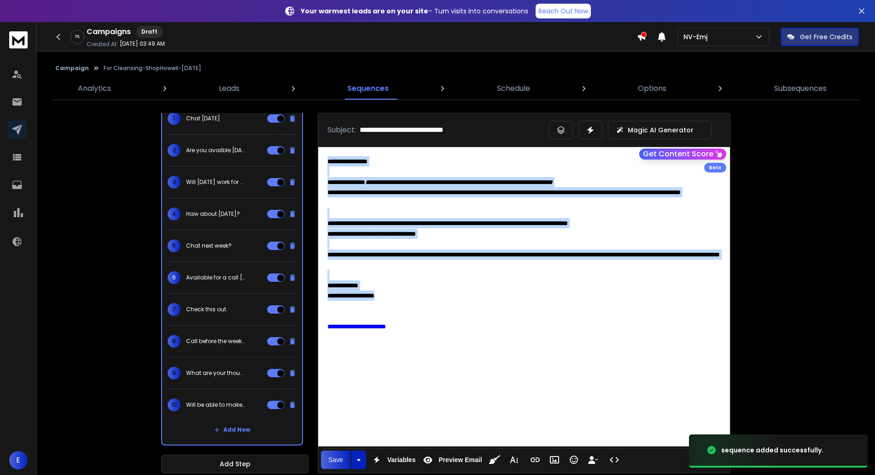
drag, startPoint x: 407, startPoint y: 300, endPoint x: 323, endPoint y: 159, distance: 164.5
click at [323, 159] on div "**********" at bounding box center [524, 296] width 412 height 299
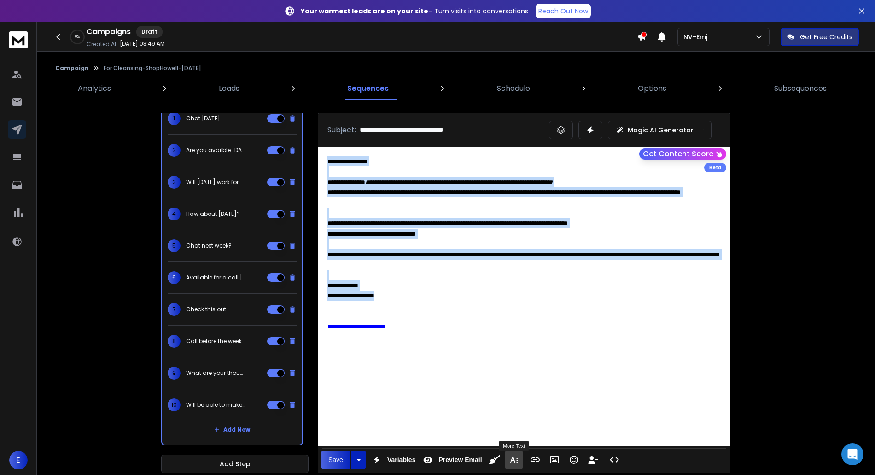
click at [507, 460] on button "More Text" at bounding box center [514, 459] width 18 height 18
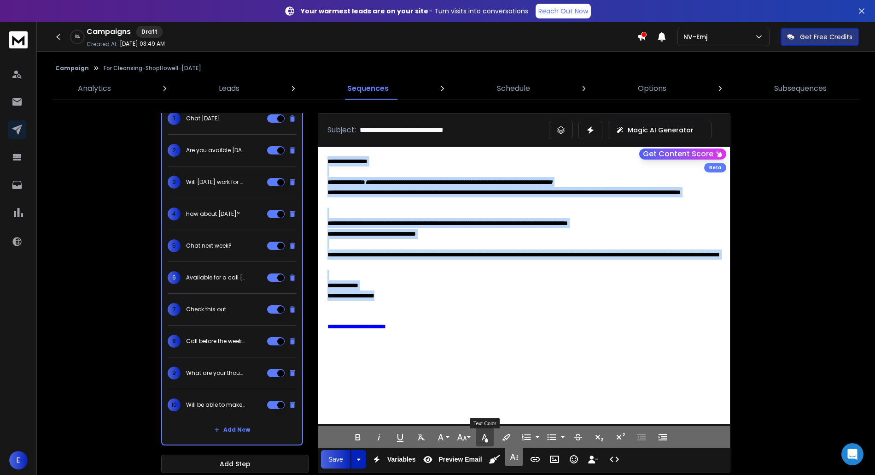
click at [483, 435] on icon "button" at bounding box center [485, 436] width 11 height 11
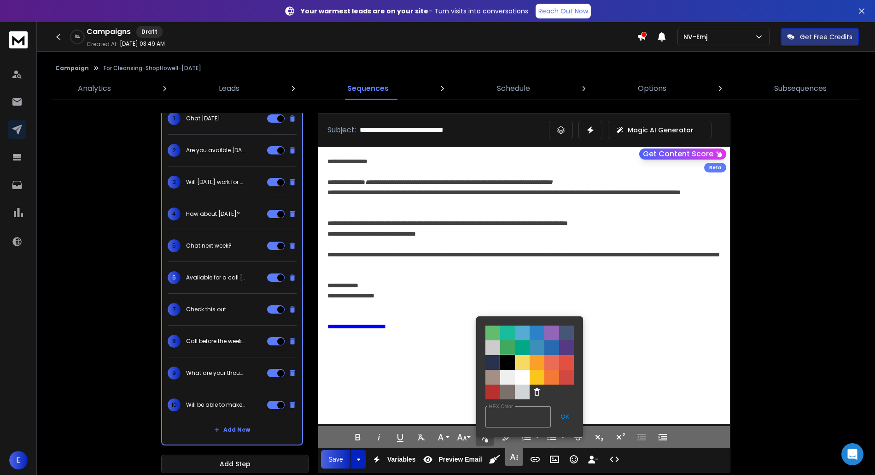
click at [503, 360] on span "Color#000000" at bounding box center [507, 362] width 15 height 15
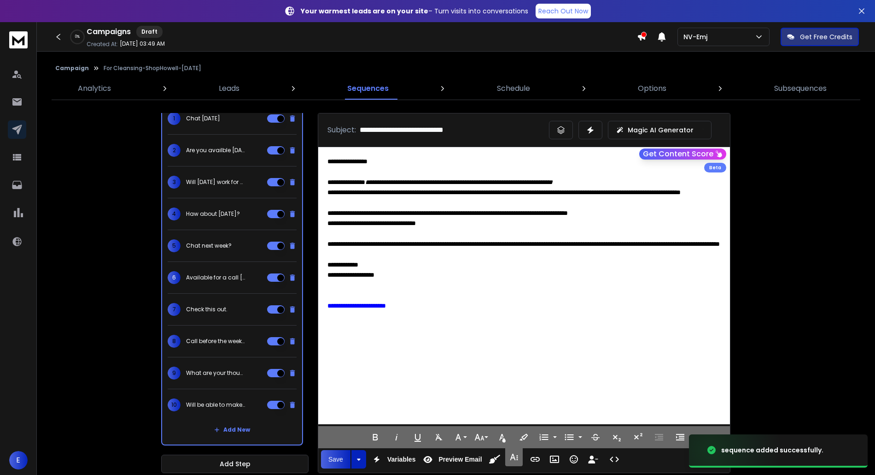
click at [208, 311] on p "Check this out." at bounding box center [206, 308] width 41 height 7
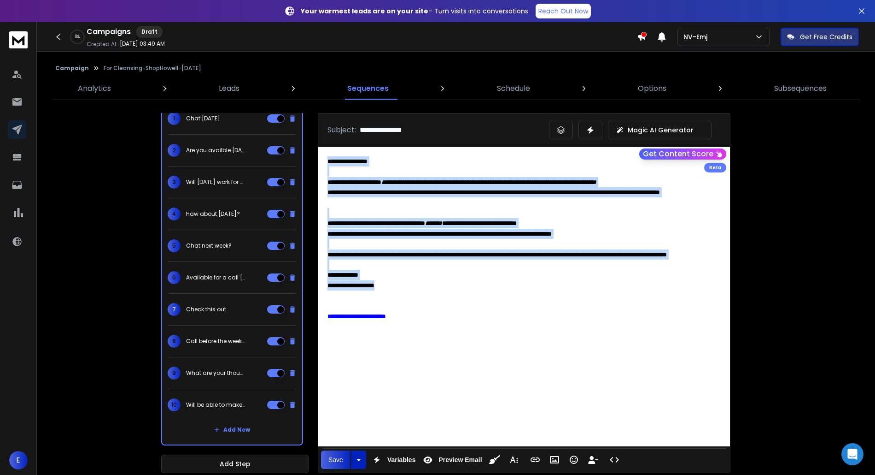
drag, startPoint x: 415, startPoint y: 287, endPoint x: 323, endPoint y: 158, distance: 158.8
click at [323, 158] on div "**********" at bounding box center [524, 296] width 412 height 299
click at [511, 461] on icon "button" at bounding box center [514, 459] width 8 height 6
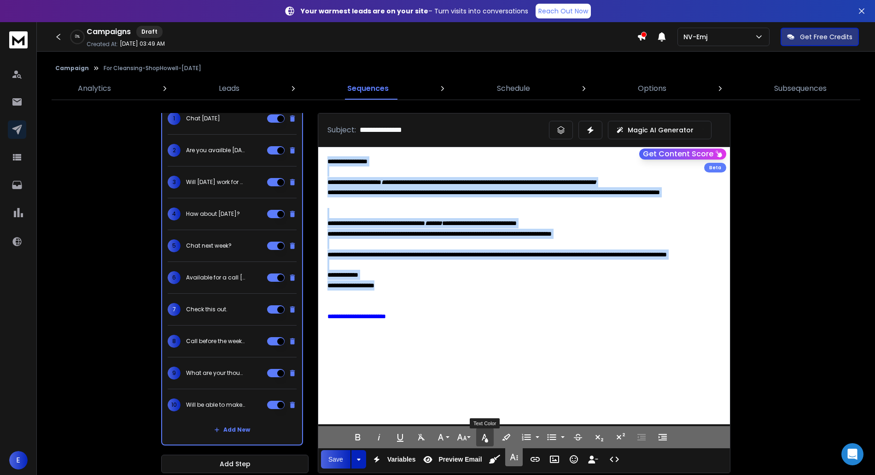
click at [480, 437] on icon "button" at bounding box center [485, 436] width 11 height 11
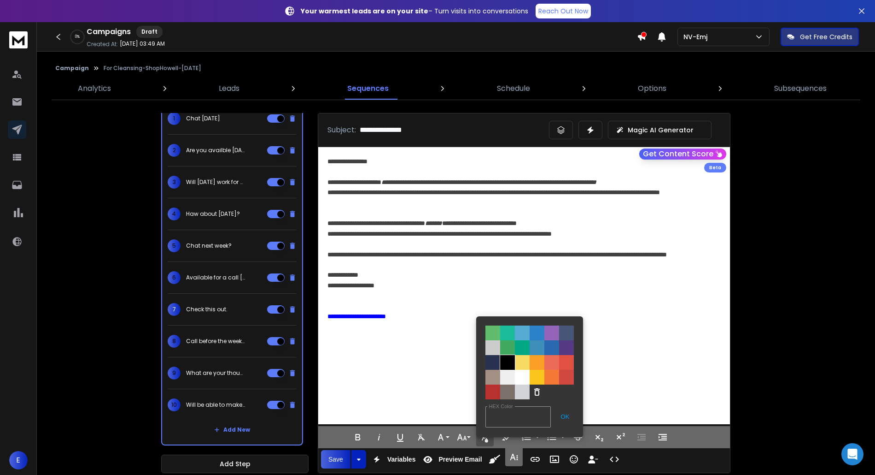
click at [506, 365] on span "Color#000000" at bounding box center [507, 362] width 15 height 15
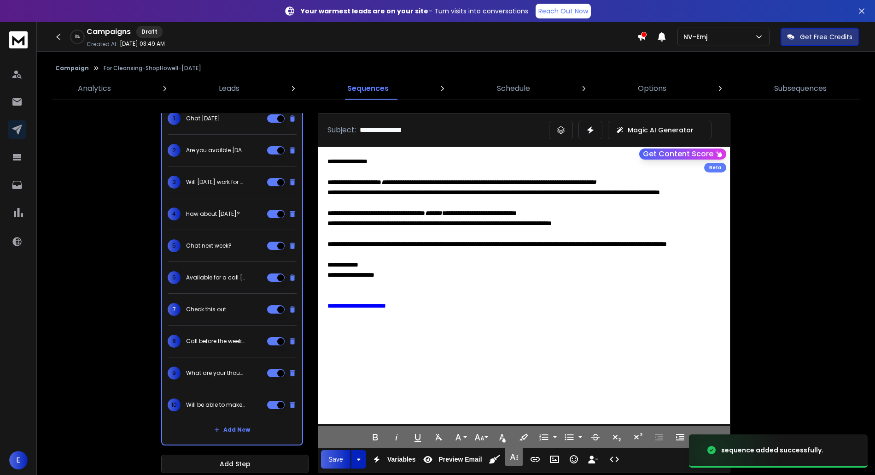
click at [215, 338] on p "Call before the weekend" at bounding box center [215, 340] width 59 height 7
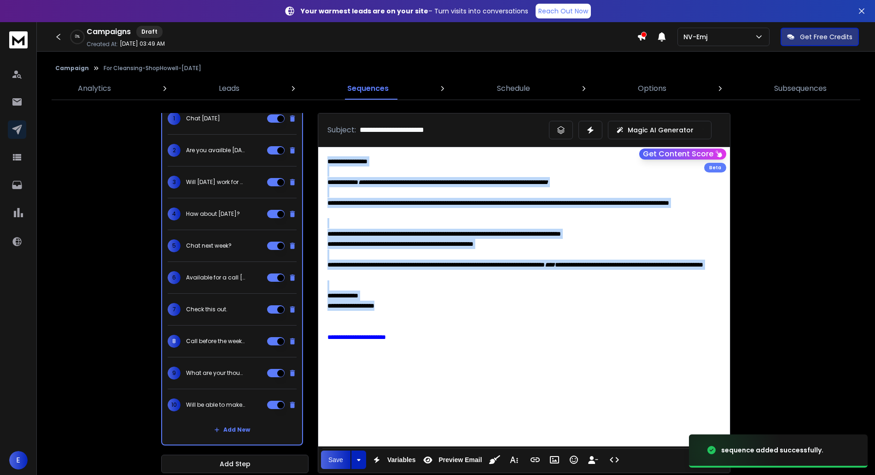
drag, startPoint x: 403, startPoint y: 307, endPoint x: 327, endPoint y: 155, distance: 169.6
click at [327, 155] on div "**********" at bounding box center [524, 296] width 412 height 299
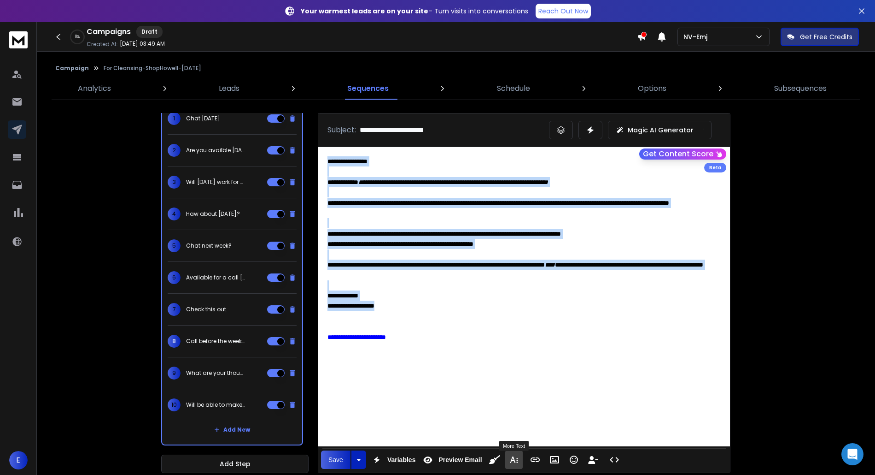
click at [510, 459] on icon "button" at bounding box center [514, 459] width 11 height 11
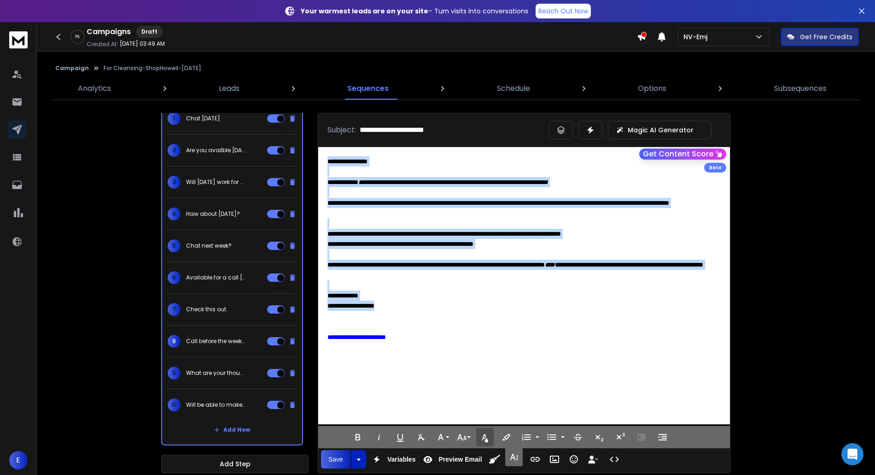
click at [480, 440] on icon "button" at bounding box center [485, 436] width 11 height 11
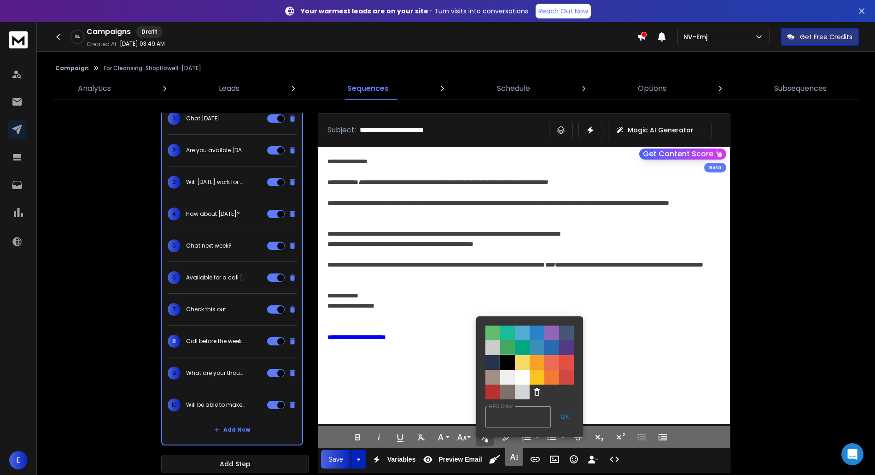
click at [504, 362] on span "Color#000000" at bounding box center [507, 362] width 15 height 15
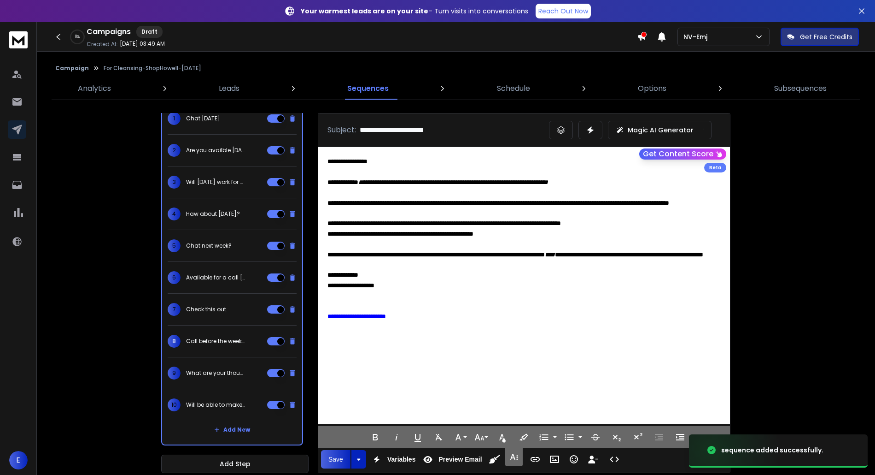
click at [222, 371] on p "What are your thoughts on this one?" at bounding box center [215, 372] width 59 height 7
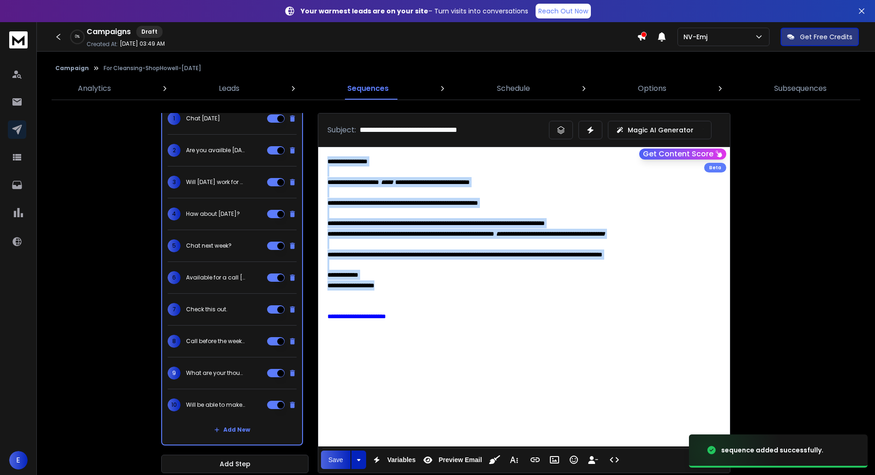
drag, startPoint x: 397, startPoint y: 288, endPoint x: 327, endPoint y: 155, distance: 150.5
click at [327, 155] on div "**********" at bounding box center [524, 296] width 412 height 299
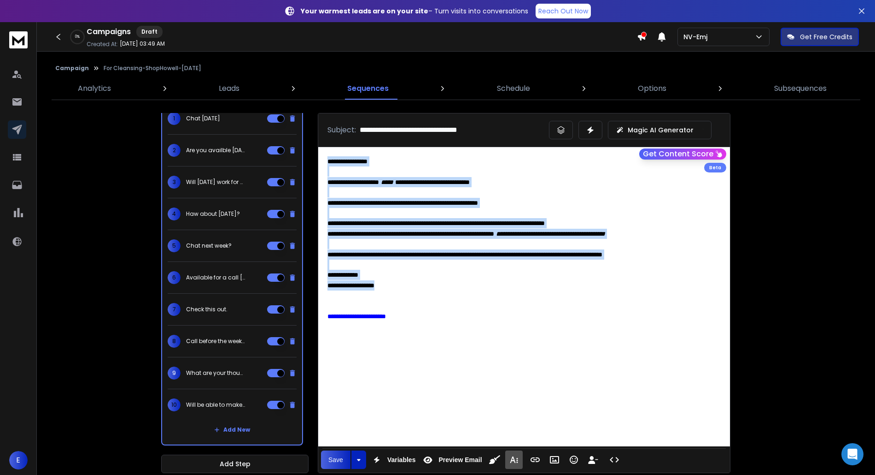
click at [513, 458] on icon "button" at bounding box center [514, 459] width 8 height 6
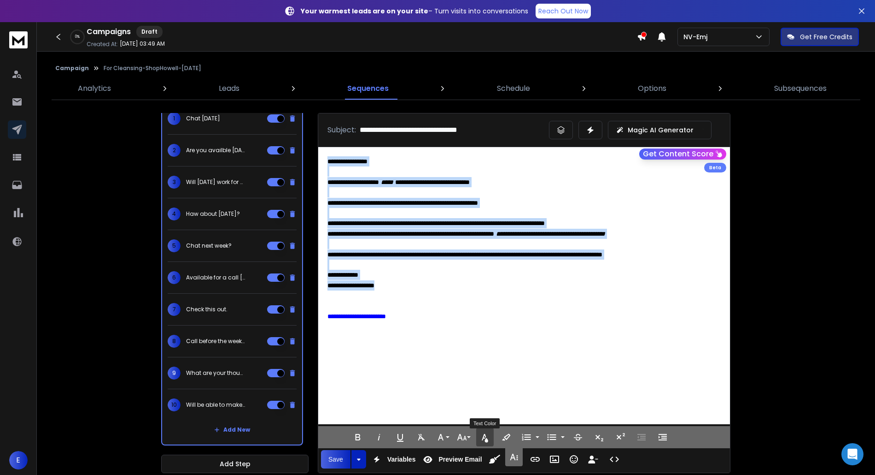
click at [478, 437] on button "Text Color" at bounding box center [485, 437] width 18 height 18
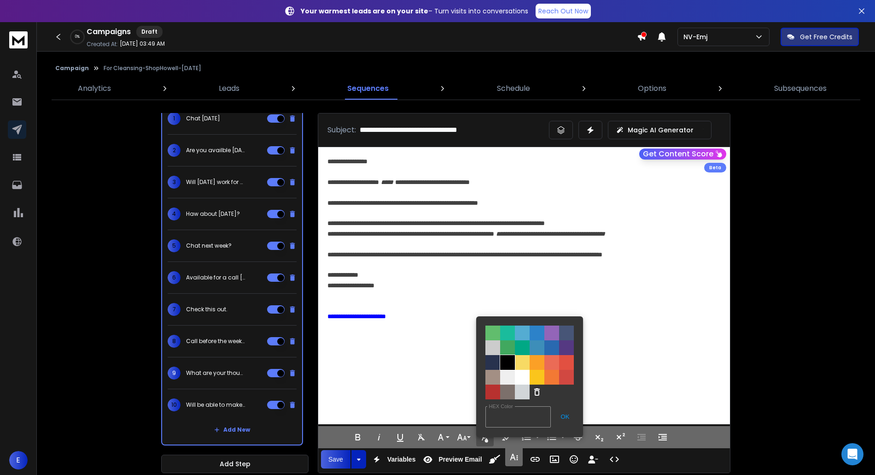
click at [507, 361] on span "Color#000000" at bounding box center [507, 362] width 15 height 15
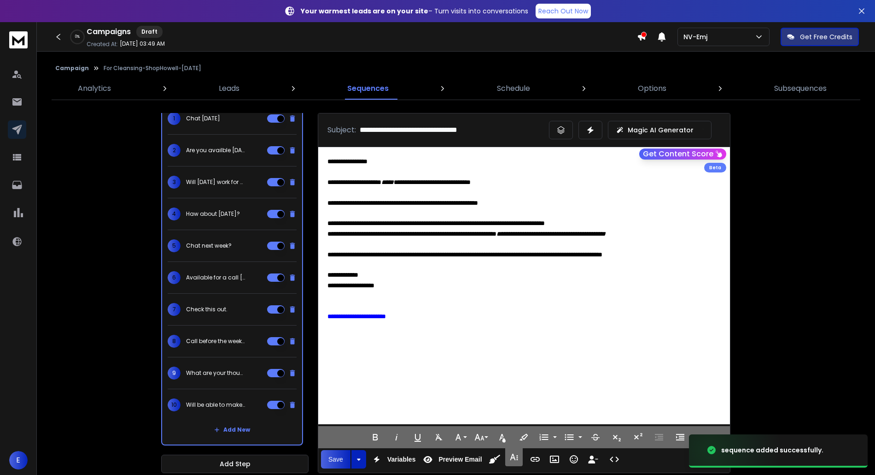
click at [224, 401] on p "Will be able to make it?" at bounding box center [215, 404] width 59 height 7
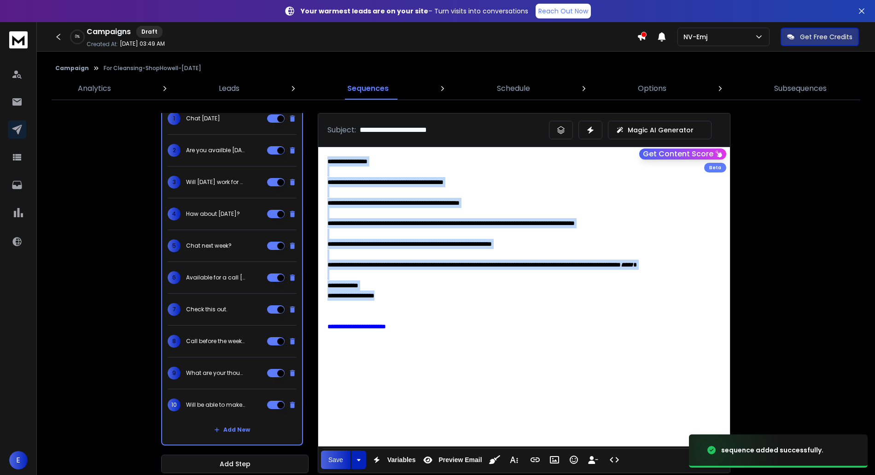
drag, startPoint x: 401, startPoint y: 296, endPoint x: 326, endPoint y: 149, distance: 164.4
click at [326, 149] on div "**********" at bounding box center [524, 296] width 412 height 299
click at [510, 462] on icon "button" at bounding box center [514, 459] width 11 height 11
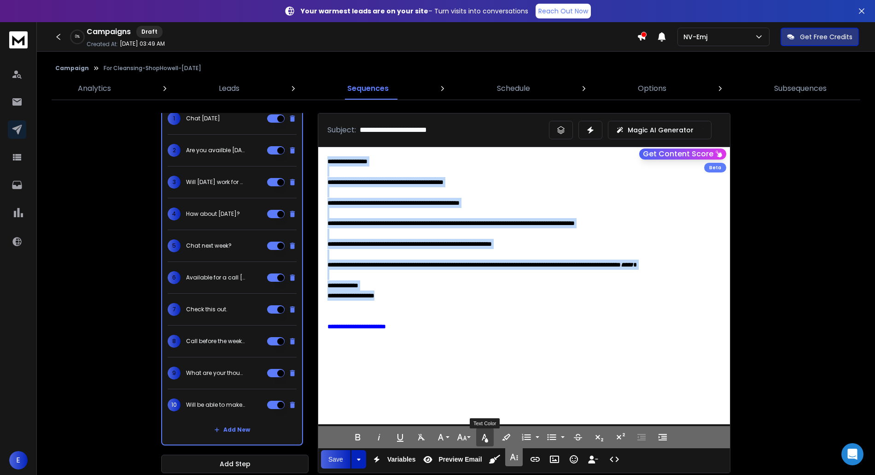
click at [478, 435] on button "Text Color" at bounding box center [485, 437] width 18 height 18
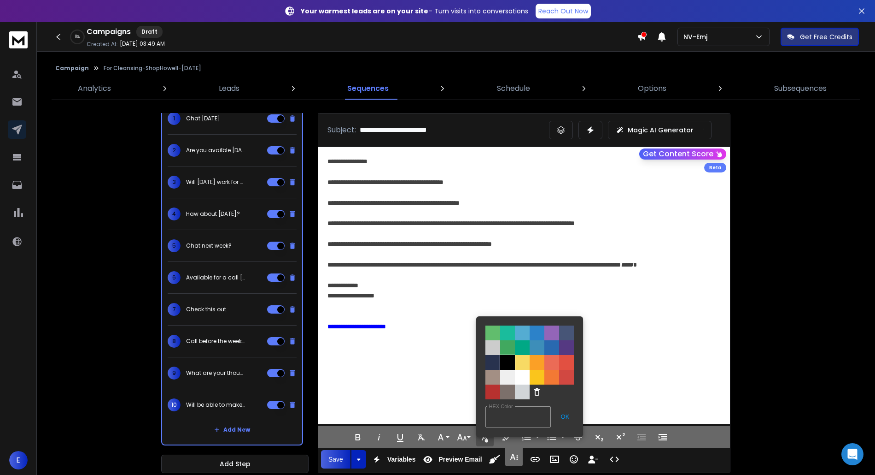
click at [504, 358] on span "Color#000000" at bounding box center [507, 362] width 15 height 15
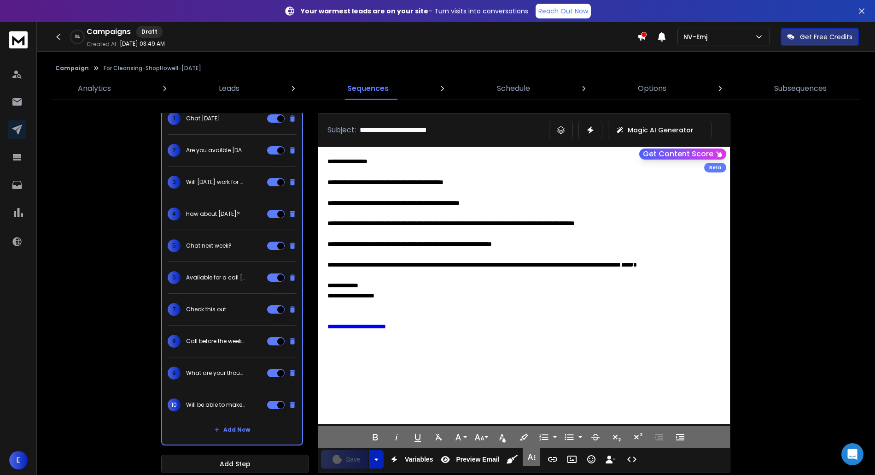
click at [456, 325] on div "**********" at bounding box center [525, 326] width 394 height 10
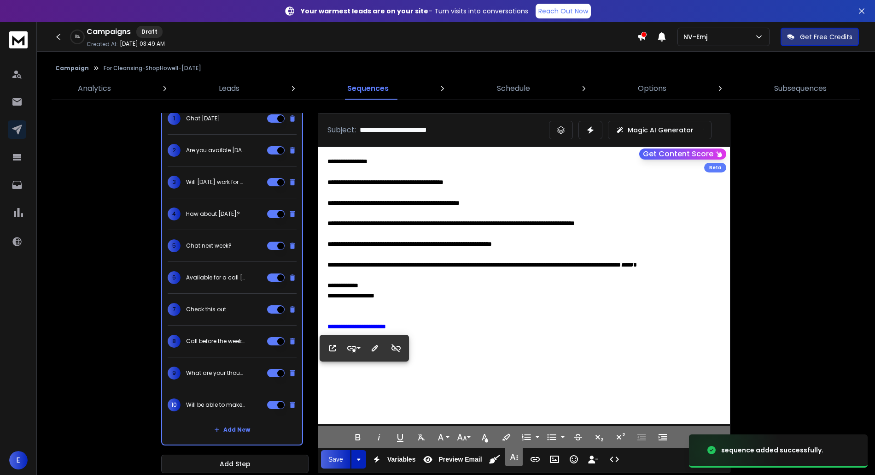
click at [222, 155] on div "2 Are you availble [DATE]" at bounding box center [206, 150] width 77 height 13
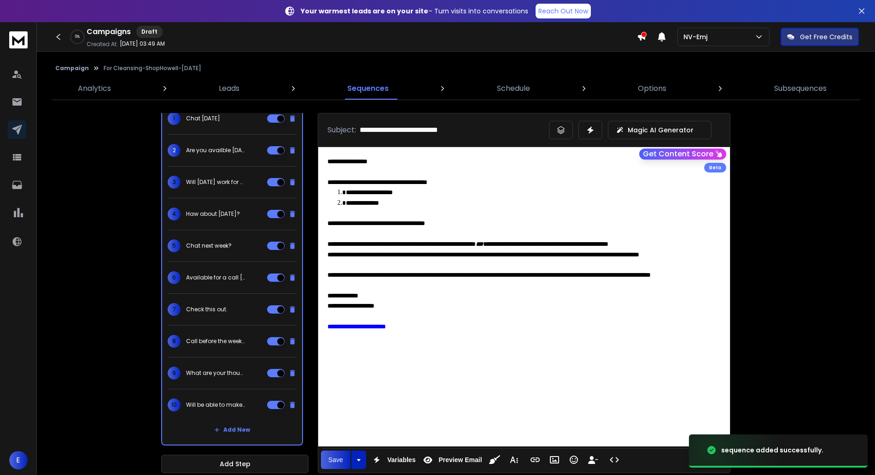
click at [217, 187] on div "3 Will [DATE] work for you?" at bounding box center [206, 182] width 77 height 13
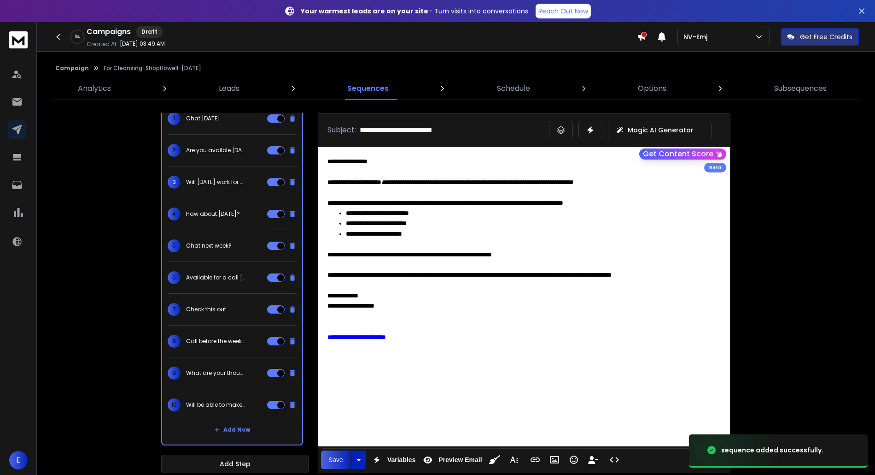
drag, startPoint x: 213, startPoint y: 222, endPoint x: 213, endPoint y: 228, distance: 5.5
click at [213, 223] on div "4 Haw about [DATE]?" at bounding box center [232, 214] width 129 height 32
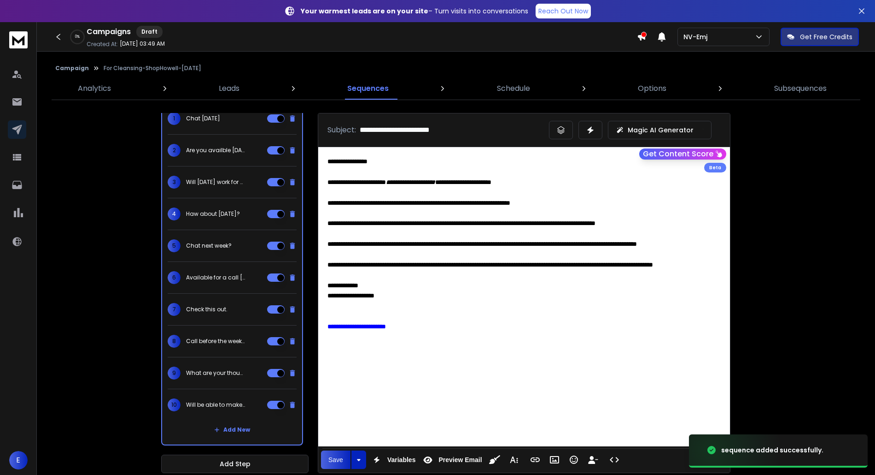
click at [213, 251] on div "5 Chat next week?" at bounding box center [200, 245] width 64 height 13
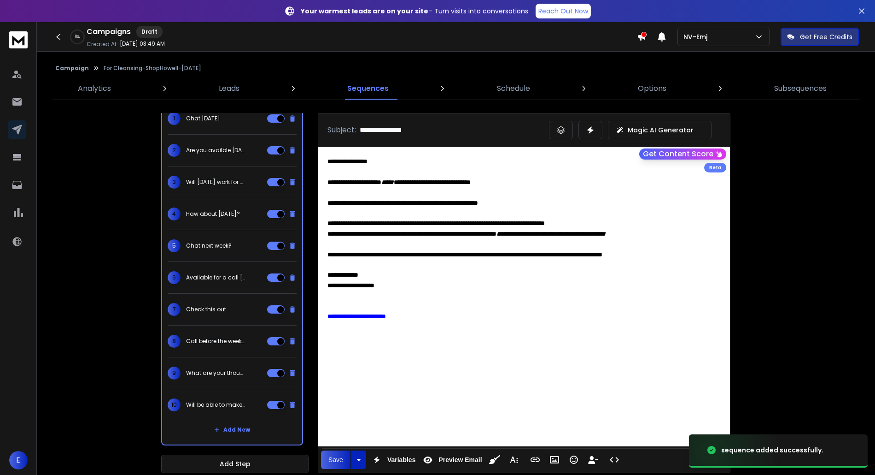
click at [214, 272] on div "6 Available for a call [DATE]?" at bounding box center [206, 277] width 77 height 13
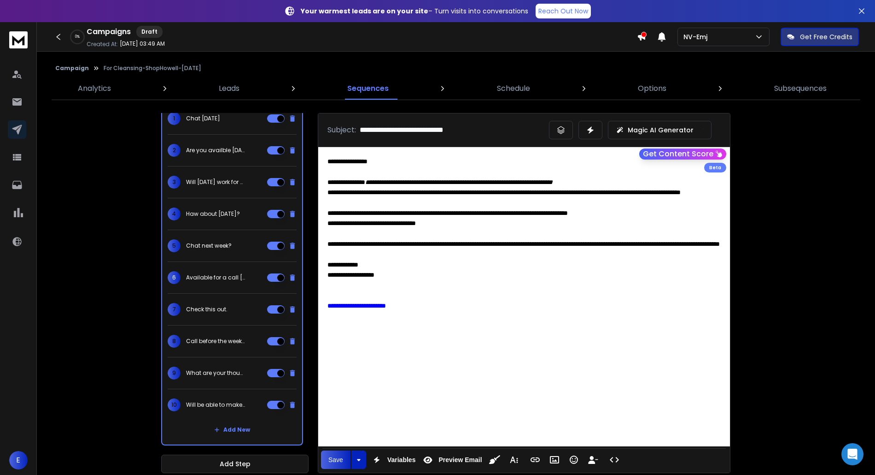
drag, startPoint x: 215, startPoint y: 287, endPoint x: 215, endPoint y: 295, distance: 8.8
click at [215, 288] on div "6 Available for a call [DATE]?" at bounding box center [232, 278] width 129 height 32
click at [214, 307] on p "Check this out." at bounding box center [206, 308] width 41 height 7
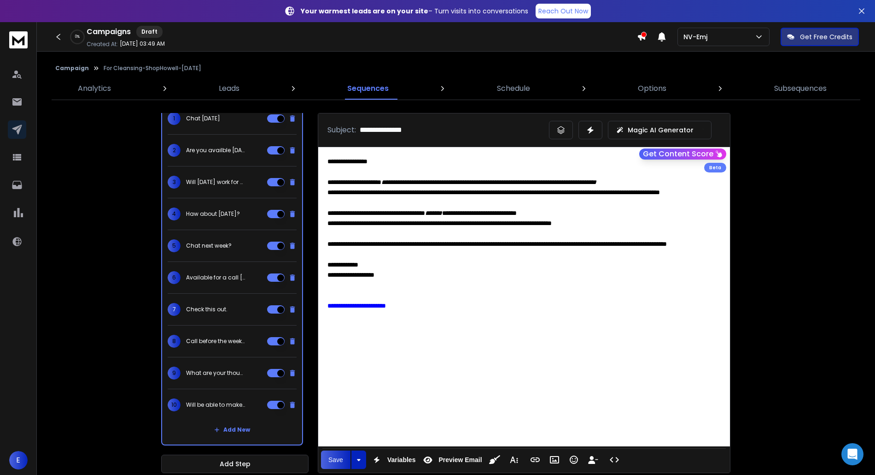
drag, startPoint x: 216, startPoint y: 326, endPoint x: 217, endPoint y: 334, distance: 7.9
click at [216, 327] on div "8 Call before the weekend" at bounding box center [232, 341] width 129 height 32
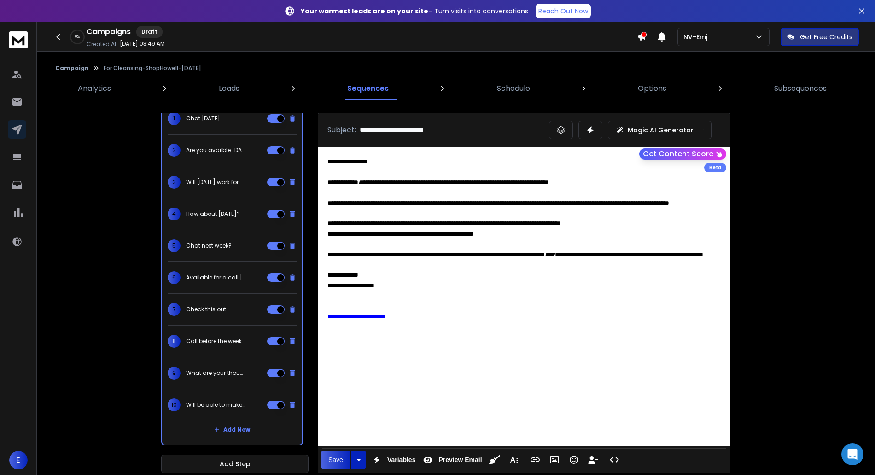
click at [220, 347] on div "8 Call before the weekend" at bounding box center [232, 341] width 129 height 32
click at [220, 316] on div "7 Check this out." at bounding box center [232, 310] width 129 height 32
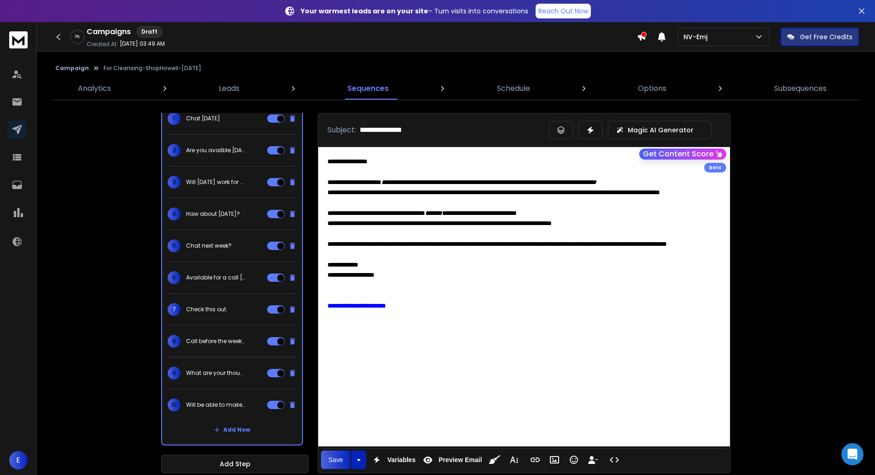
click at [217, 288] on div "6 Available for a call [DATE]?" at bounding box center [232, 278] width 129 height 32
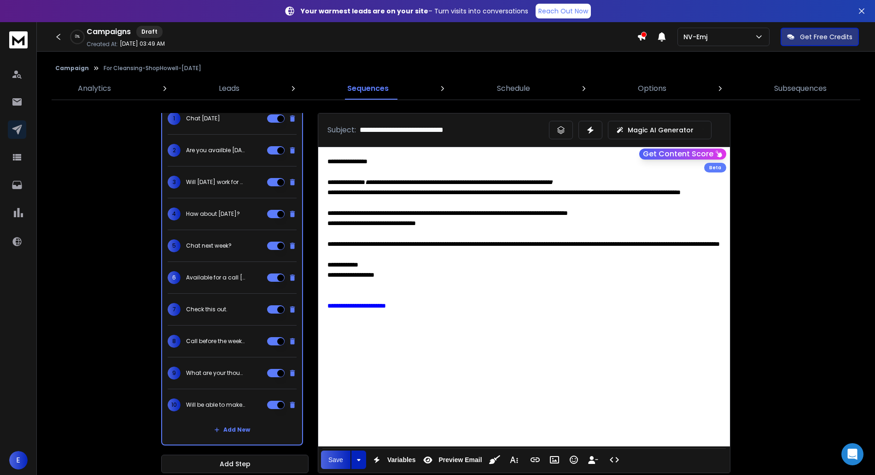
click at [209, 319] on div "7 Check this out." at bounding box center [232, 310] width 129 height 32
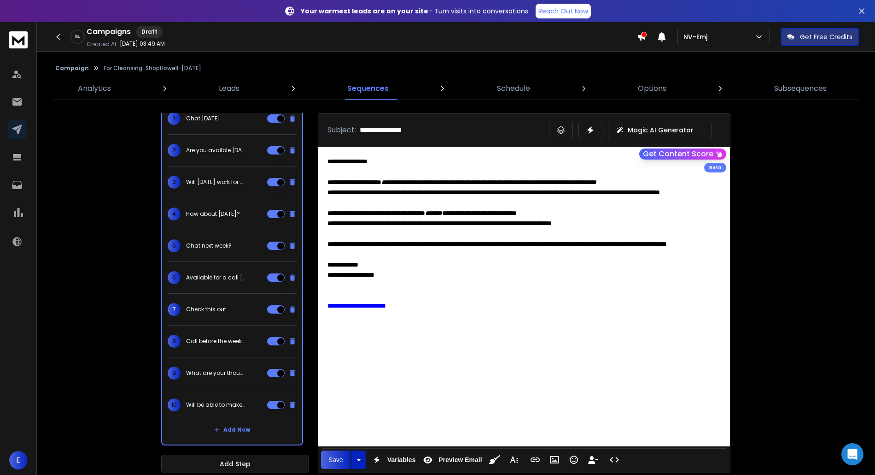
drag, startPoint x: 209, startPoint y: 347, endPoint x: 211, endPoint y: 353, distance: 5.8
click at [210, 349] on div "8 Call before the weekend" at bounding box center [232, 341] width 129 height 32
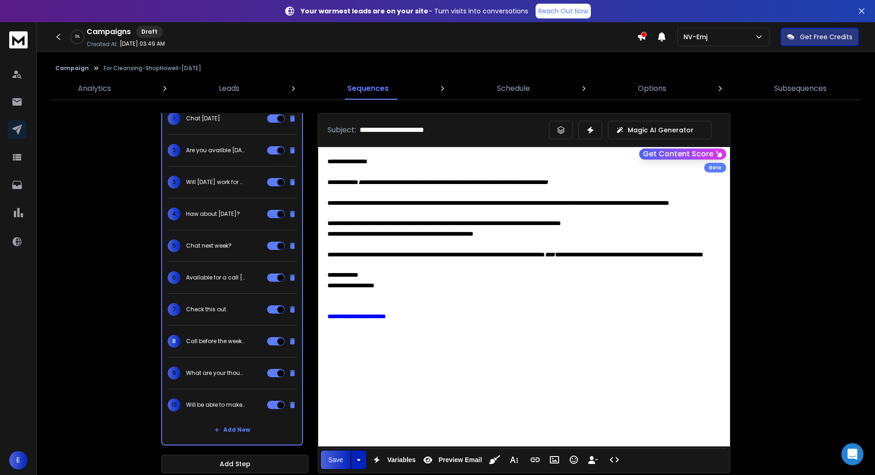
click at [215, 369] on p "What are your thoughts on this one?" at bounding box center [215, 372] width 59 height 7
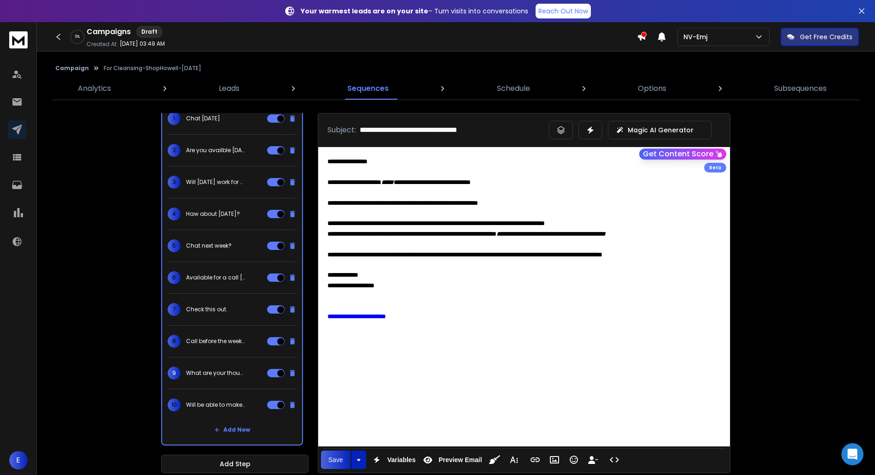
click at [222, 400] on div "10 Will be able to make it?" at bounding box center [206, 404] width 77 height 13
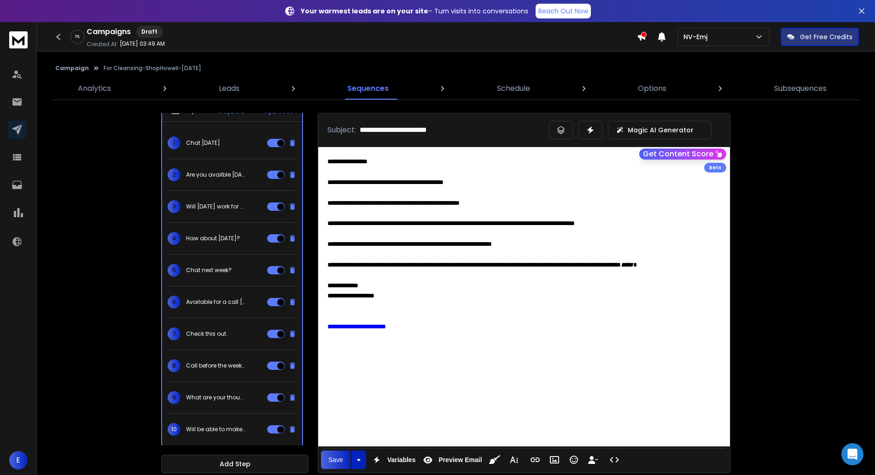
scroll to position [0, 0]
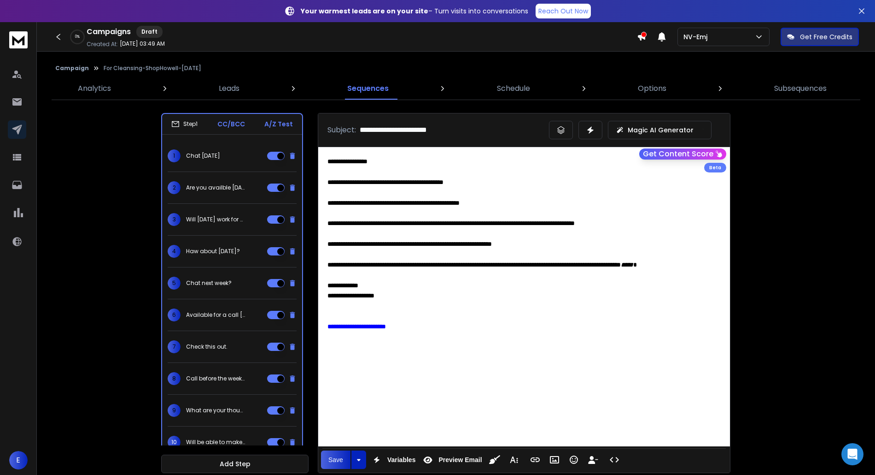
click at [213, 159] on p "Chat [DATE]" at bounding box center [203, 155] width 34 height 7
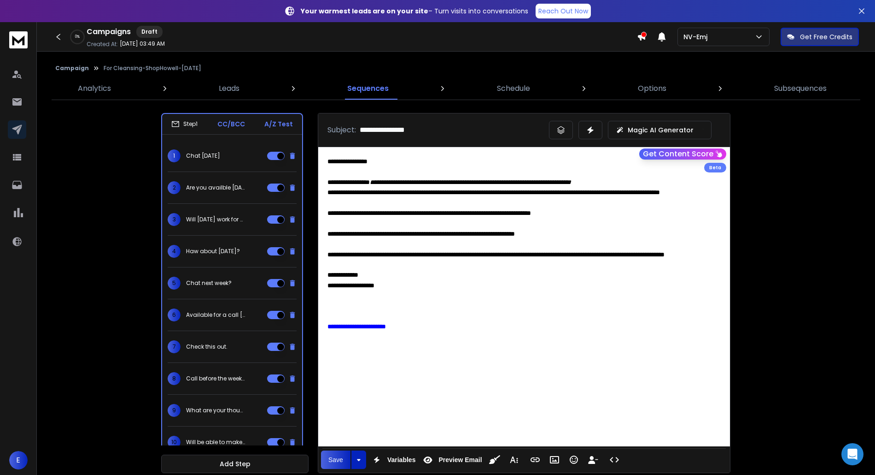
click at [211, 182] on div "2 Are you availble [DATE]" at bounding box center [206, 187] width 77 height 13
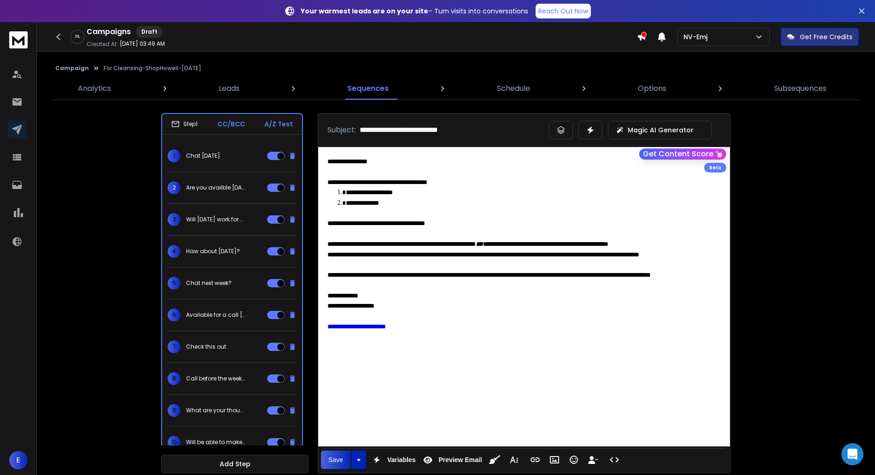
click at [205, 223] on div "3 Will [DATE] work for you?" at bounding box center [206, 219] width 77 height 13
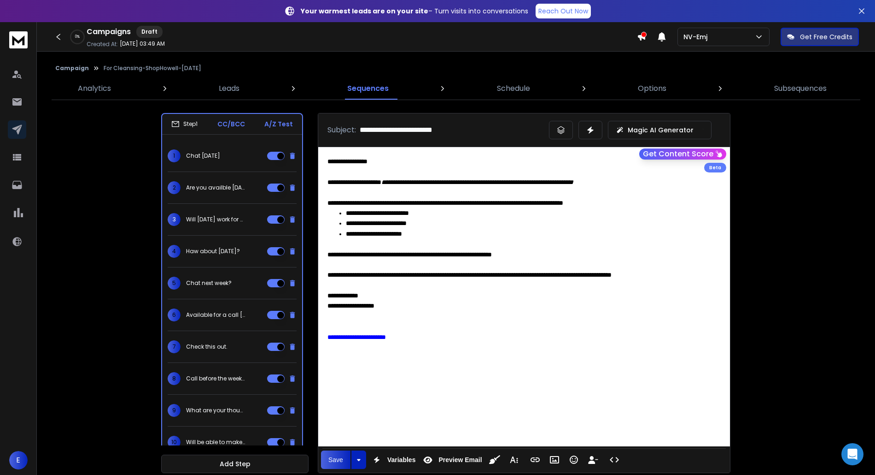
click at [205, 255] on div "4 Haw about [DATE]?" at bounding box center [204, 251] width 72 height 13
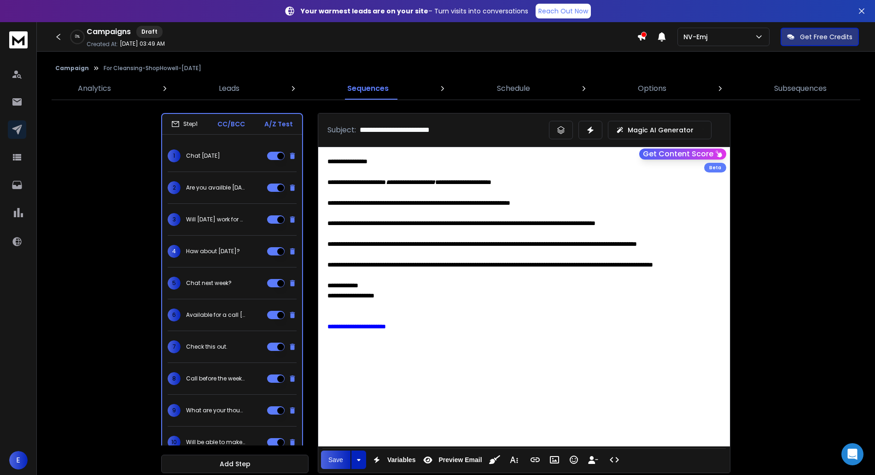
click at [203, 282] on p "Chat next week?" at bounding box center [209, 282] width 46 height 7
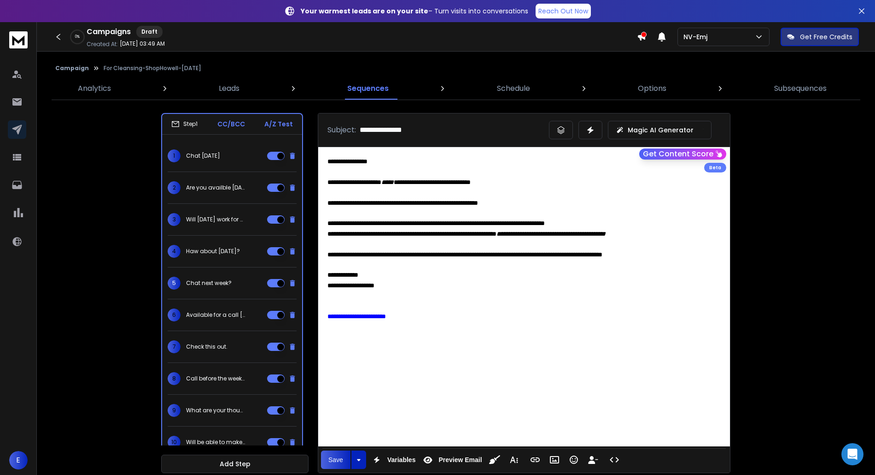
drag, startPoint x: 203, startPoint y: 311, endPoint x: 204, endPoint y: 319, distance: 7.8
click at [203, 313] on ul "Step 1 CC/BCC A/Z Test 1 Chat [DATE] 2 Are you availble [DATE] 3 Will [DATE] wo…" at bounding box center [232, 298] width 142 height 370
click at [204, 351] on div "7 Check this out." at bounding box center [198, 346] width 60 height 13
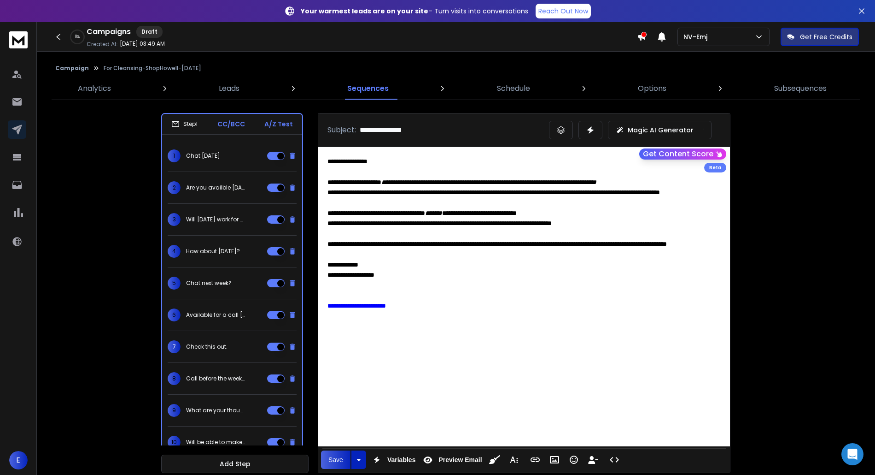
click at [216, 398] on div "9 What are your thoughts on this one?" at bounding box center [232, 410] width 129 height 32
type input "**********"
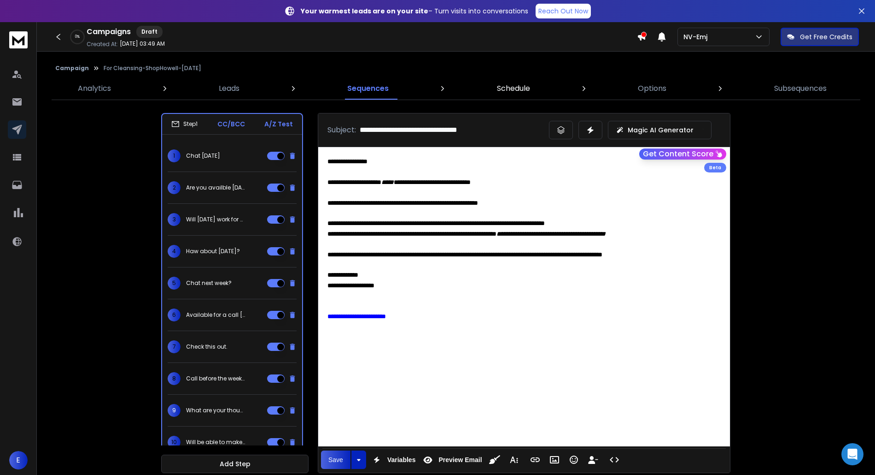
click at [511, 85] on p "Schedule" at bounding box center [513, 88] width 33 height 11
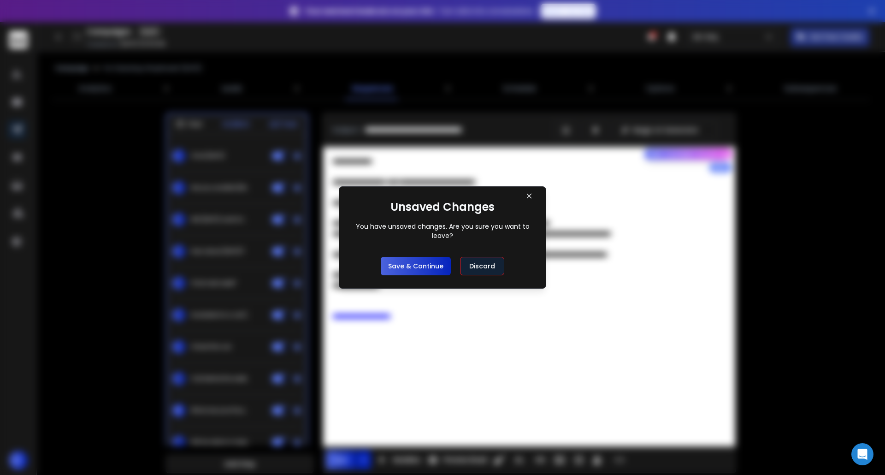
click at [435, 261] on button "Save & Continue" at bounding box center [416, 266] width 70 height 18
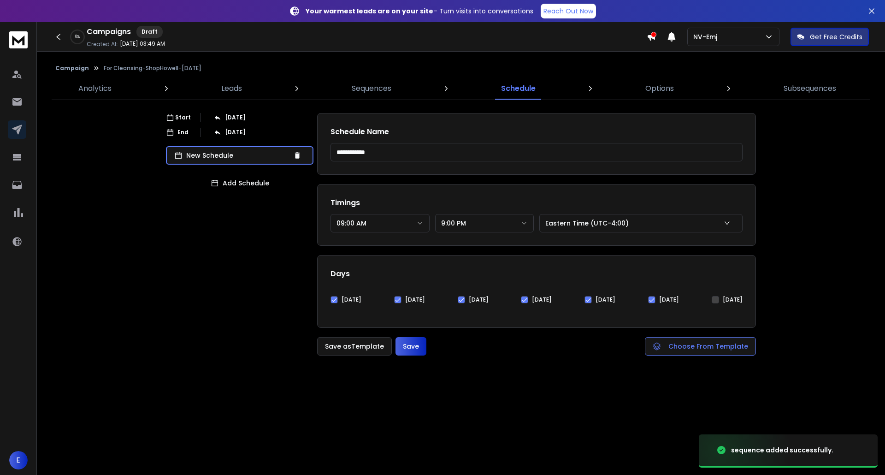
click at [395, 76] on div "Campaign For Cleansing-ShopHowell-[DATE] Analytics Leads Sequences Schedule Opt…" at bounding box center [461, 80] width 818 height 39
click at [369, 95] on link "Sequences" at bounding box center [371, 88] width 51 height 22
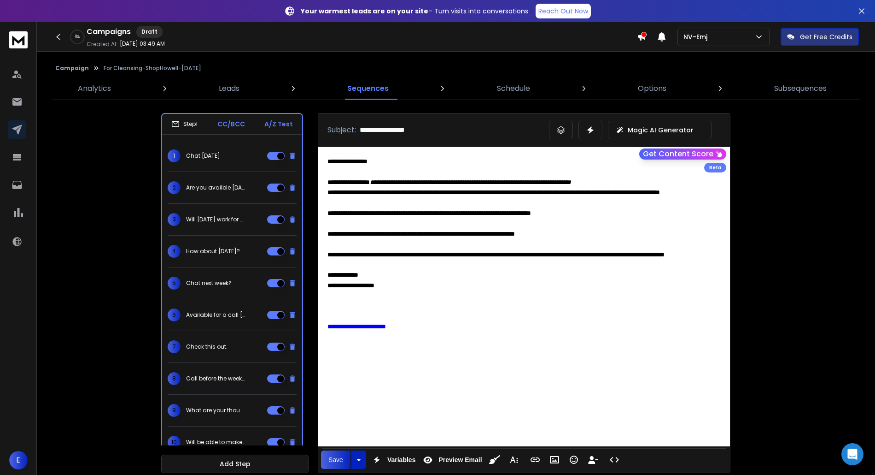
click at [223, 188] on p "Are you availble [DATE]" at bounding box center [215, 187] width 59 height 7
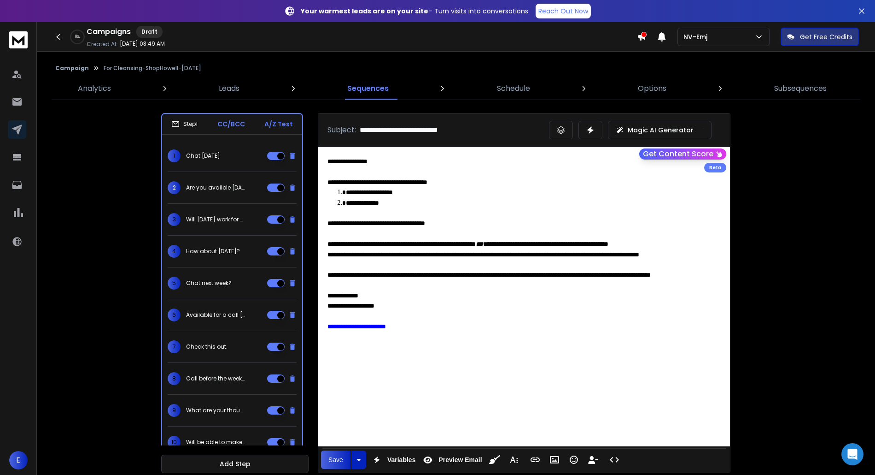
click at [224, 243] on div "4 Haw about [DATE]?" at bounding box center [232, 251] width 129 height 32
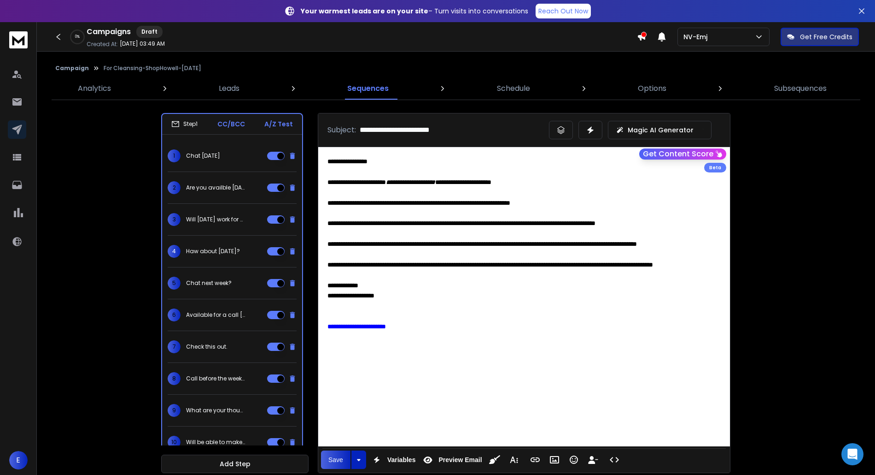
click at [220, 275] on div "5 Chat next week?" at bounding box center [232, 283] width 129 height 32
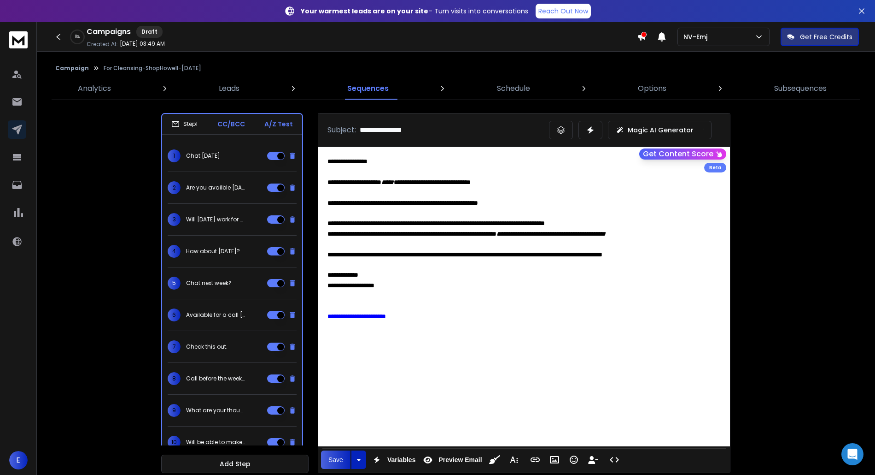
click at [224, 299] on div "5 Chat next week?" at bounding box center [232, 283] width 129 height 32
click at [225, 341] on div "7 Check this out." at bounding box center [232, 347] width 129 height 32
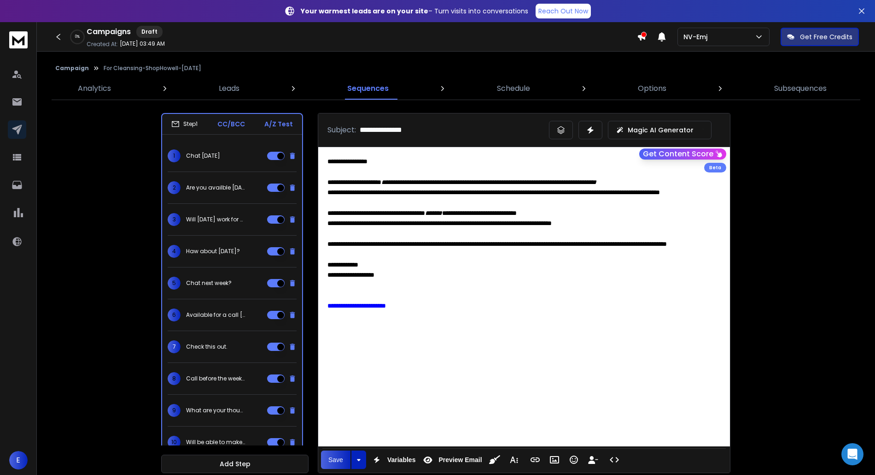
click at [224, 372] on div "8 Call before the weekend" at bounding box center [232, 379] width 129 height 32
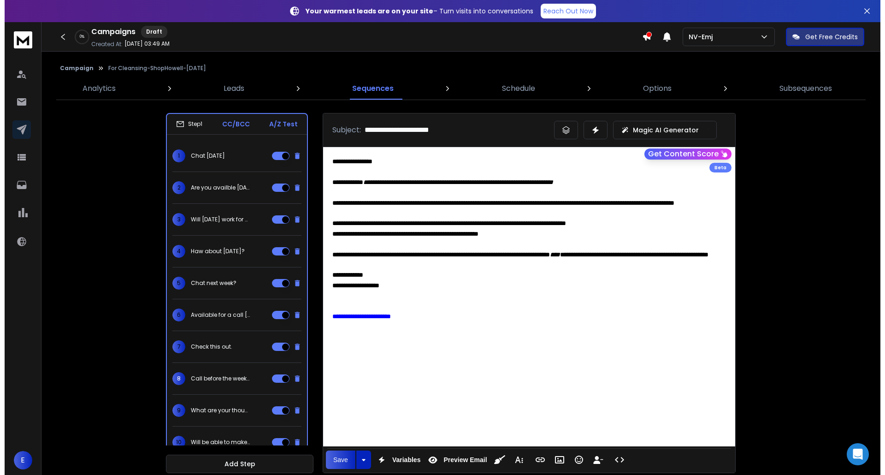
scroll to position [38, 0]
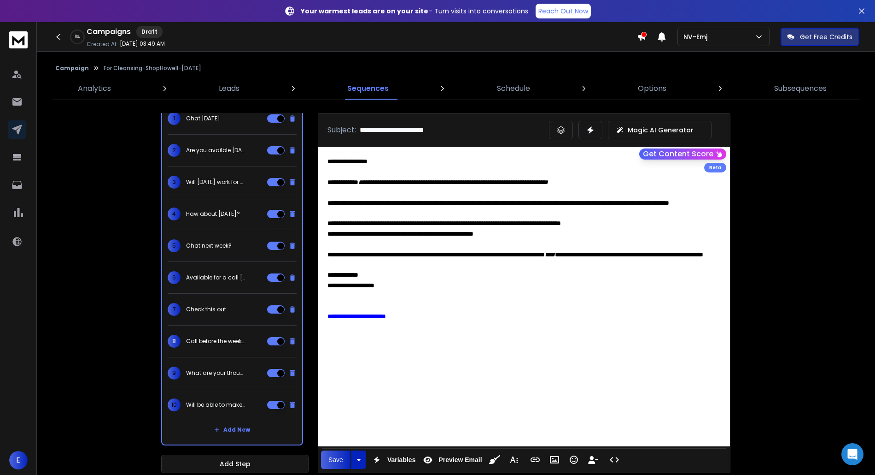
click at [228, 301] on div "7 Check this out." at bounding box center [232, 310] width 129 height 32
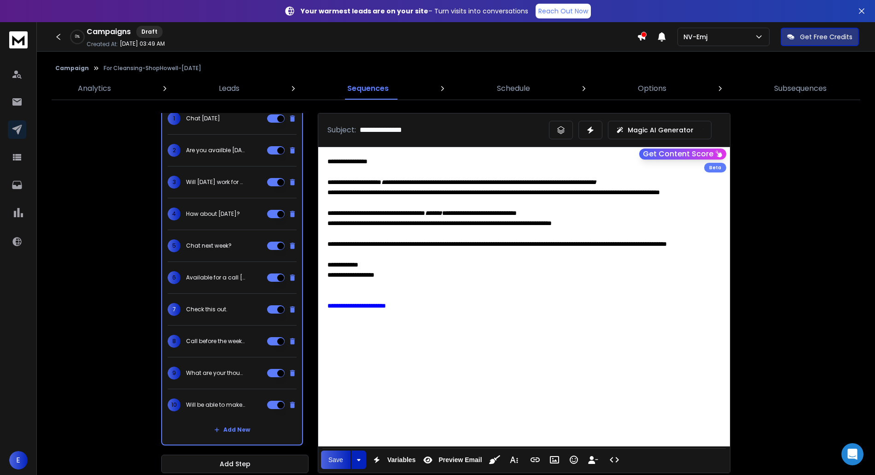
click at [225, 337] on p "Call before the weekend" at bounding box center [215, 340] width 59 height 7
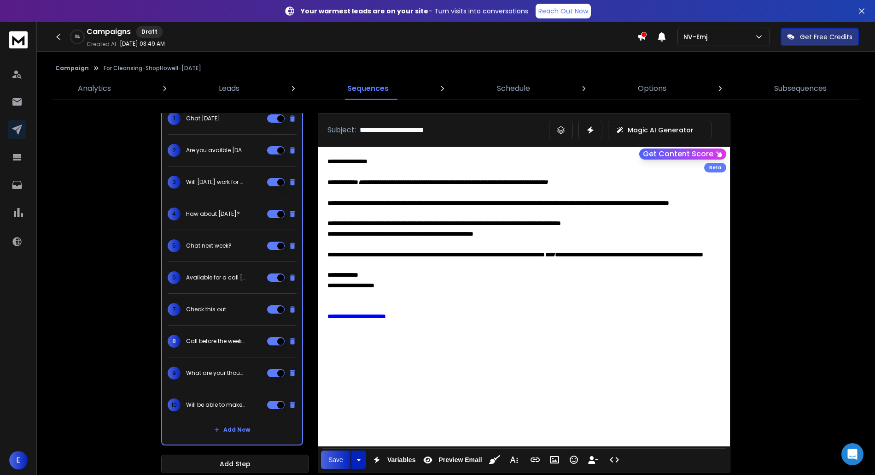
click at [225, 366] on div "9 What are your thoughts on this one?" at bounding box center [232, 373] width 129 height 32
type input "**********"
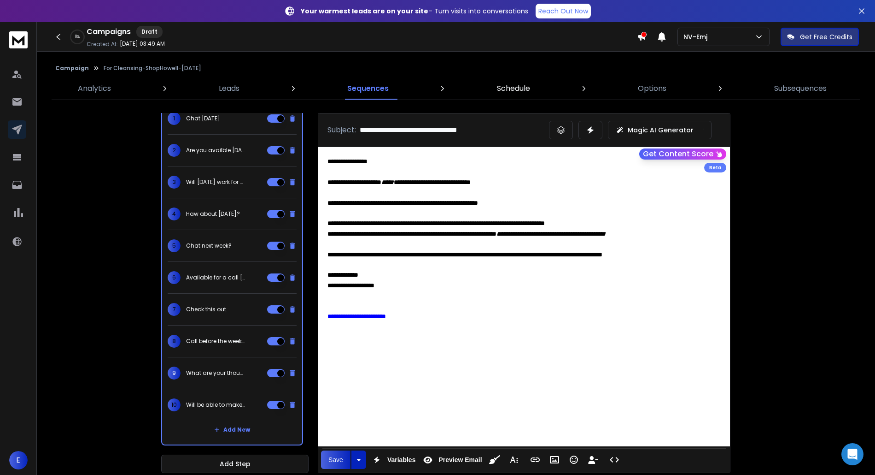
click at [522, 96] on link "Schedule" at bounding box center [514, 88] width 44 height 22
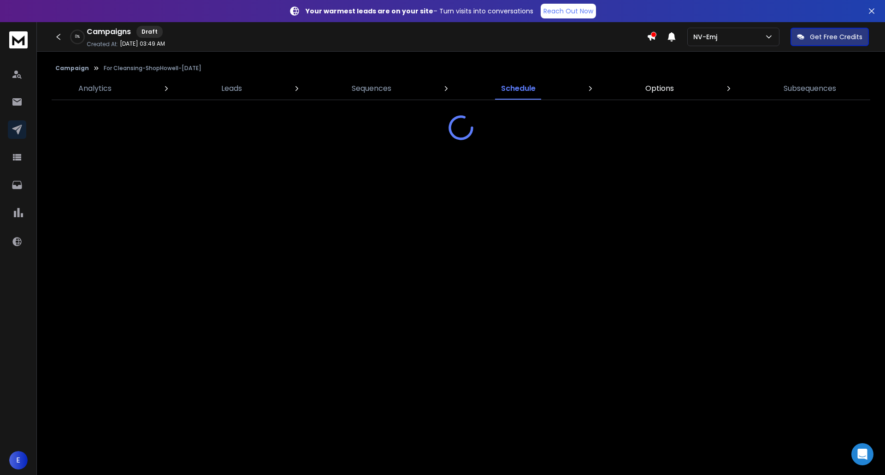
click at [653, 92] on p "Options" at bounding box center [659, 88] width 29 height 11
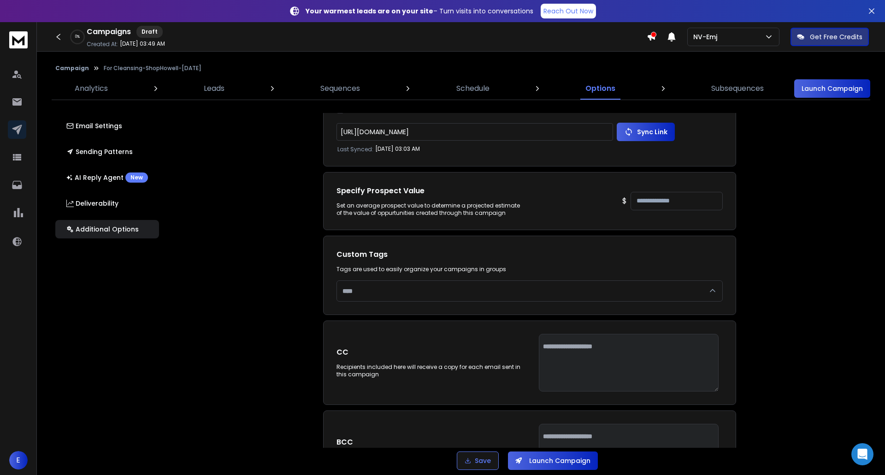
scroll to position [1816, 0]
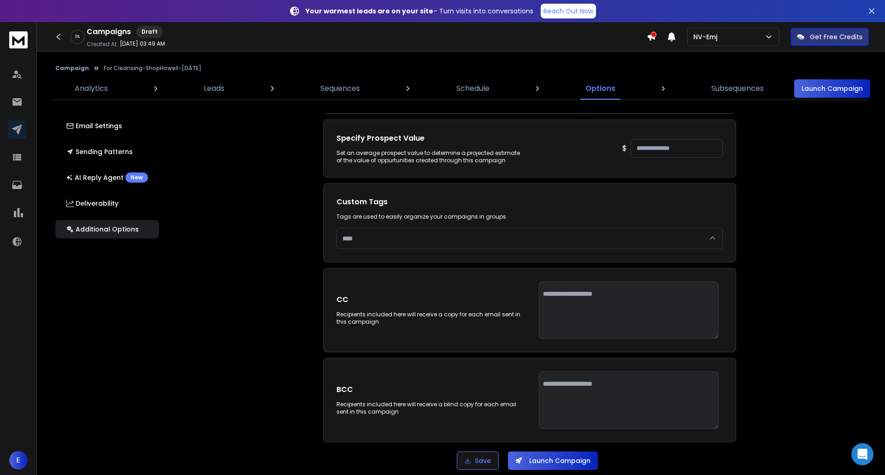
click at [816, 88] on button "Launch Campaign" at bounding box center [832, 88] width 76 height 18
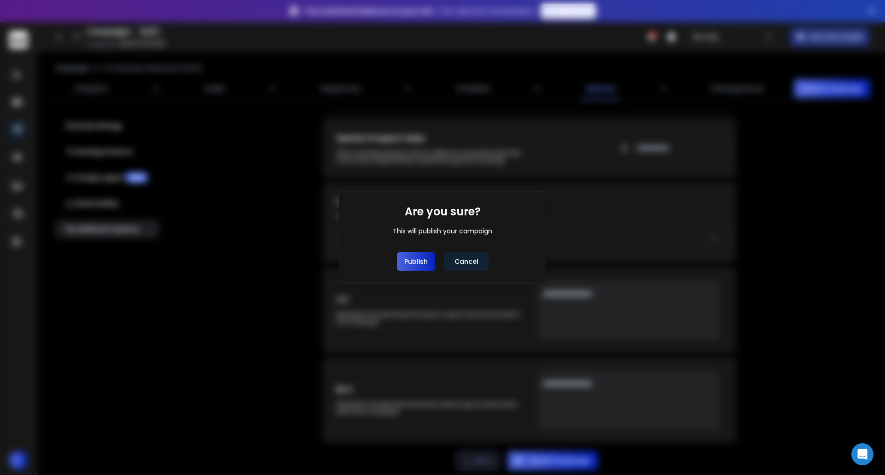
click at [413, 259] on button "Publish" at bounding box center [416, 261] width 38 height 18
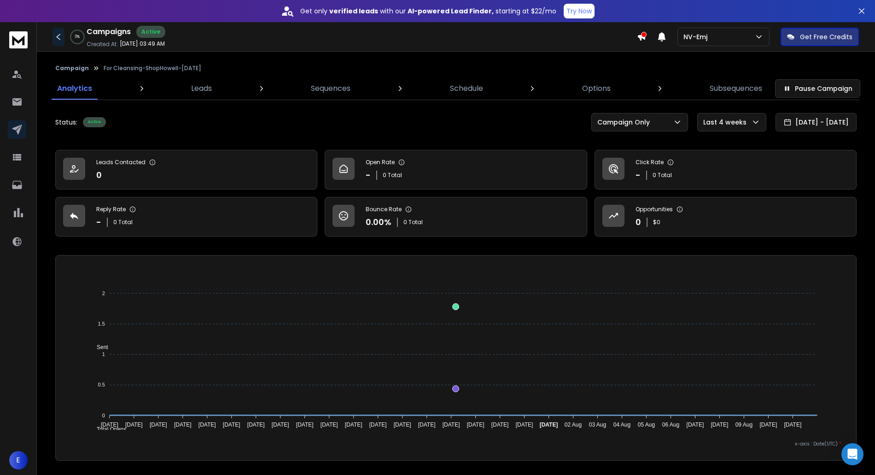
click at [57, 33] on icon at bounding box center [58, 37] width 8 height 8
